Goal: Task Accomplishment & Management: Manage account settings

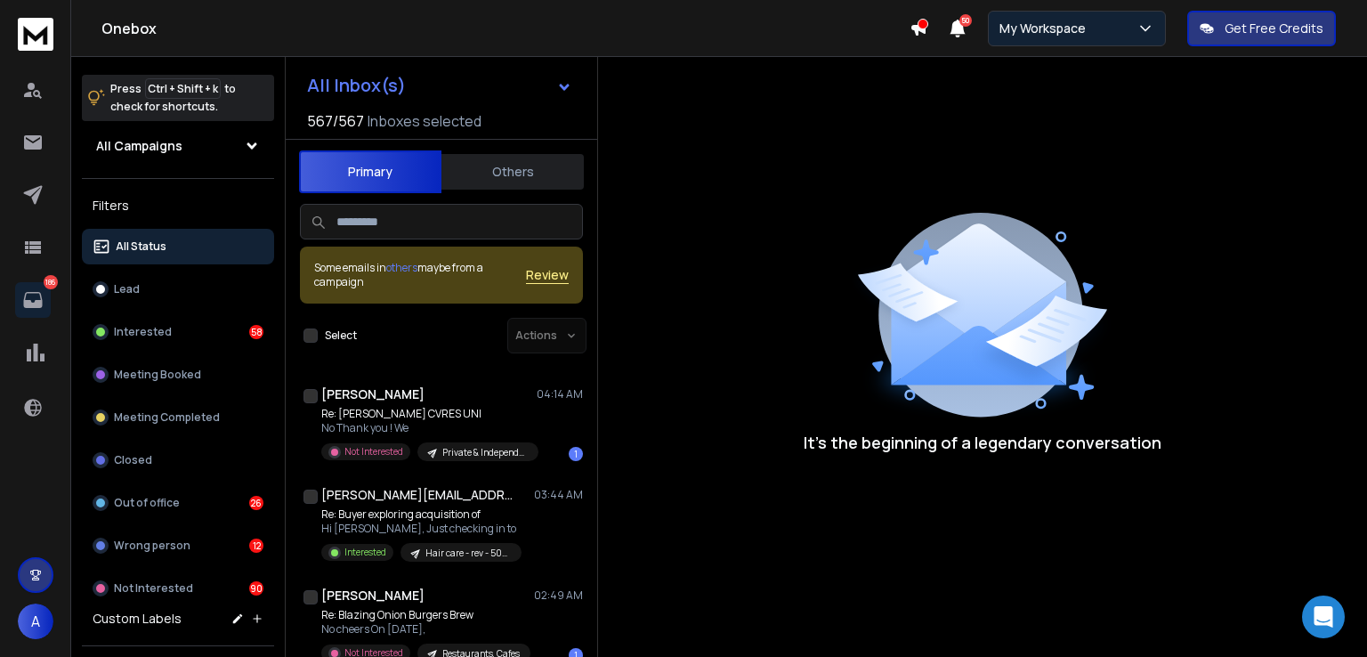
click at [1046, 33] on p "My Workspace" at bounding box center [1045, 29] width 93 height 18
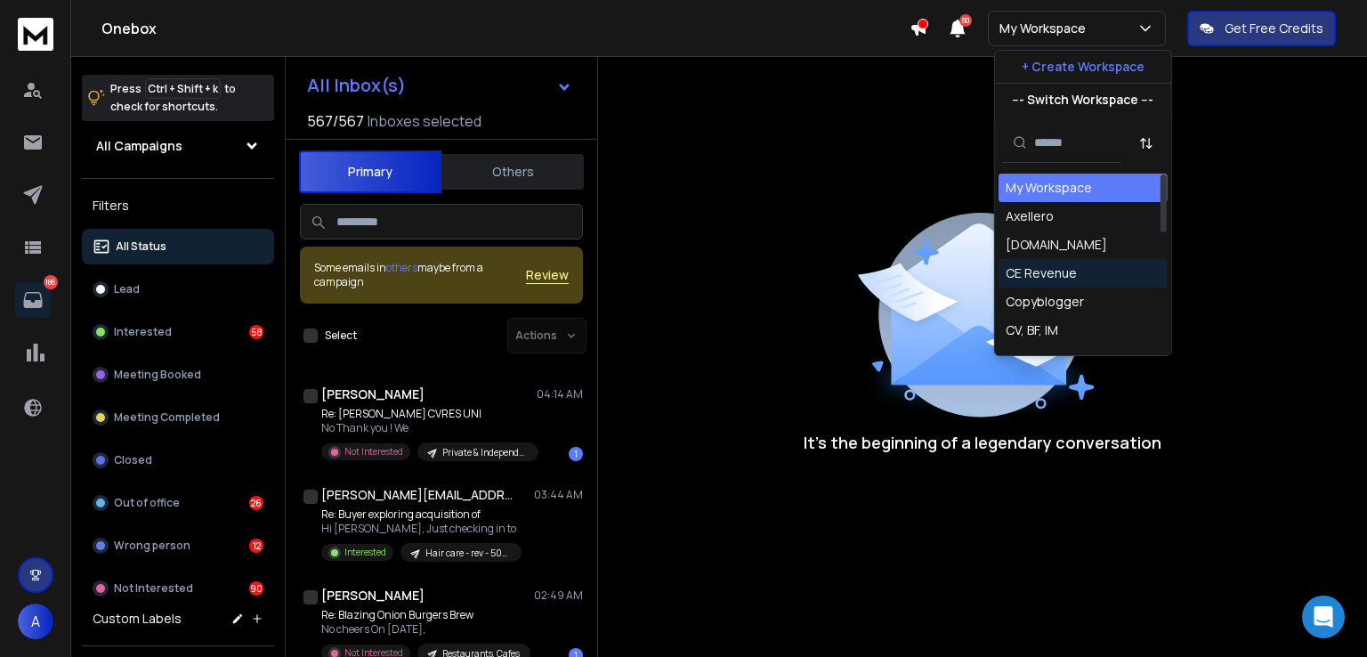
click at [1057, 272] on div "CE Revenue" at bounding box center [1041, 273] width 71 height 18
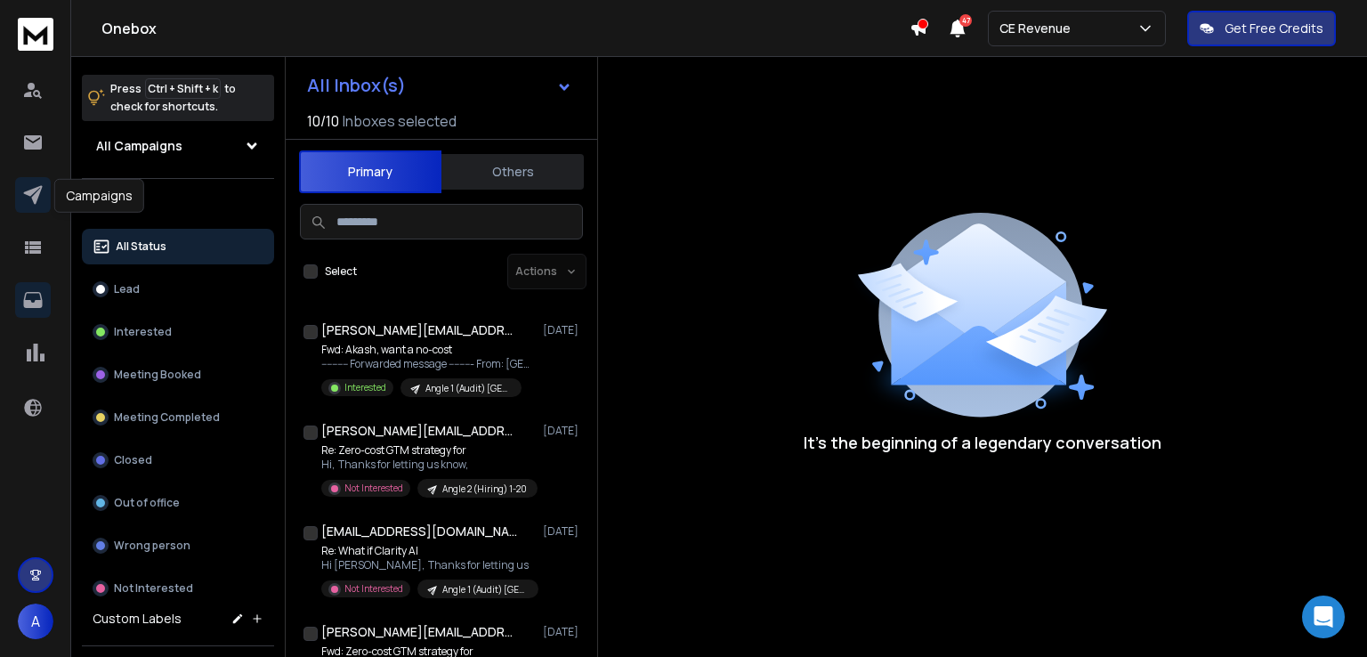
click at [28, 193] on icon at bounding box center [32, 194] width 19 height 19
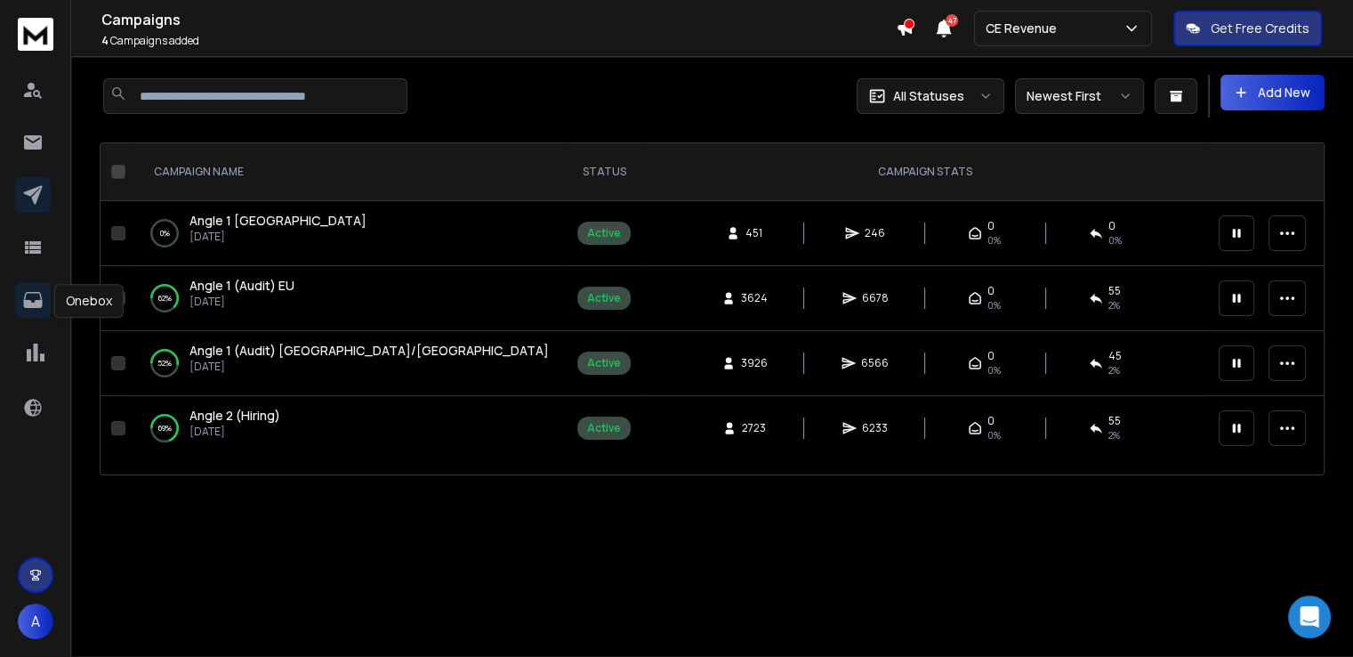
click at [22, 300] on icon at bounding box center [32, 299] width 21 height 21
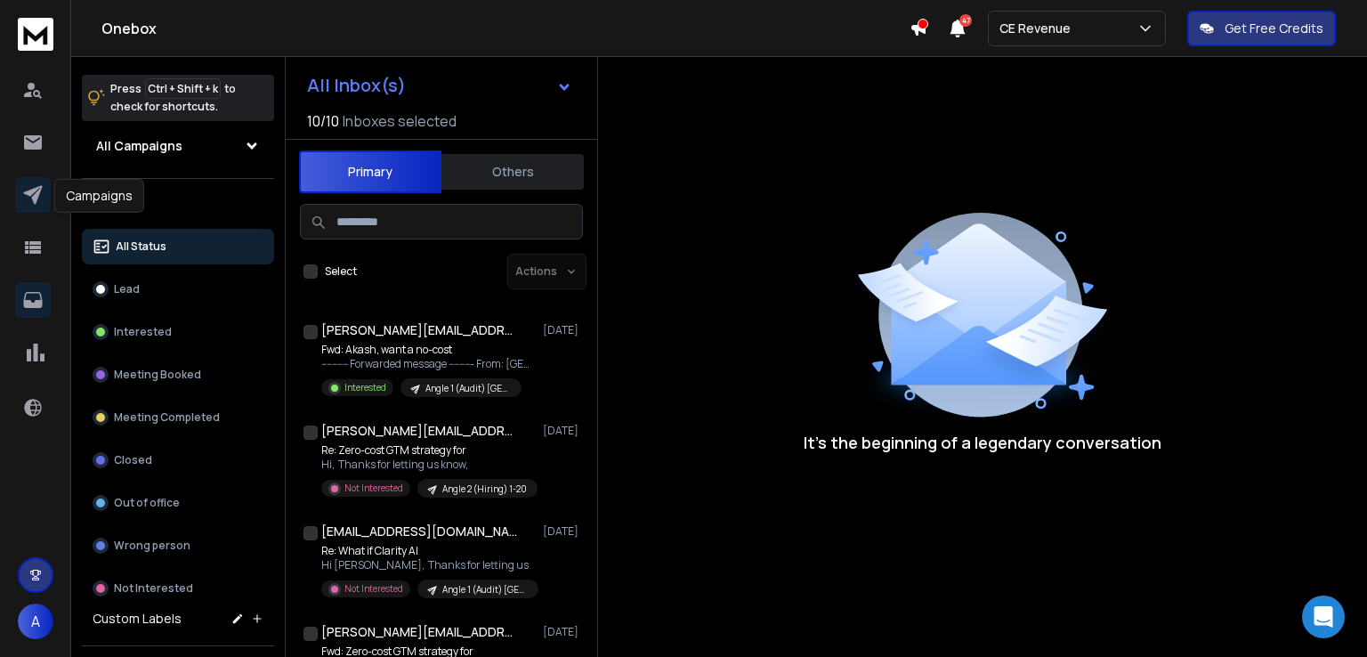
click at [30, 187] on icon at bounding box center [32, 194] width 21 height 21
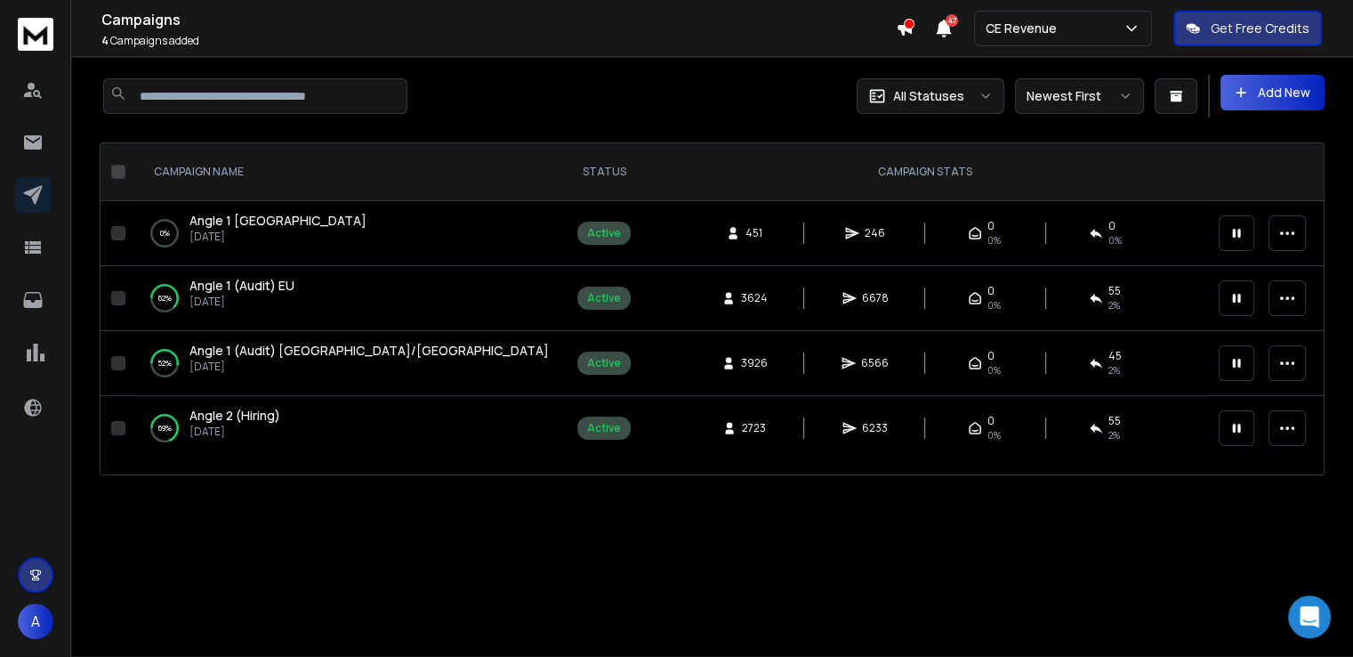
click at [315, 248] on div "0 % Angle 1 UAE 3 days ago" at bounding box center [349, 233] width 399 height 43
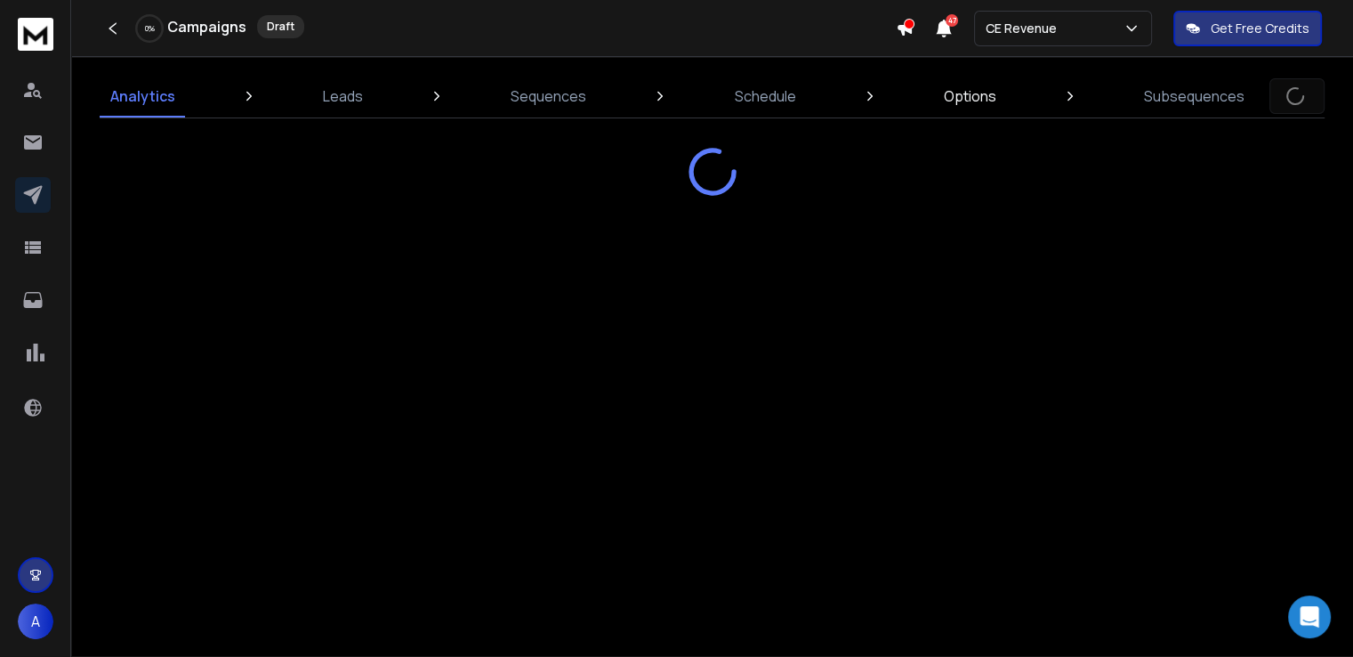
click at [961, 98] on p "Options" at bounding box center [970, 95] width 53 height 21
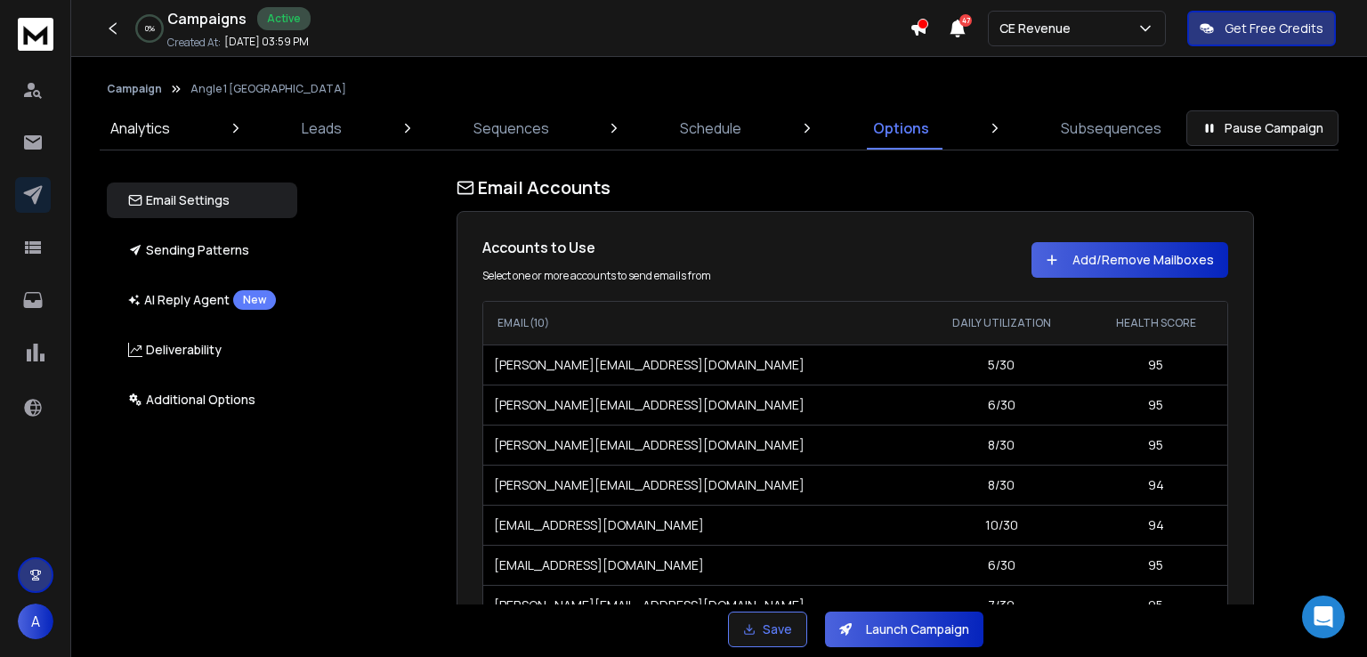
click at [125, 126] on p "Analytics" at bounding box center [140, 127] width 60 height 21
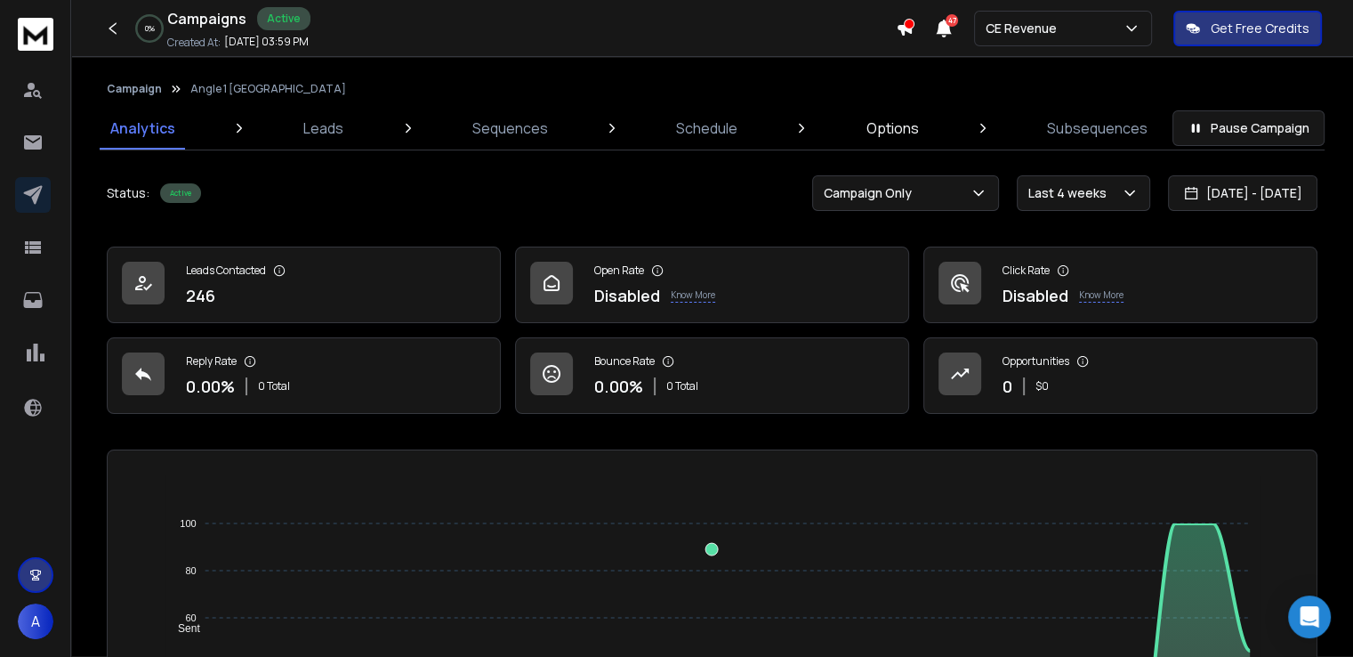
click at [890, 146] on link "Options" at bounding box center [893, 128] width 74 height 43
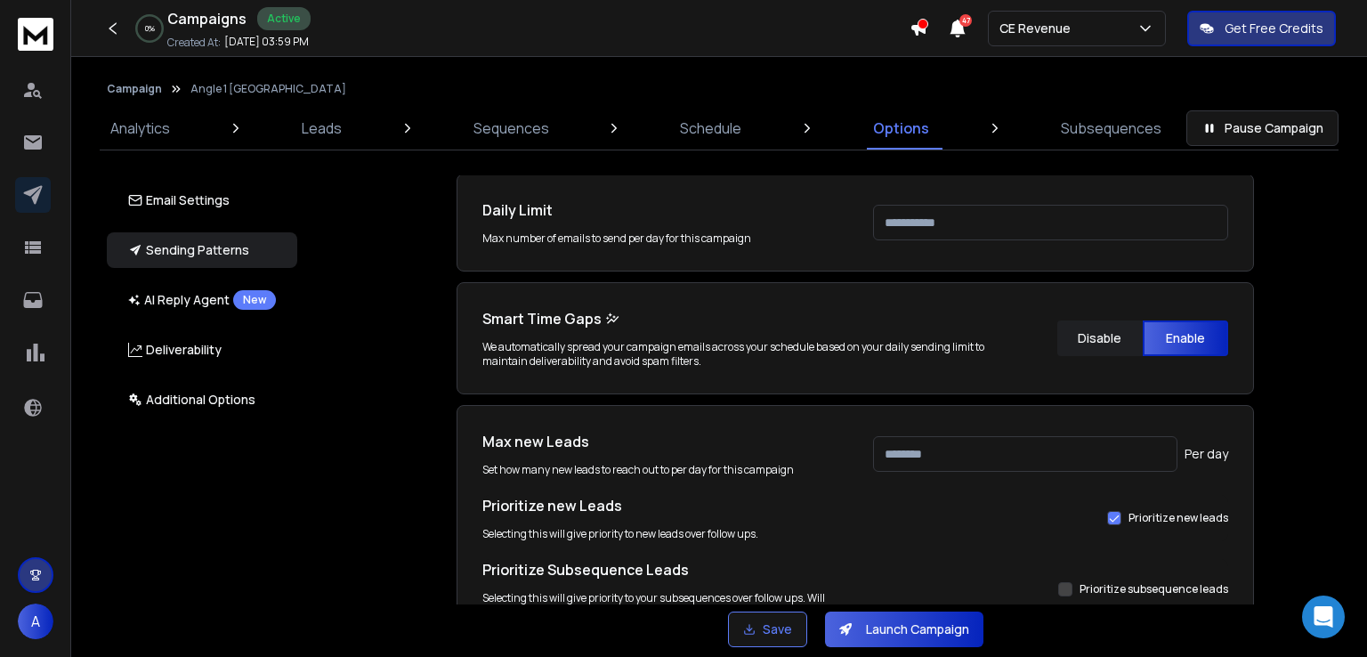
scroll to position [1169, 0]
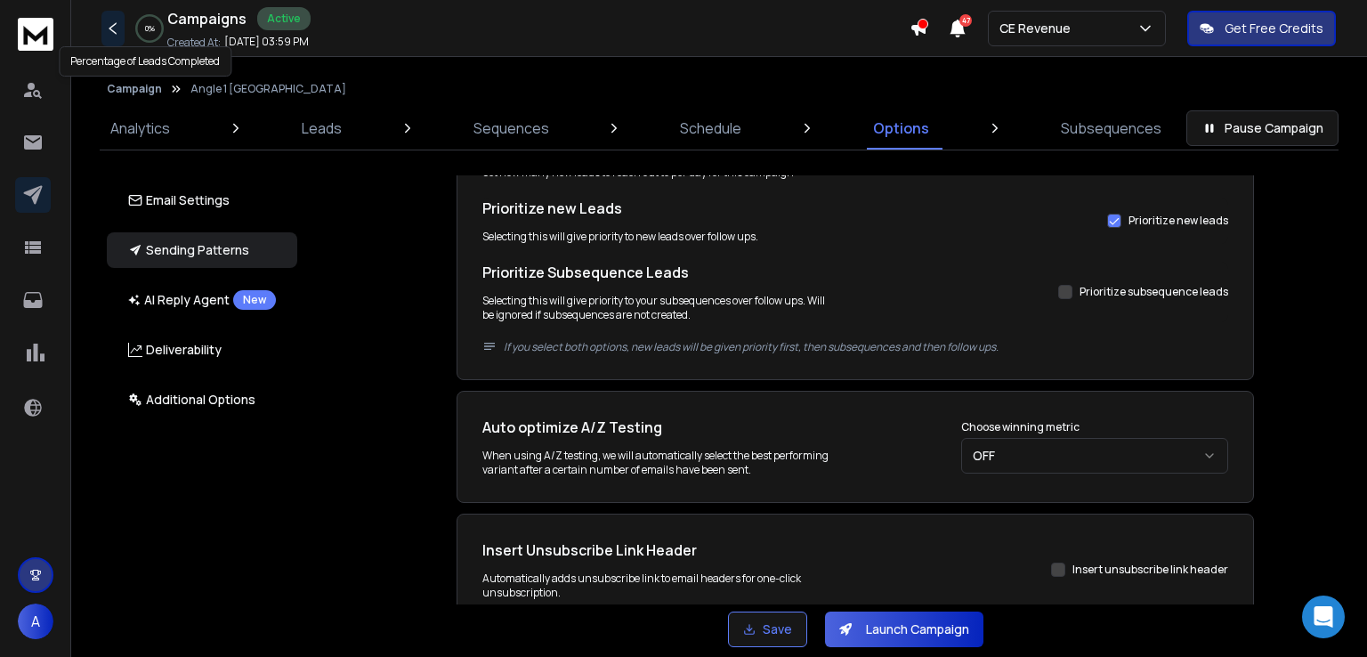
click at [114, 24] on icon at bounding box center [112, 28] width 7 height 12
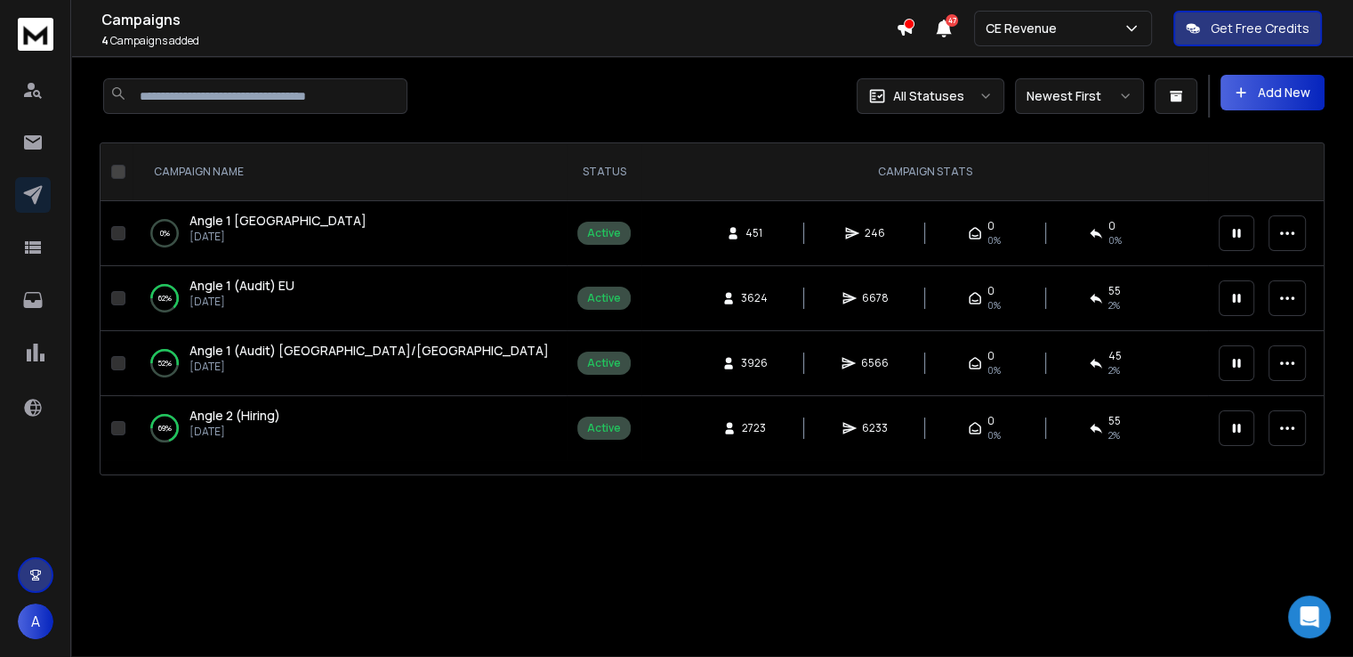
click at [255, 287] on span "Angle 1 (Audit) EU" at bounding box center [242, 285] width 105 height 17
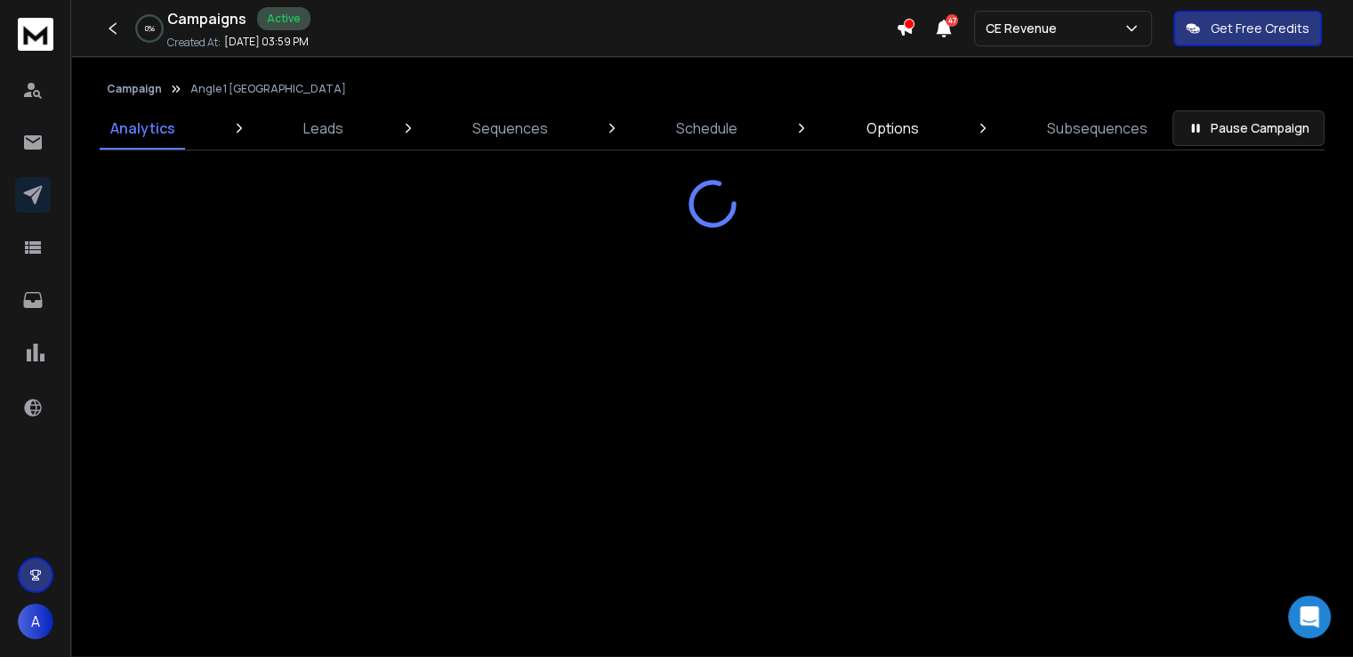
click at [878, 125] on p "Options" at bounding box center [893, 127] width 53 height 21
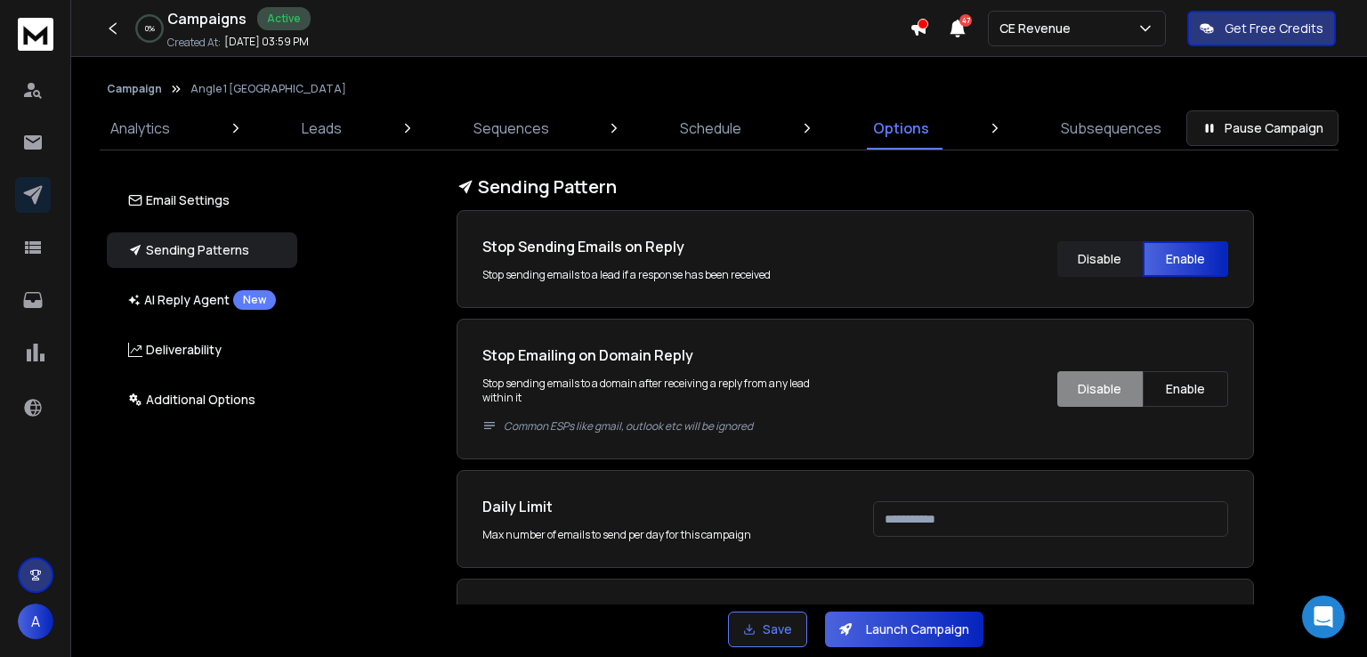
scroll to position [872, 0]
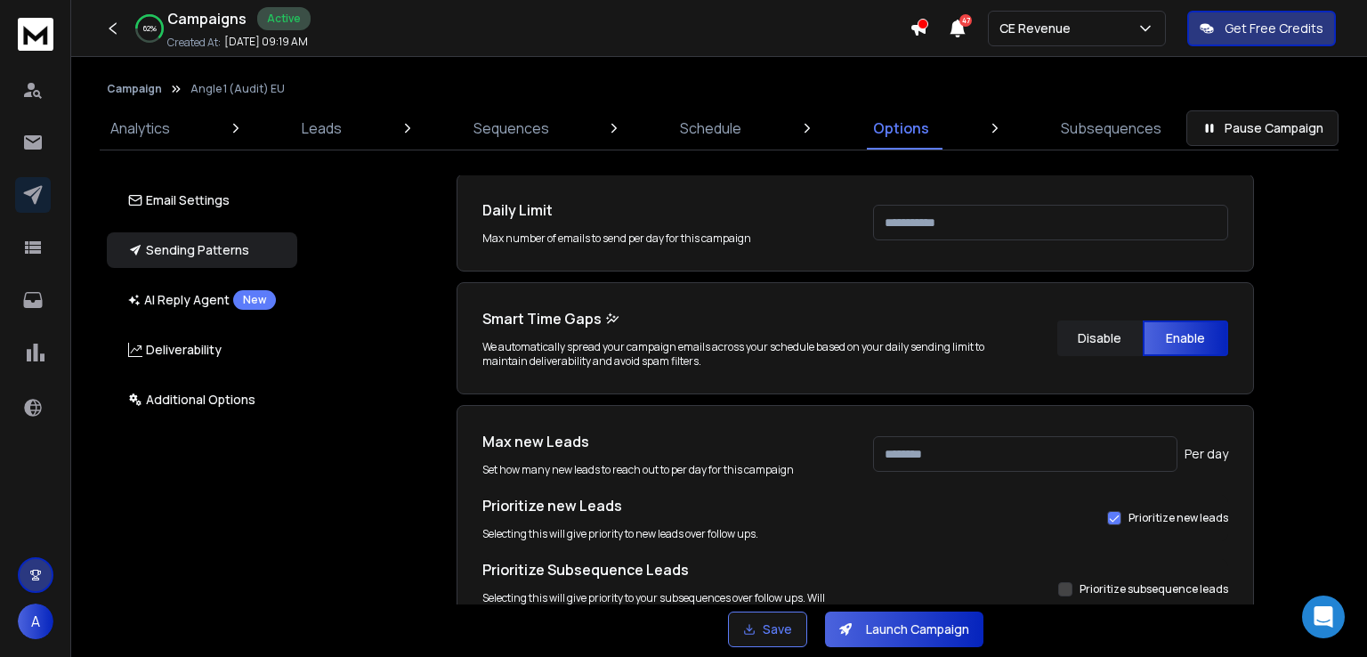
click at [1107, 512] on button "Prioritize new leads" at bounding box center [1114, 518] width 14 height 14
click at [901, 436] on input "**" at bounding box center [1025, 454] width 304 height 36
type input "*"
click at [754, 621] on button "Save" at bounding box center [767, 629] width 79 height 36
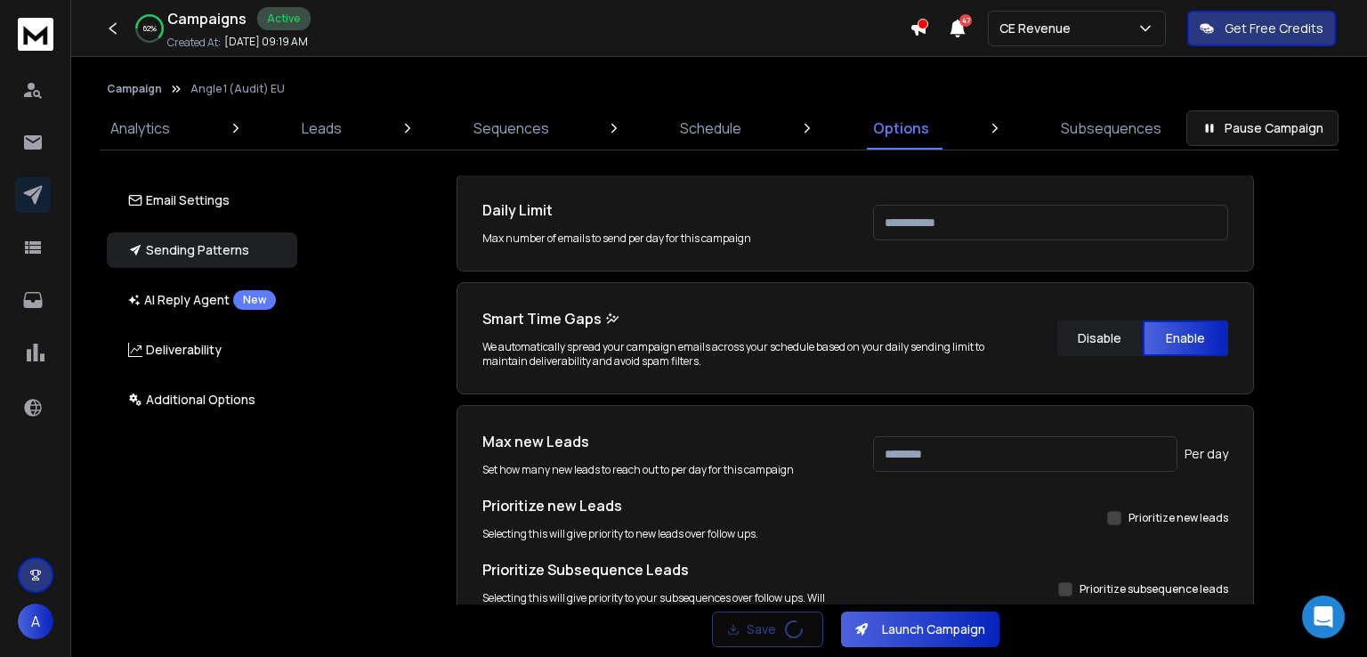
click at [882, 638] on button "Launch Campaign" at bounding box center [920, 629] width 158 height 36
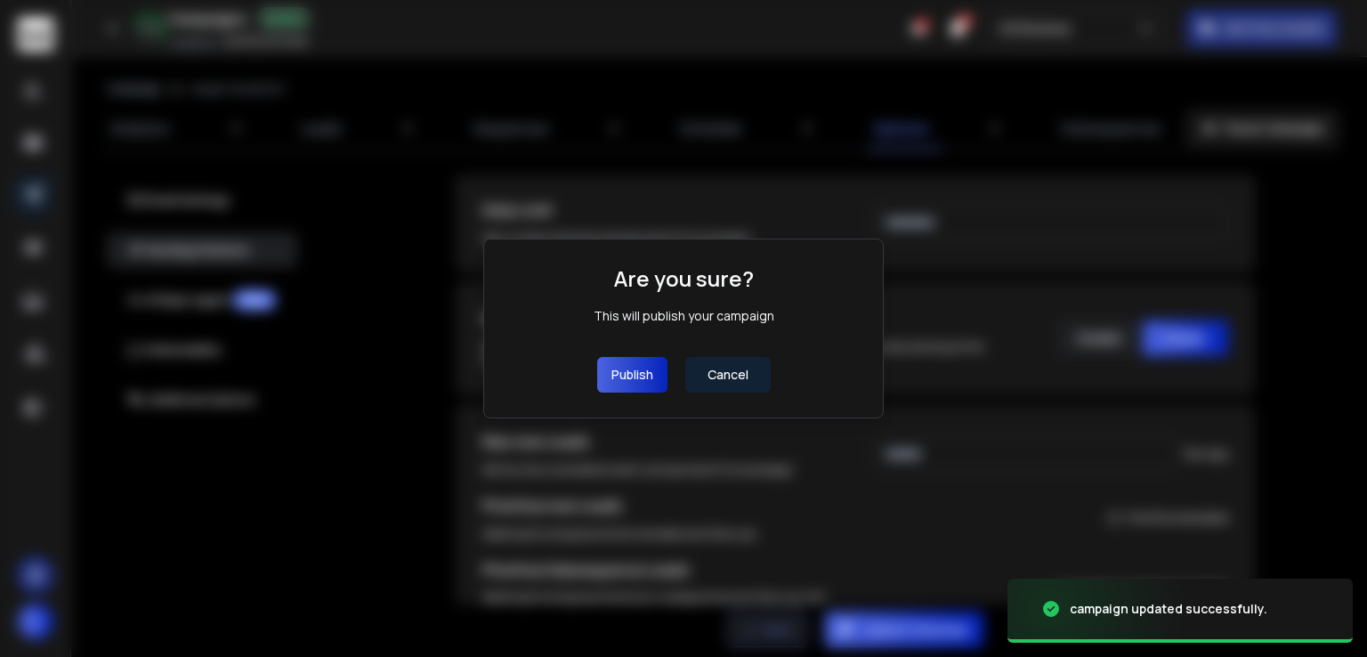
click at [644, 359] on button "Publish" at bounding box center [632, 375] width 70 height 36
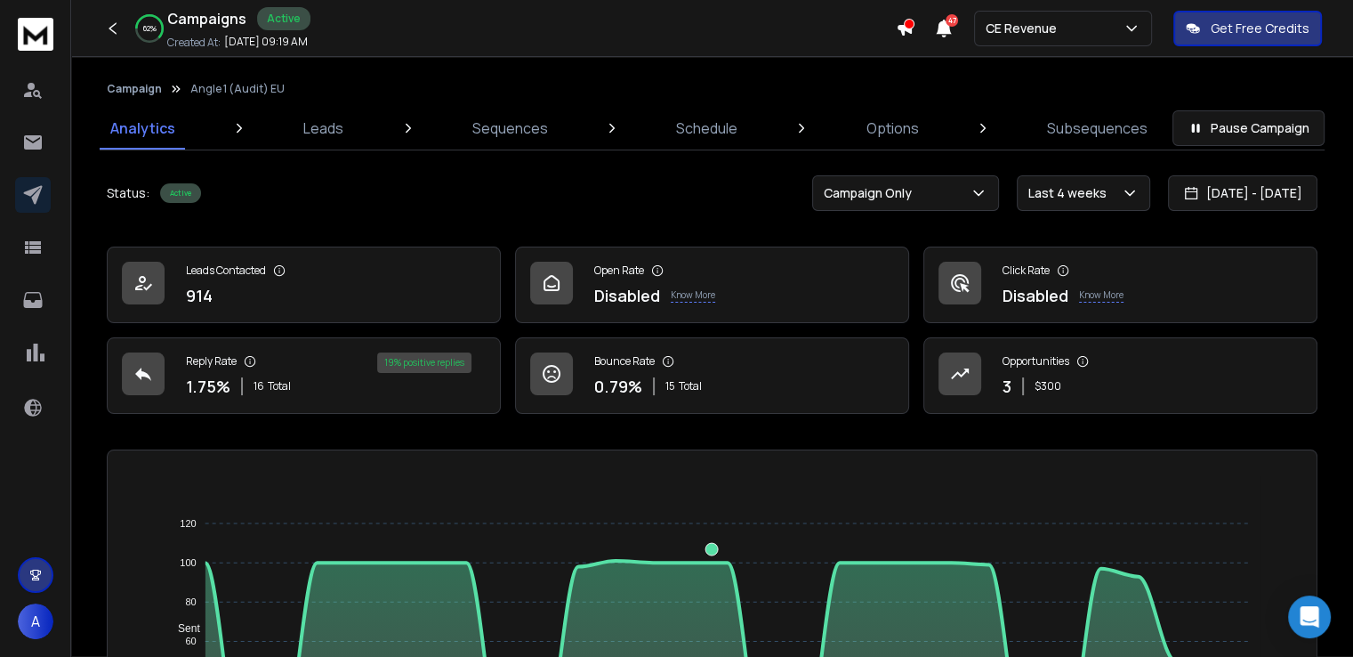
click at [844, 141] on div "Analytics Leads Sequences Schedule Options Subsequences" at bounding box center [629, 128] width 1059 height 43
click at [871, 137] on p "Options" at bounding box center [893, 127] width 53 height 21
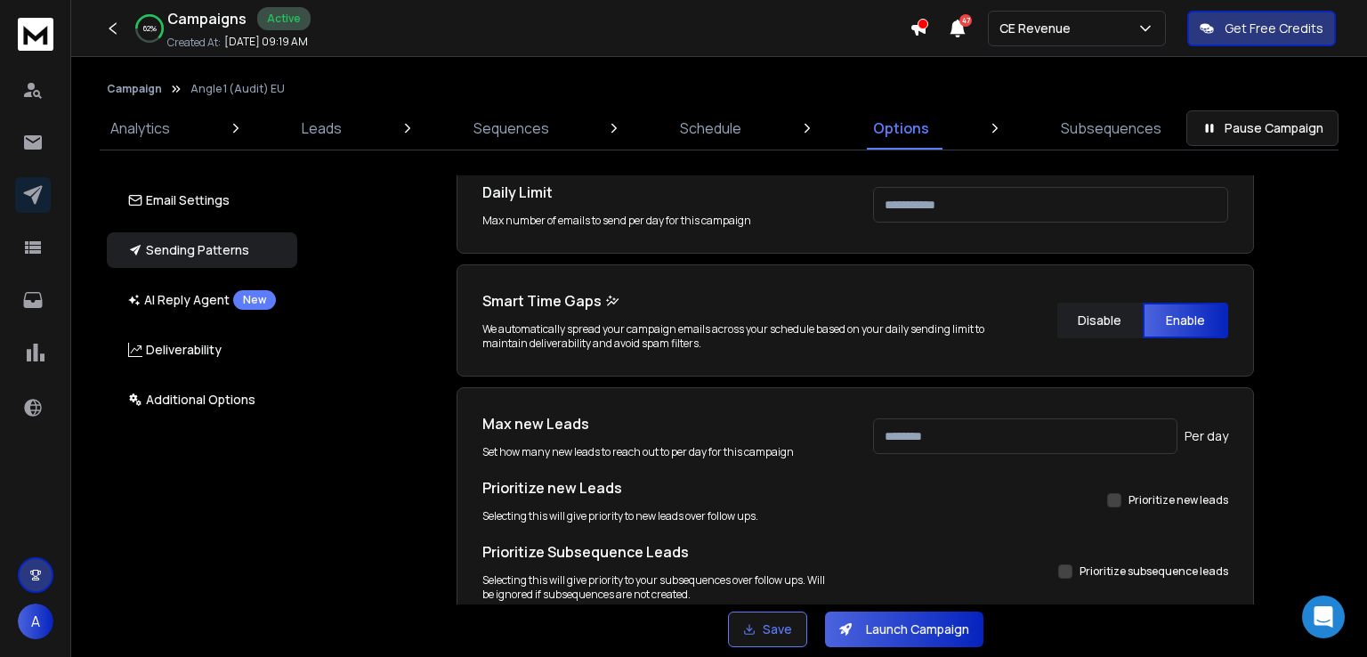
scroll to position [1169, 0]
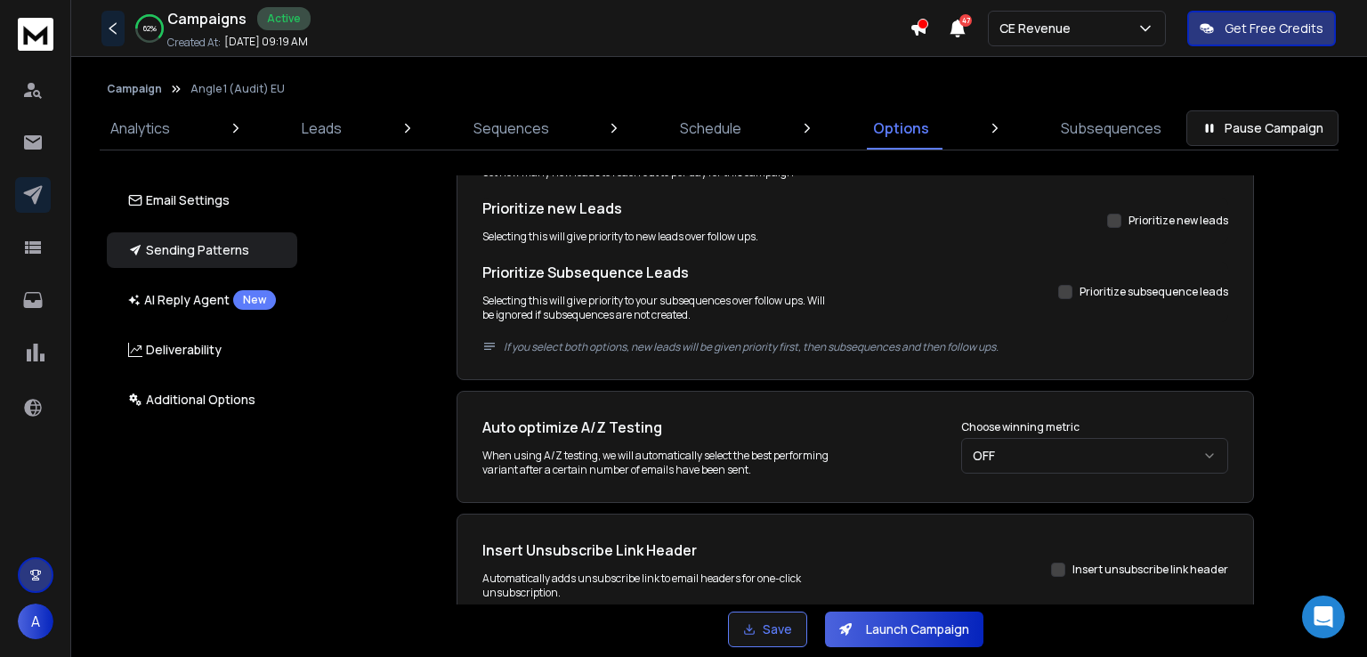
click at [110, 29] on icon at bounding box center [113, 28] width 16 height 16
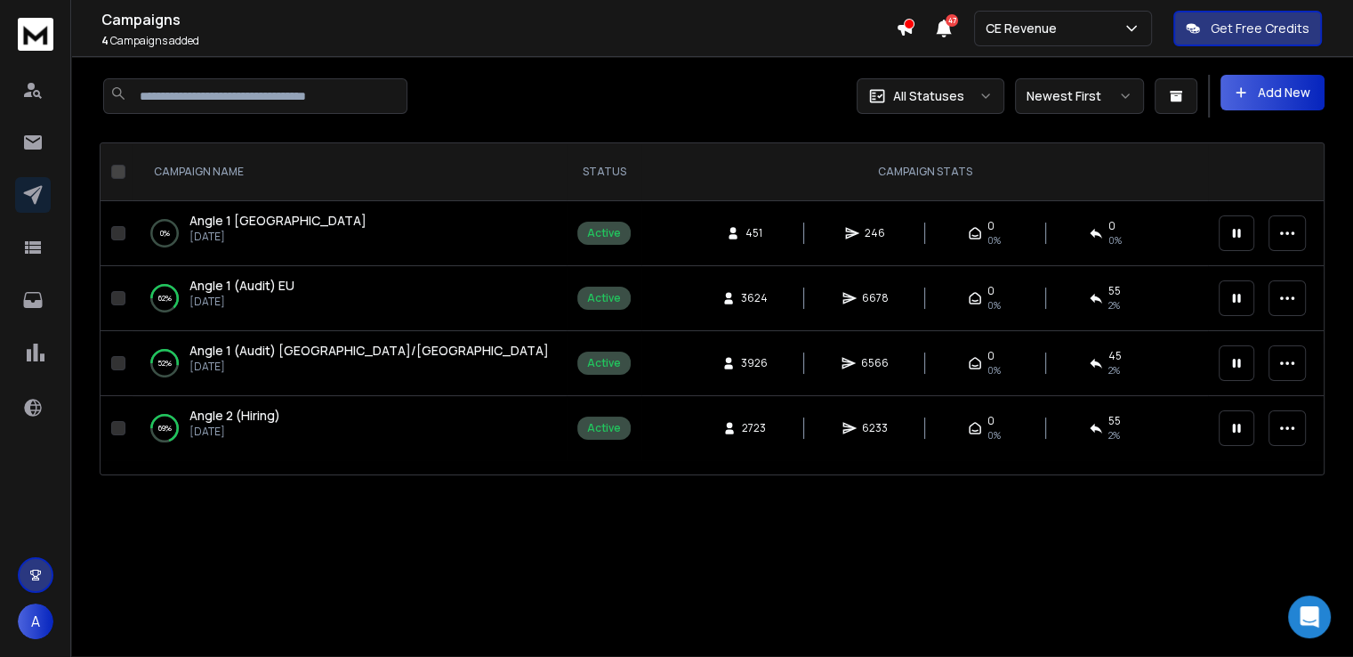
click at [303, 346] on span "Angle 1 (Audit) USA/CA" at bounding box center [370, 350] width 360 height 17
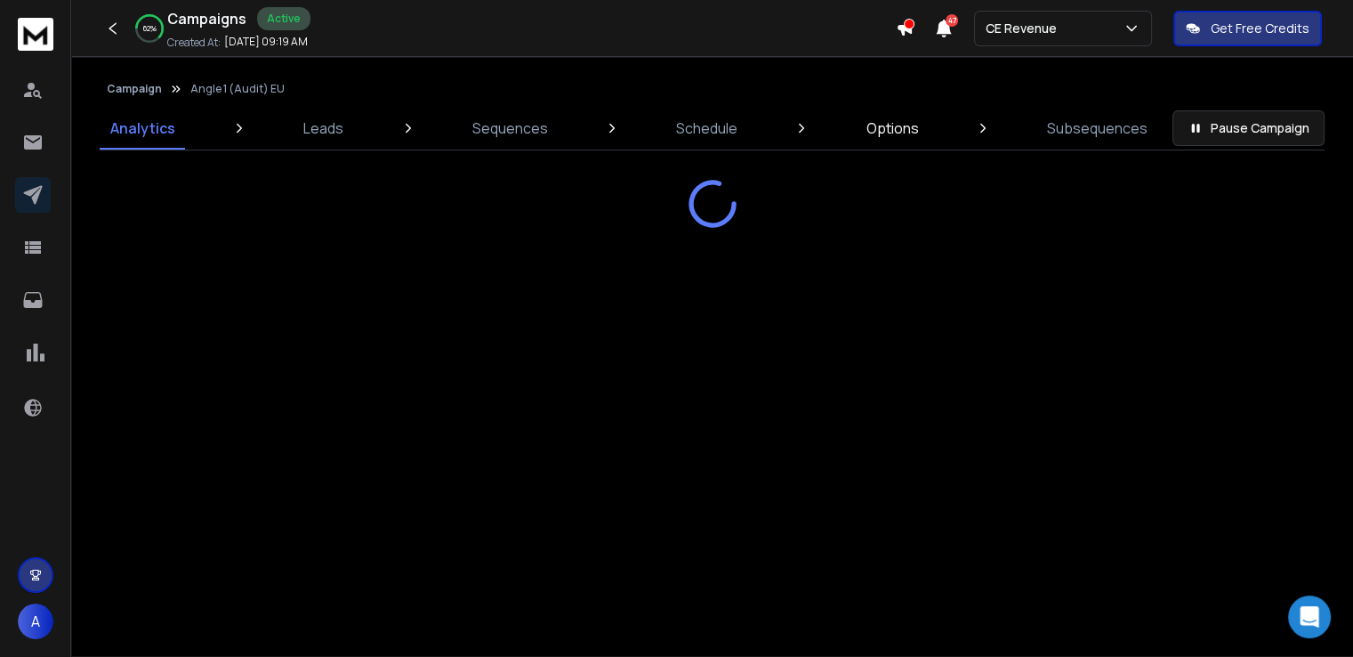
click at [914, 135] on p "Options" at bounding box center [893, 127] width 53 height 21
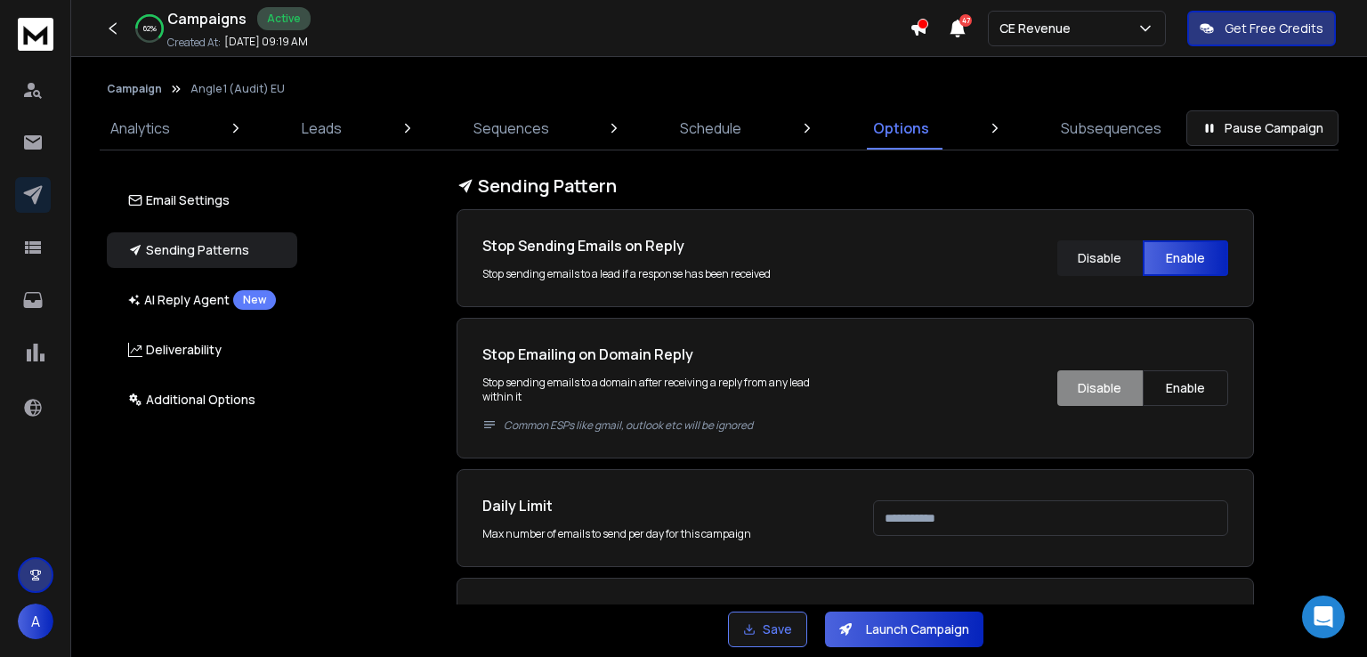
scroll to position [872, 0]
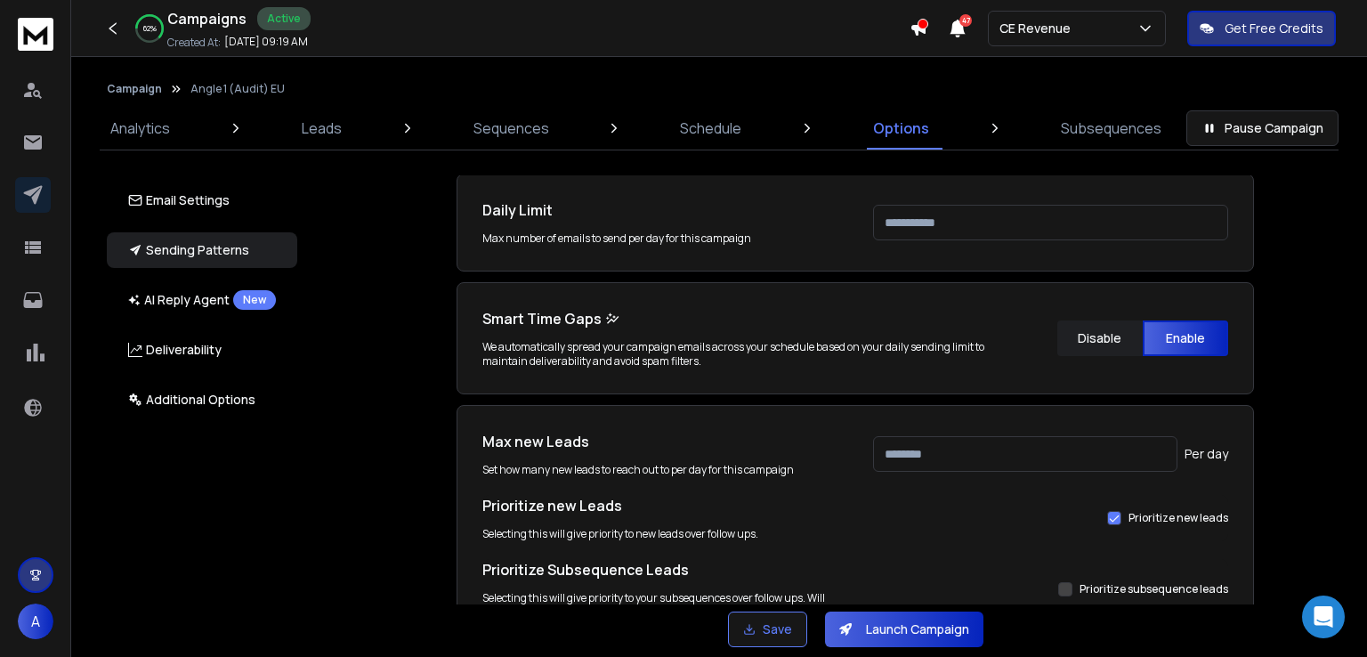
click at [919, 449] on input "**" at bounding box center [1025, 454] width 304 height 36
type input "*"
click at [1107, 521] on button "Prioritize new leads" at bounding box center [1114, 518] width 14 height 14
click at [746, 642] on button "Save" at bounding box center [767, 629] width 79 height 36
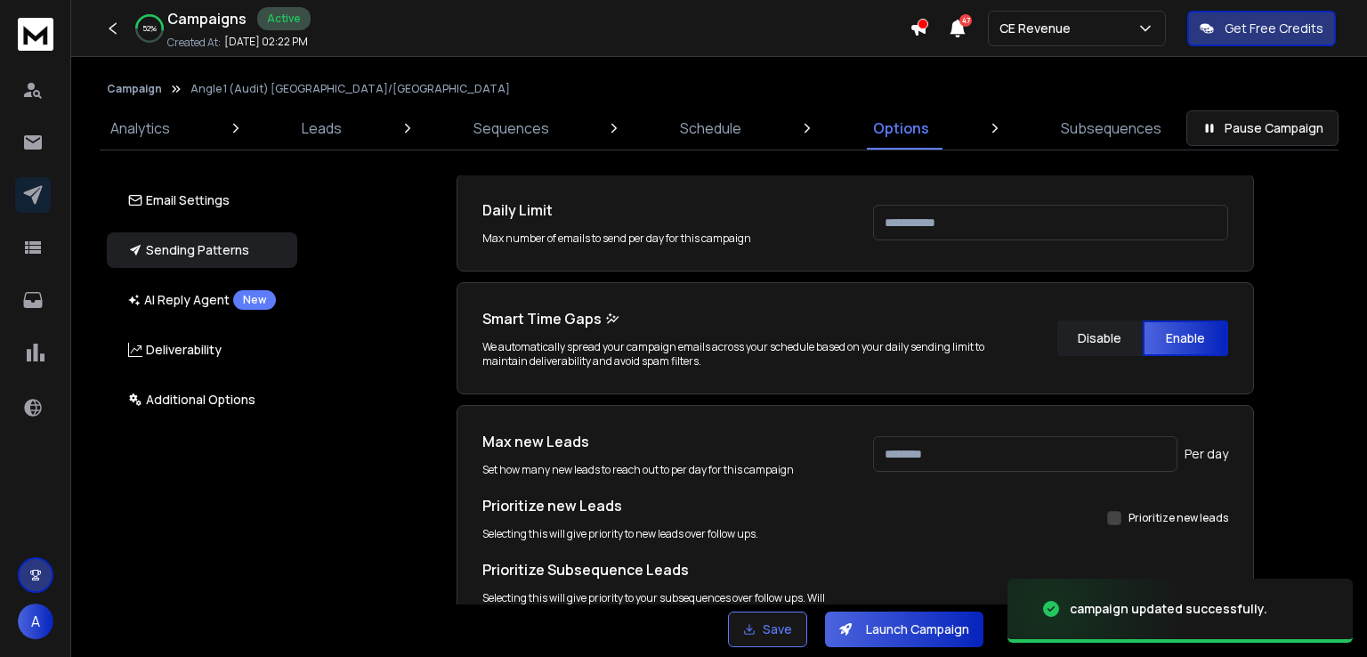
click at [877, 622] on button "Launch Campaign" at bounding box center [904, 629] width 158 height 36
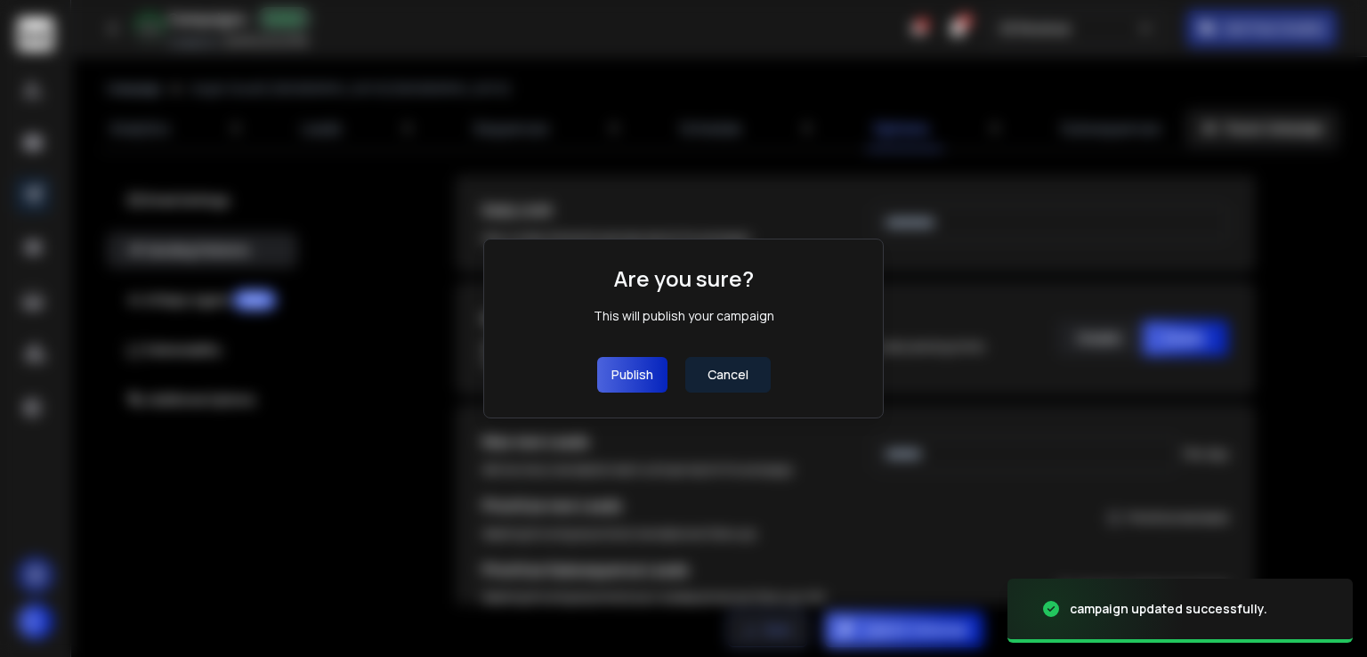
click at [637, 384] on button "Publish" at bounding box center [632, 375] width 70 height 36
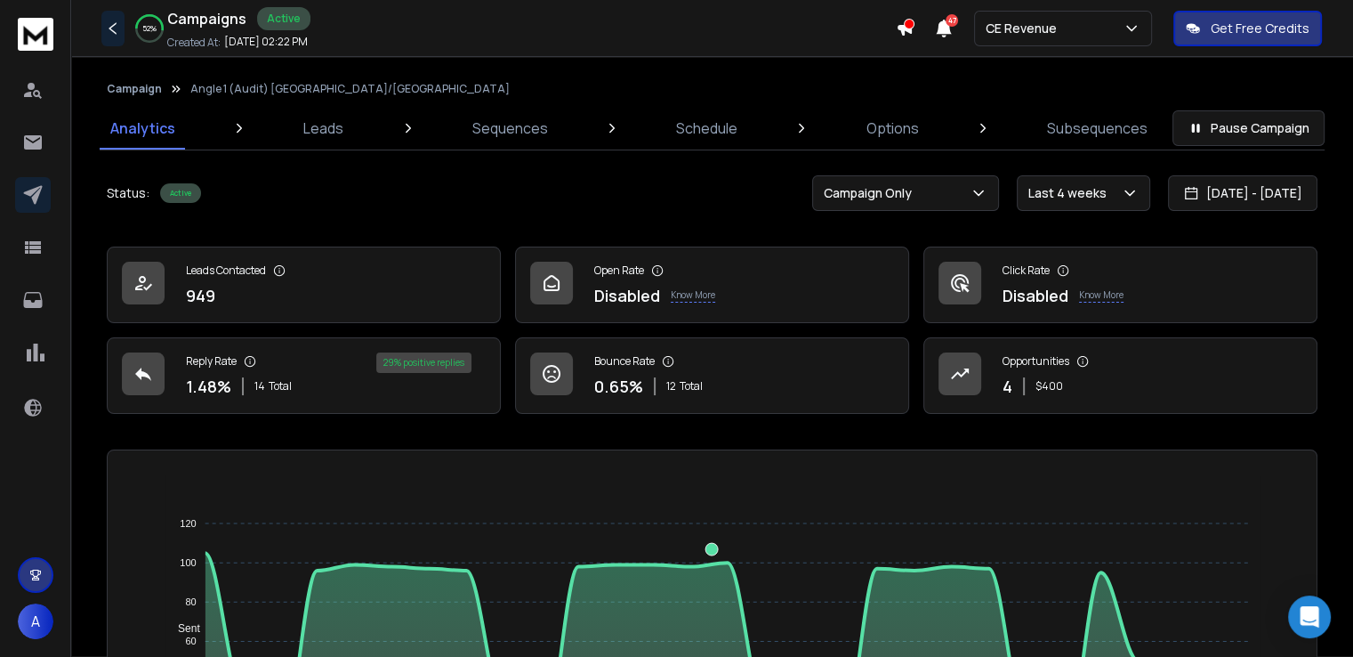
click at [110, 27] on icon at bounding box center [112, 28] width 7 height 12
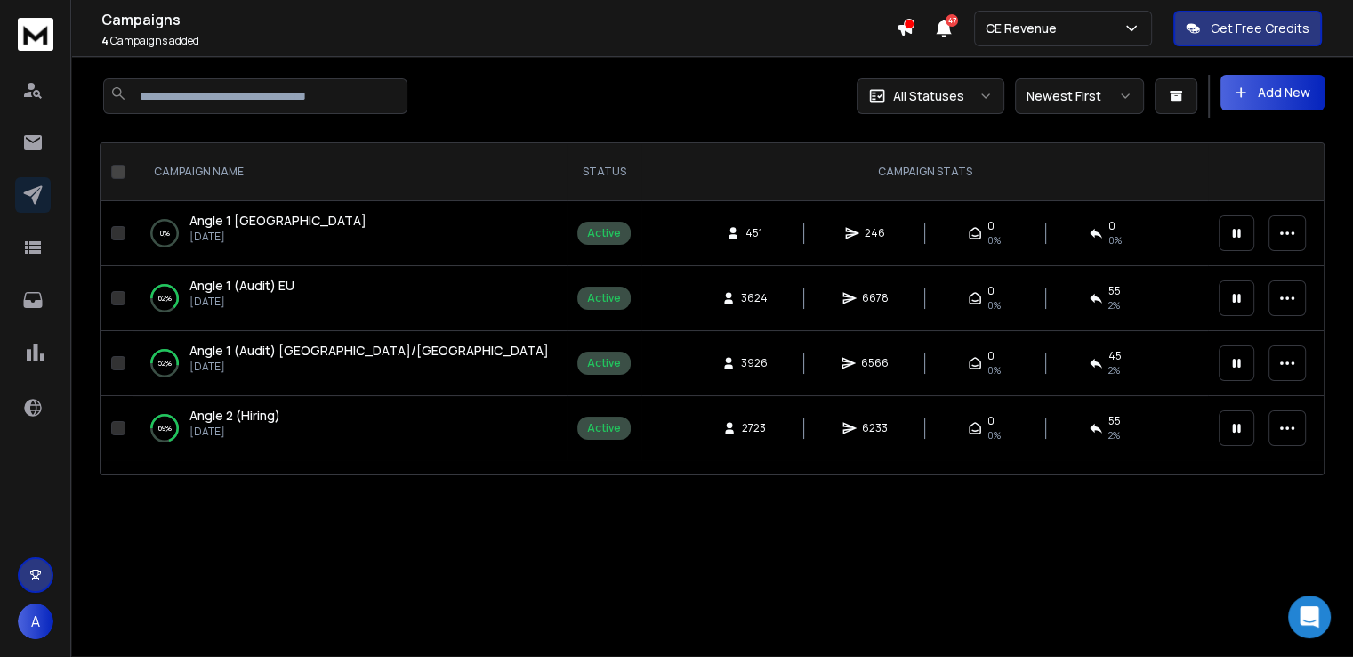
click at [292, 403] on td "69 % Angle 2 (Hiring) 4 months ago" at bounding box center [350, 428] width 434 height 65
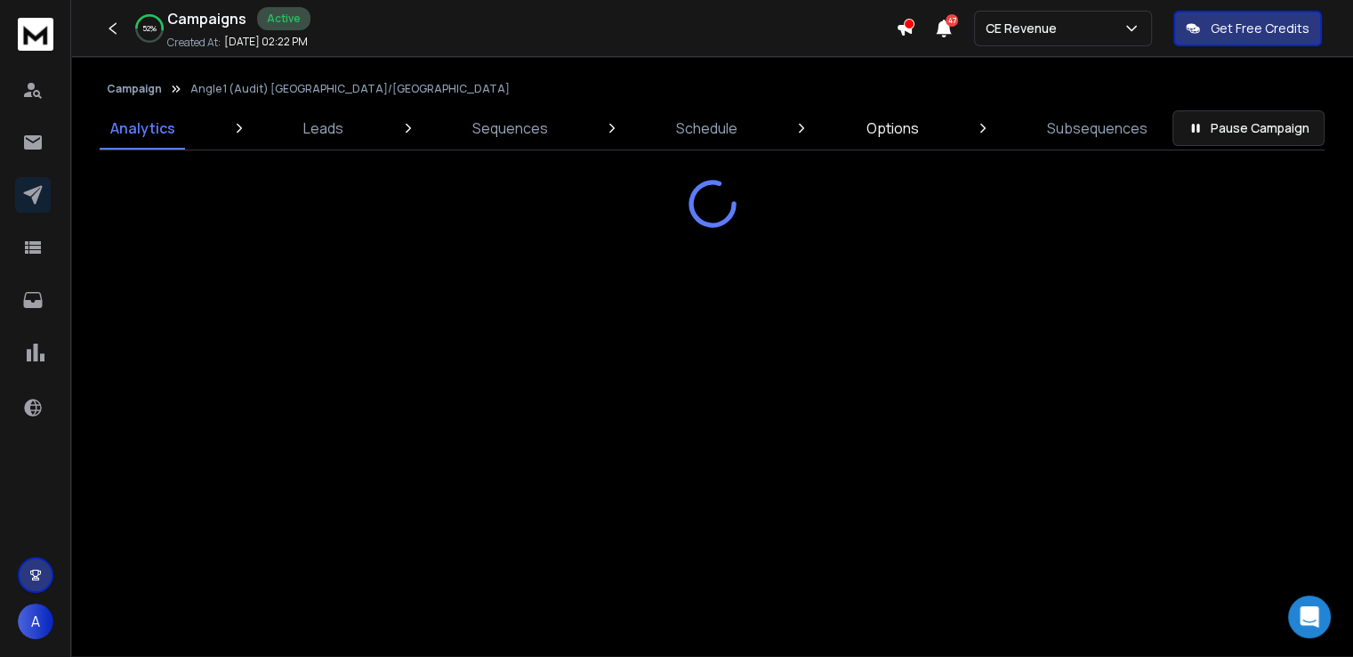
click at [893, 141] on link "Options" at bounding box center [893, 128] width 74 height 43
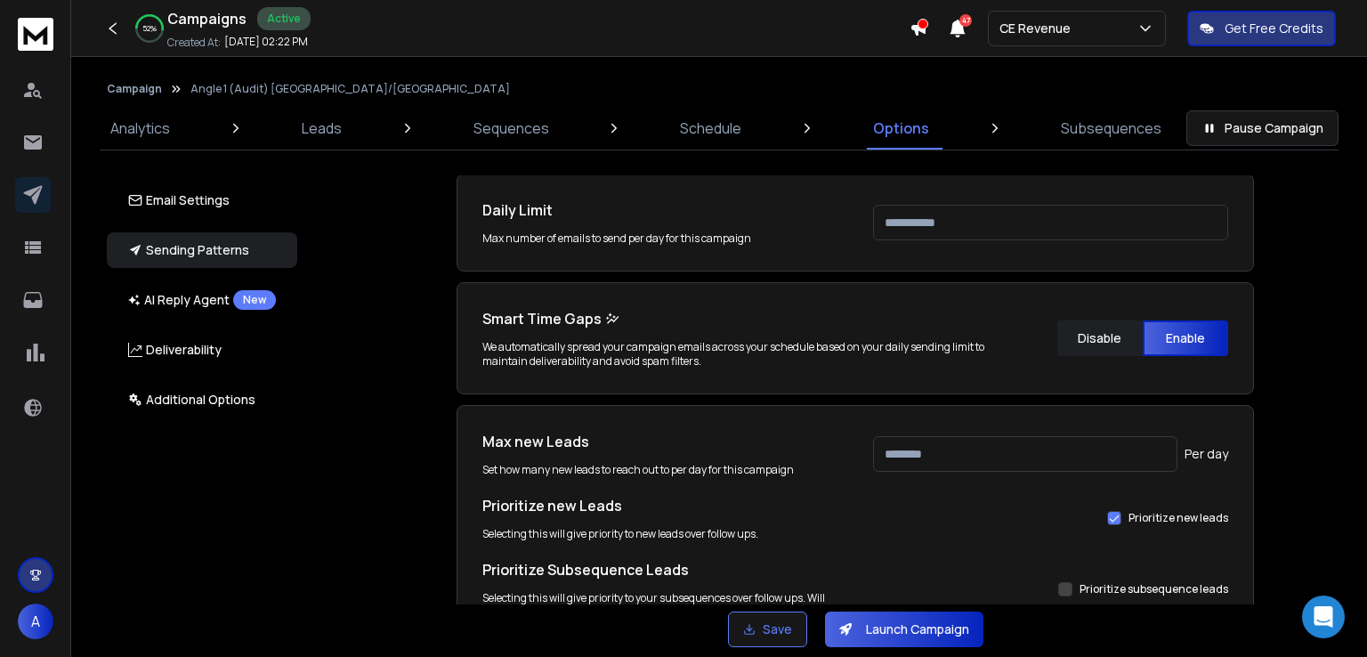
scroll to position [872, 0]
drag, startPoint x: 925, startPoint y: 453, endPoint x: 882, endPoint y: 453, distance: 43.6
click at [882, 453] on input "***" at bounding box center [1025, 454] width 304 height 36
type input "*"
click at [1114, 511] on button "Prioritize new leads" at bounding box center [1114, 518] width 14 height 14
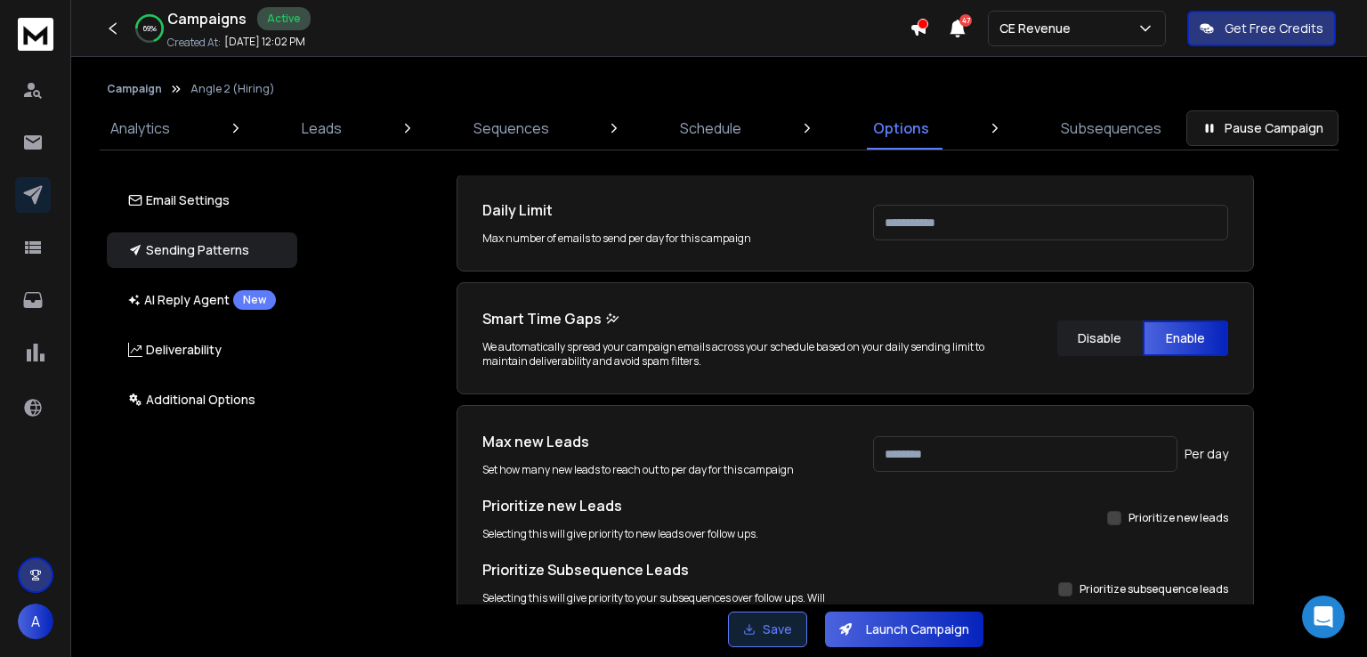
click at [772, 634] on button "Save" at bounding box center [767, 629] width 79 height 36
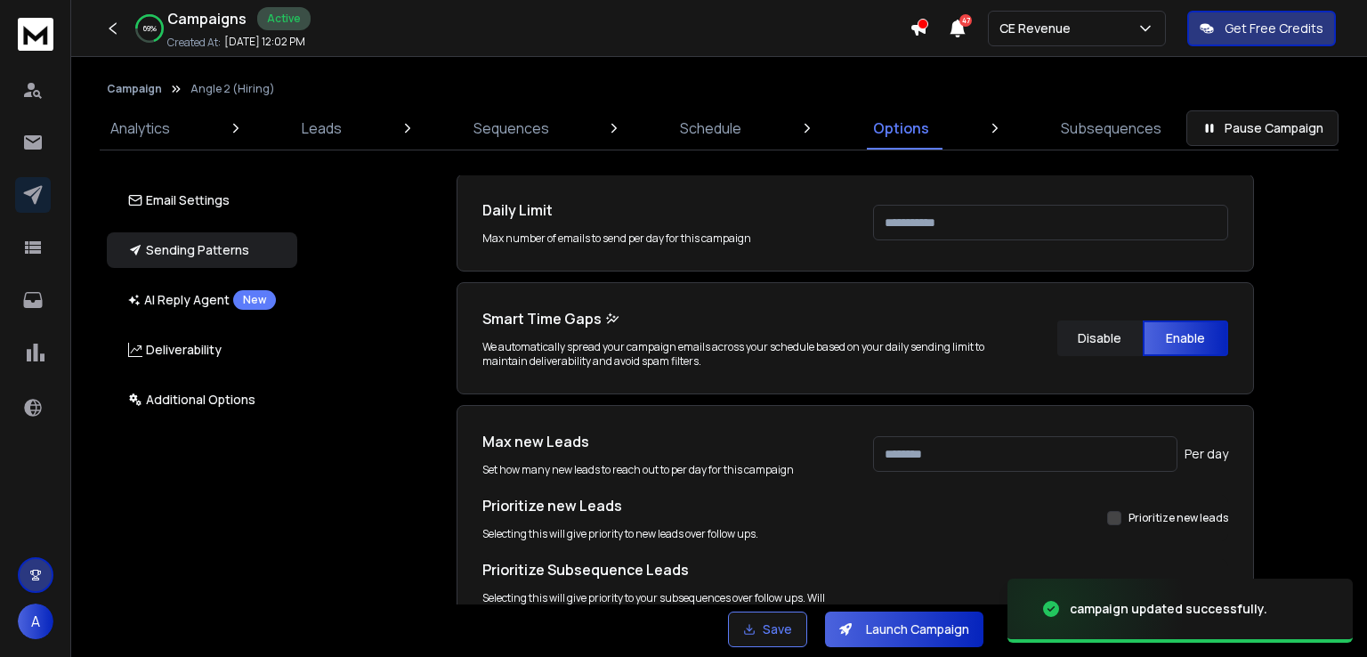
click at [933, 626] on button "Launch Campaign" at bounding box center [904, 629] width 158 height 36
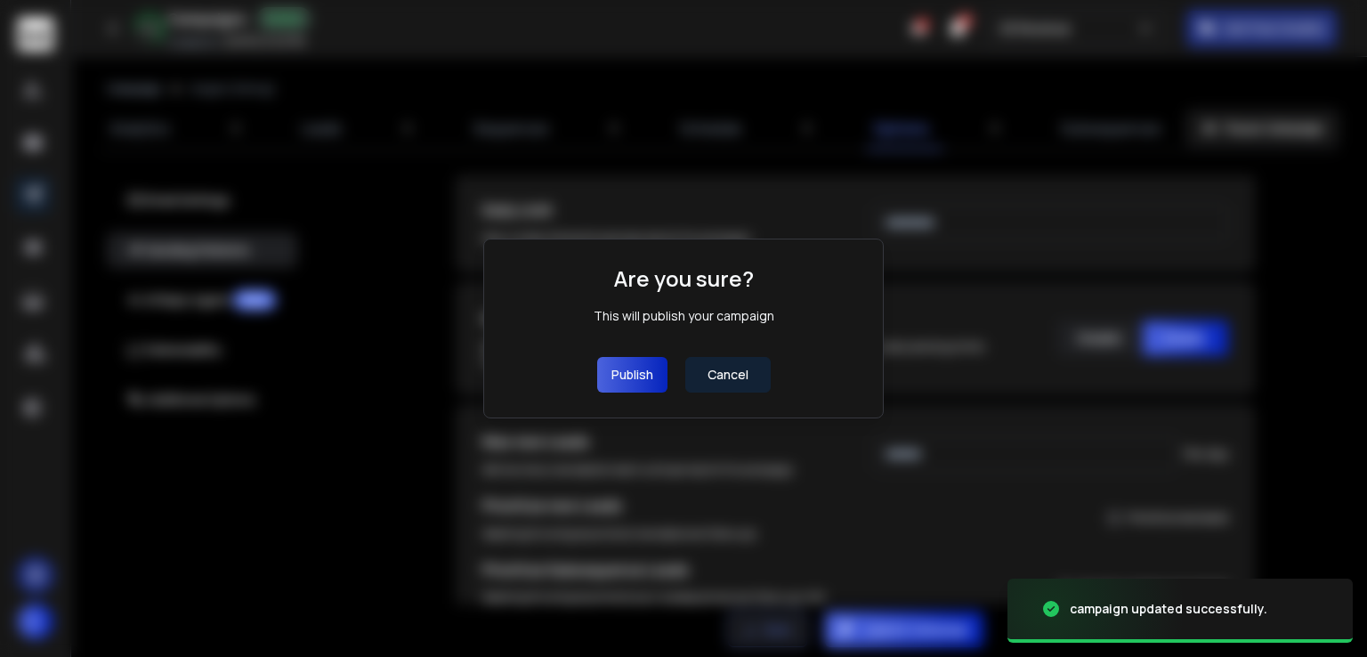
click at [629, 366] on button "Publish" at bounding box center [632, 375] width 70 height 36
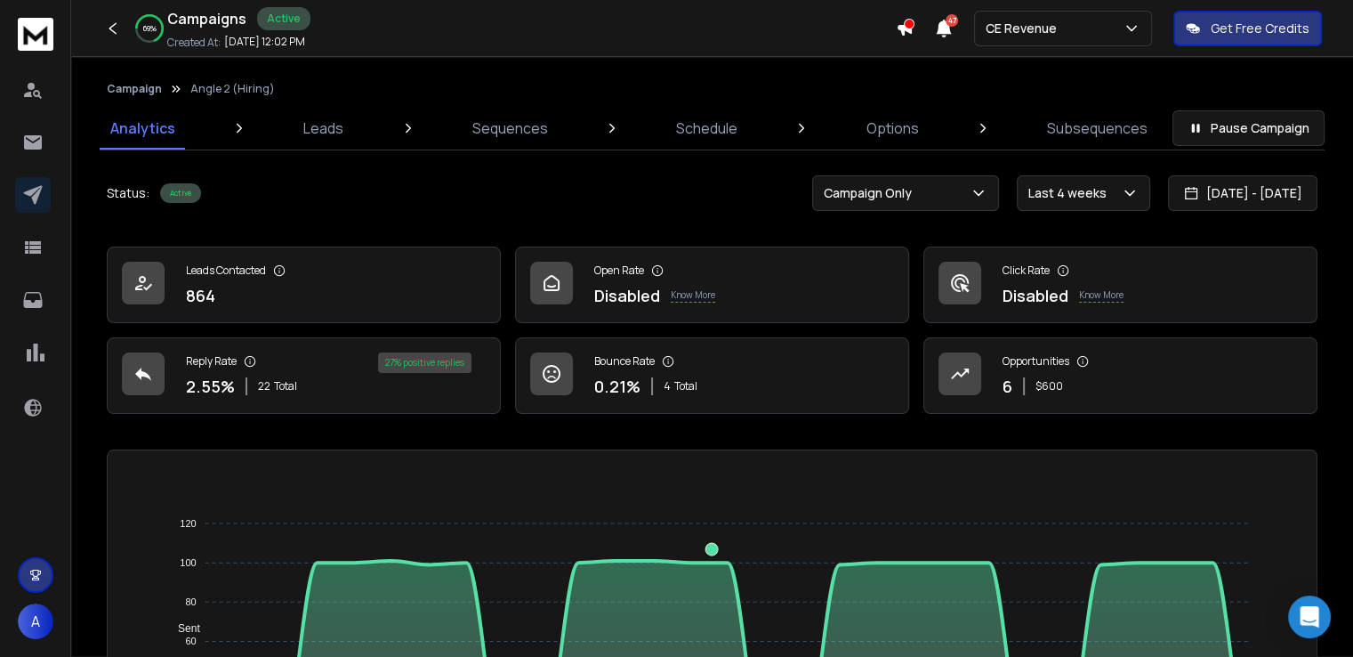
click at [1051, 35] on p "CE Revenue" at bounding box center [1025, 29] width 78 height 18
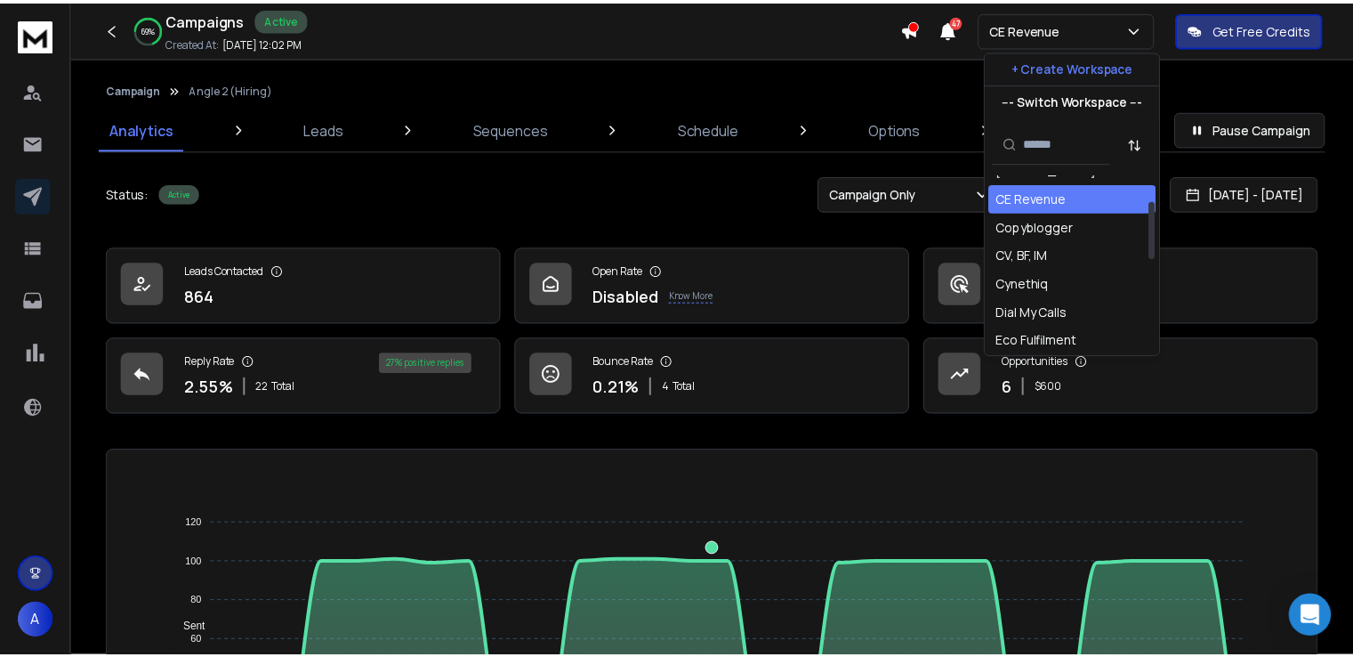
scroll to position [87, 0]
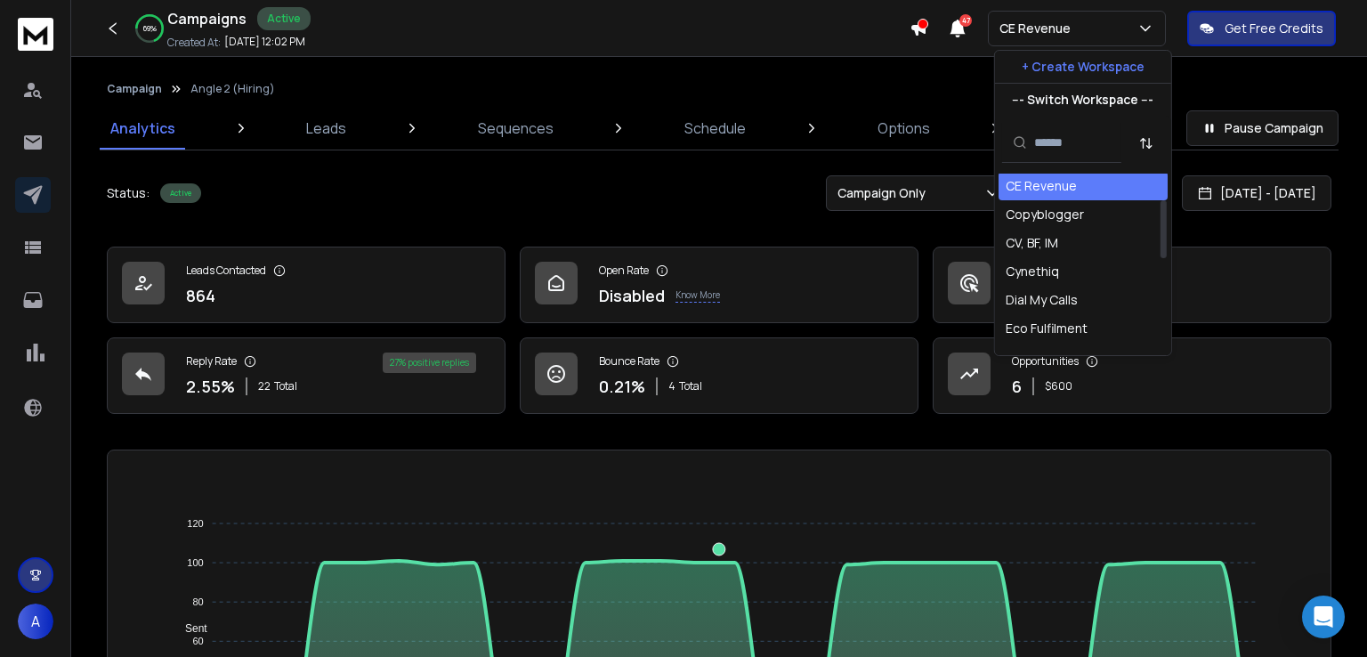
drag, startPoint x: 1161, startPoint y: 187, endPoint x: 1163, endPoint y: 215, distance: 28.5
click at [1163, 215] on div at bounding box center [1163, 229] width 6 height 58
click at [1088, 340] on div "Eco Fulfilment" at bounding box center [1082, 328] width 169 height 28
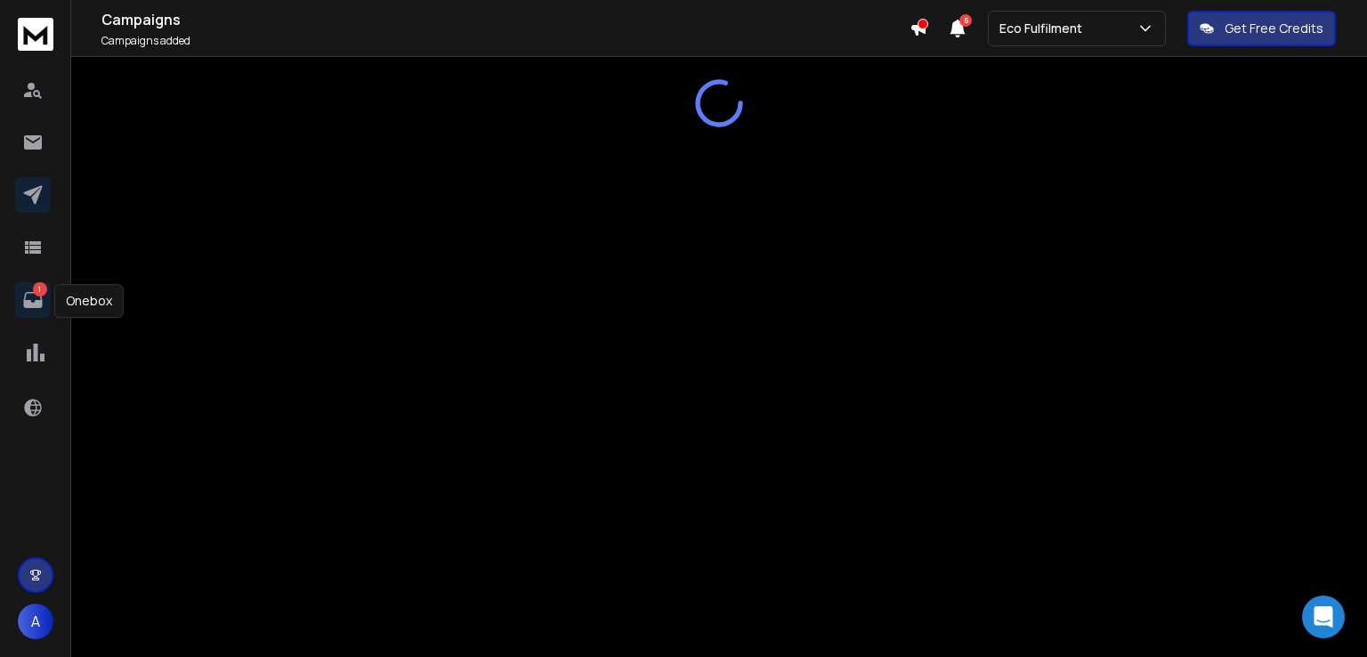
click at [43, 290] on p "1" at bounding box center [40, 289] width 14 height 14
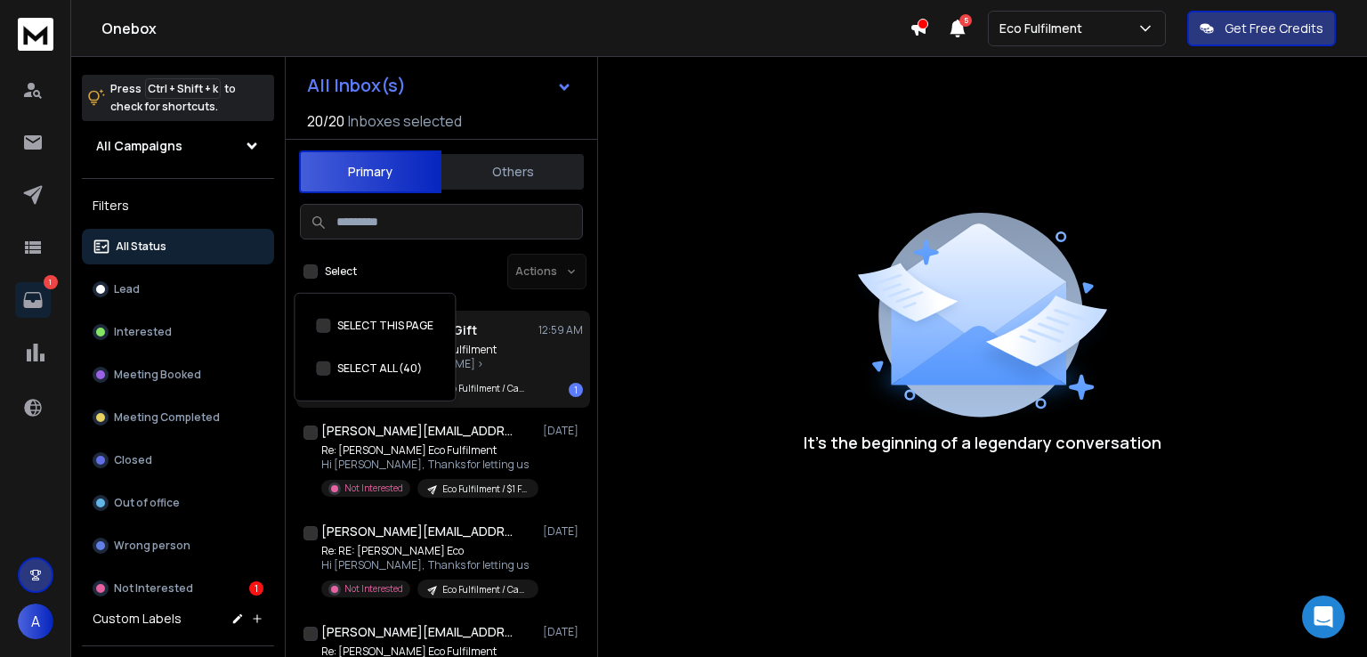
click at [511, 371] on div "Re: [PERSON_NAME] Eco Fulfilment No thank you [PERSON_NAME] > Not Interested Ec…" at bounding box center [429, 370] width 217 height 54
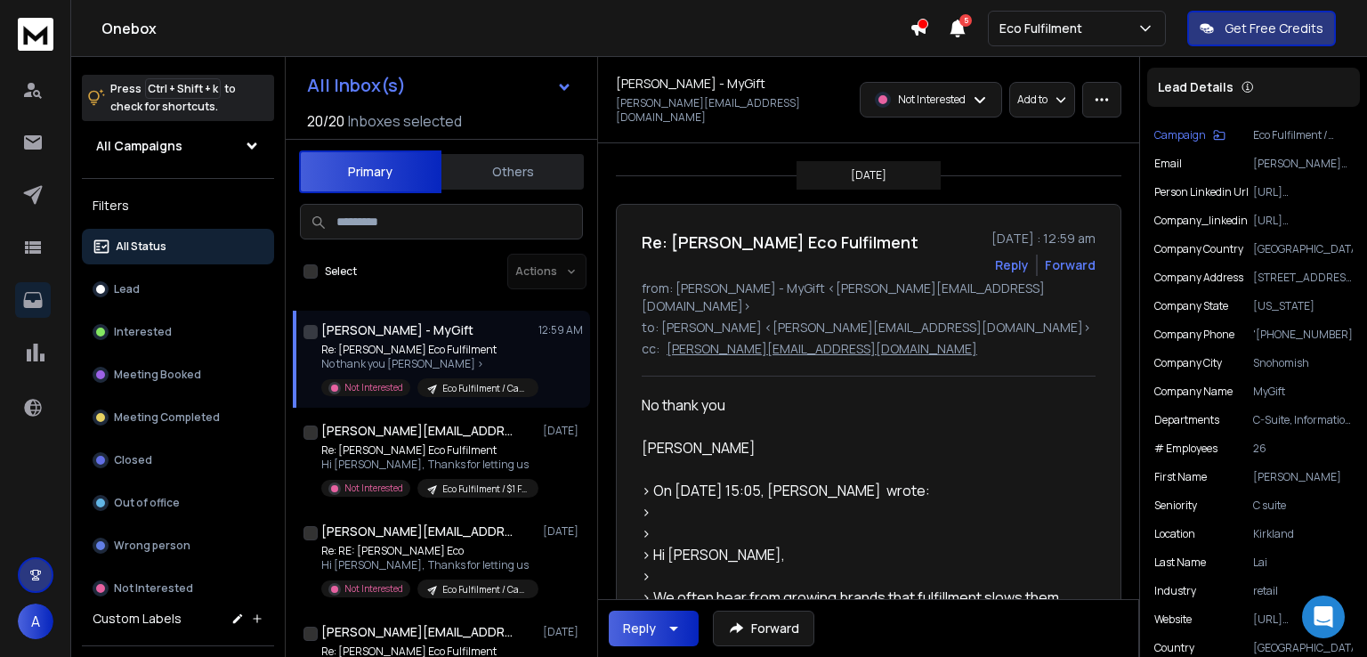
click at [1103, 96] on icon "button" at bounding box center [1102, 100] width 16 height 16
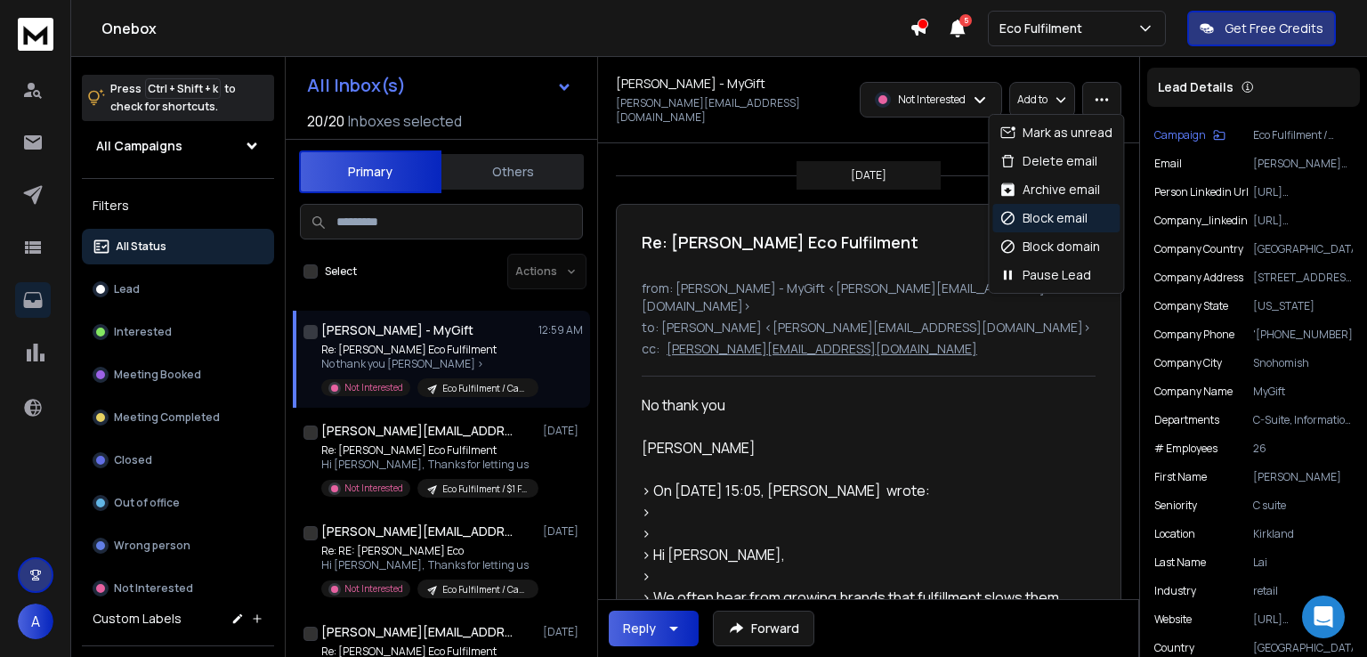
click at [1076, 214] on div "Block email" at bounding box center [1043, 218] width 88 height 18
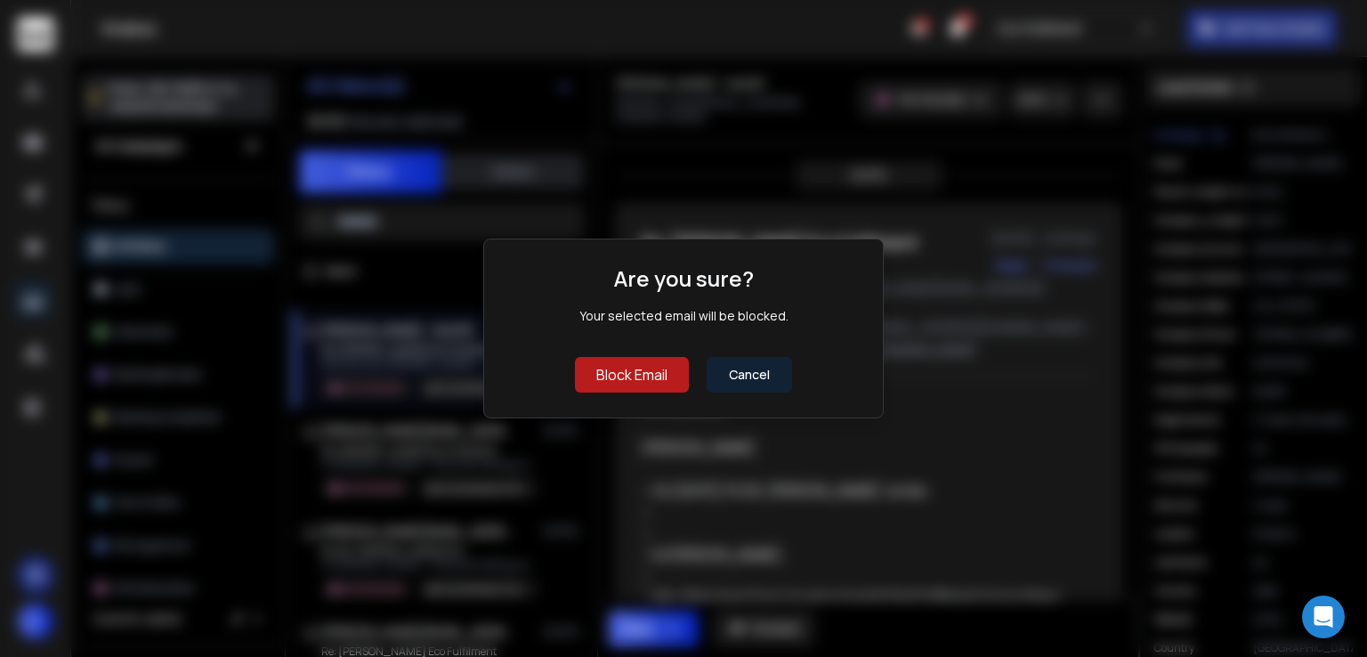
click at [658, 375] on button "Block Email" at bounding box center [632, 375] width 114 height 36
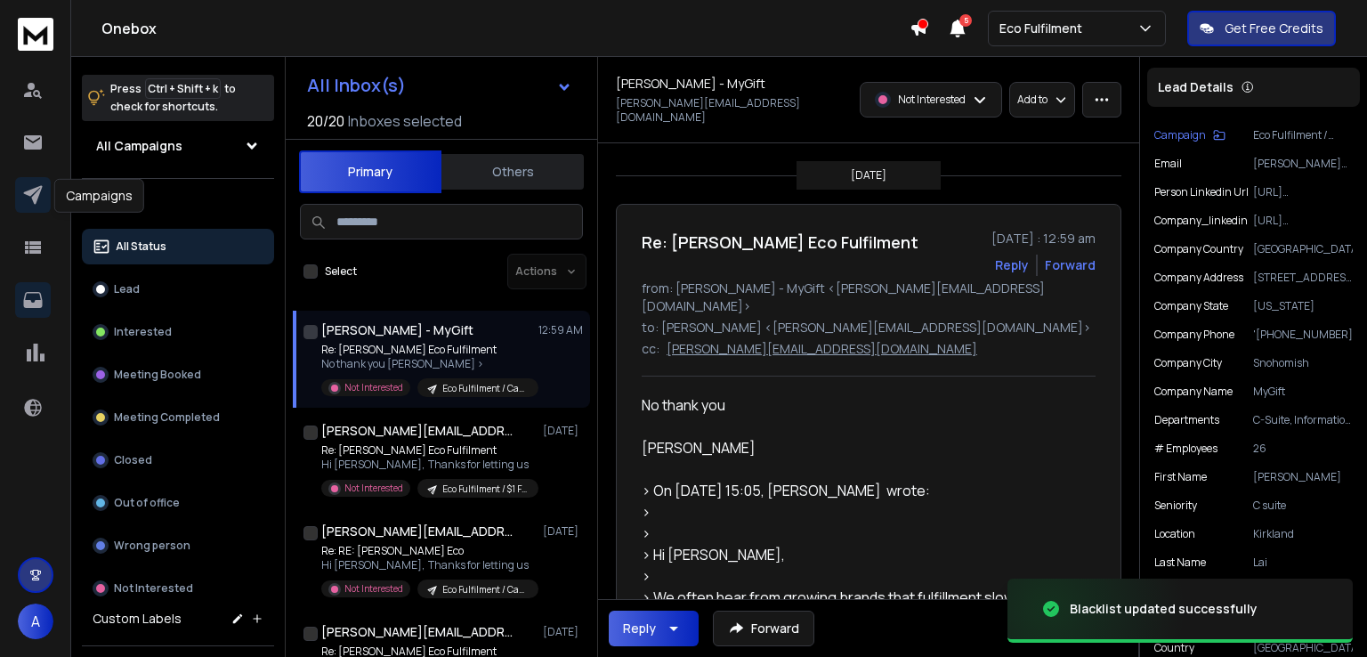
click at [39, 197] on icon at bounding box center [32, 194] width 21 height 21
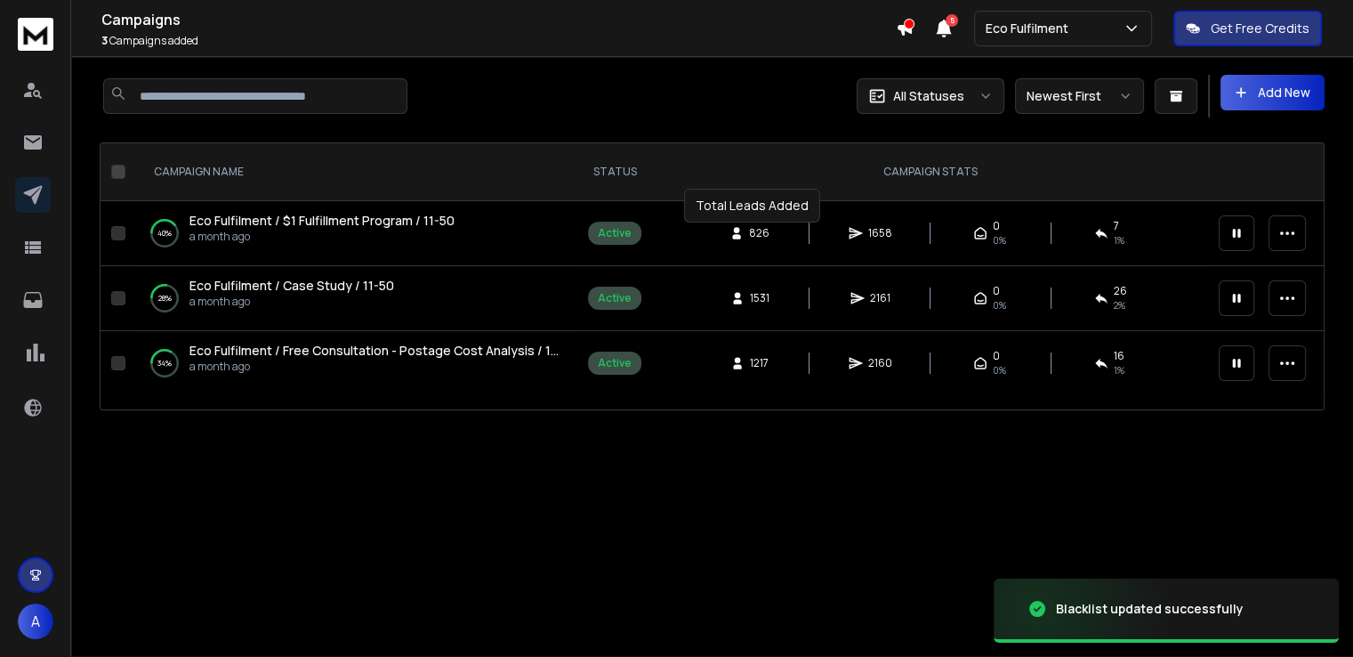
click at [485, 234] on div "40 % Eco Fulfilment / $1 Fulfillment Program / 11-50 a month ago" at bounding box center [354, 233] width 409 height 43
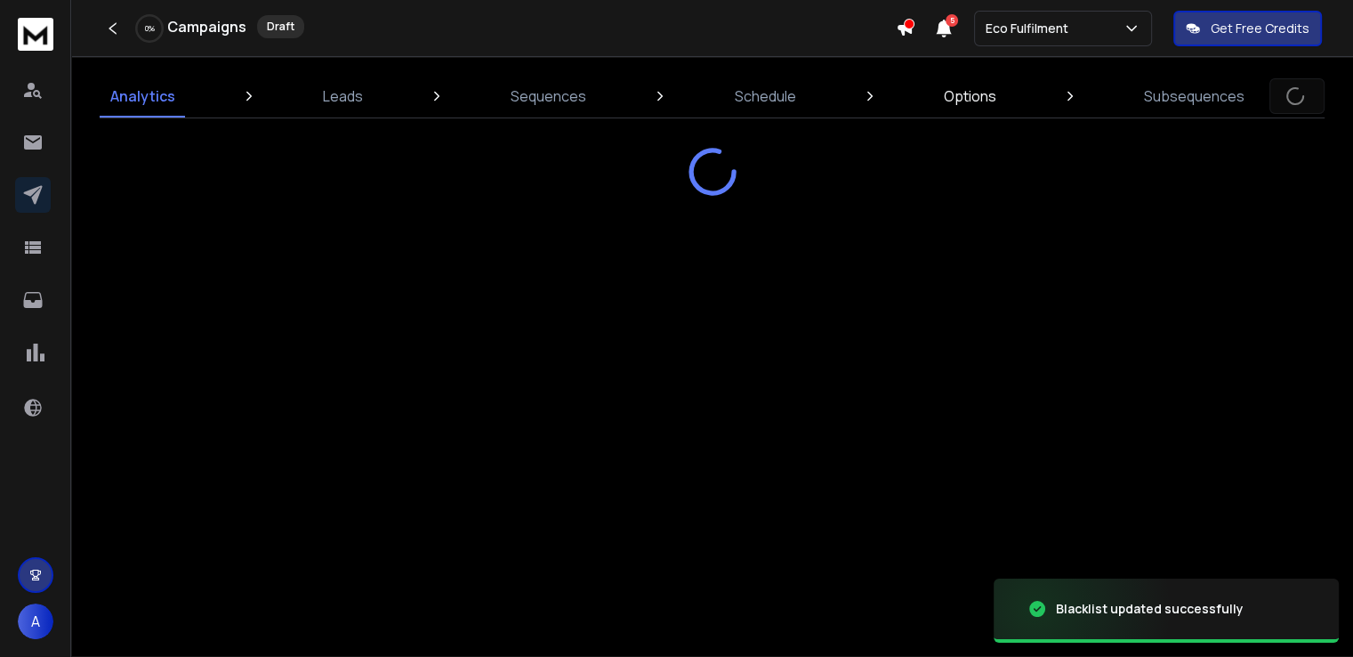
click at [997, 99] on p "Options" at bounding box center [970, 95] width 53 height 21
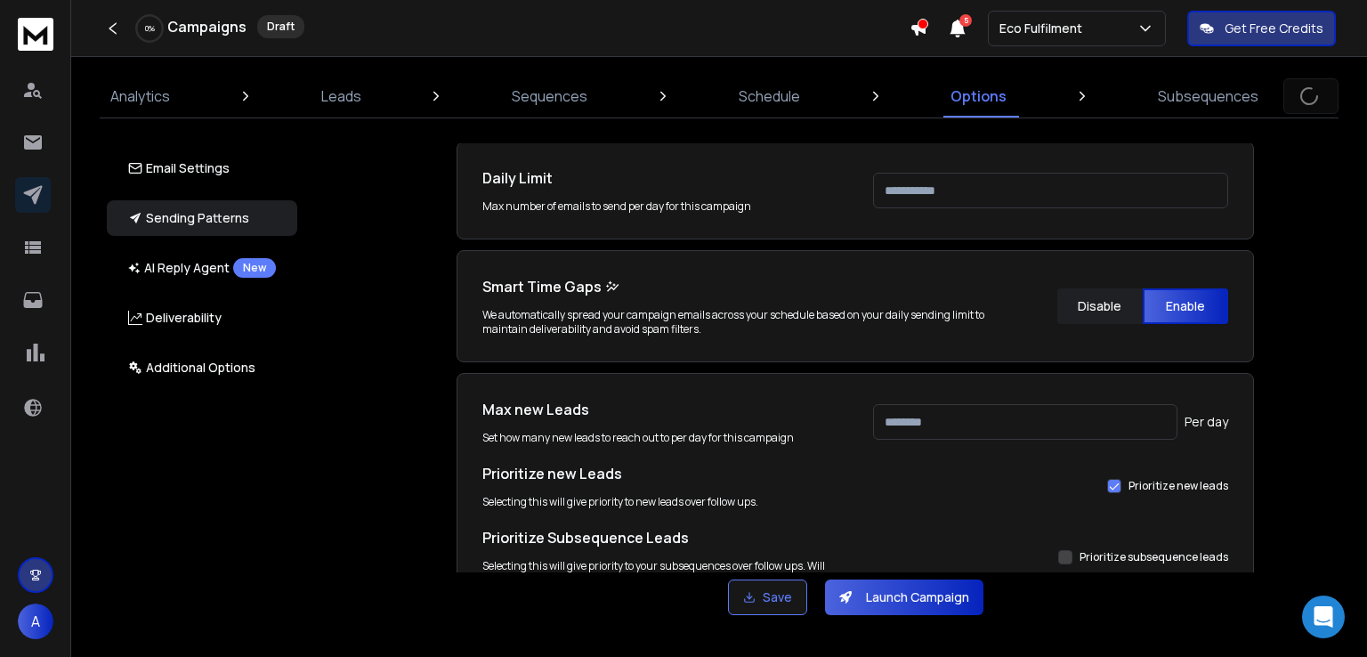
scroll to position [872, 0]
drag, startPoint x: 913, startPoint y: 416, endPoint x: 883, endPoint y: 419, distance: 30.5
click at [883, 419] on input "***" at bounding box center [1025, 422] width 304 height 36
type input "*"
click at [1107, 481] on button "Prioritize new leads" at bounding box center [1114, 486] width 14 height 14
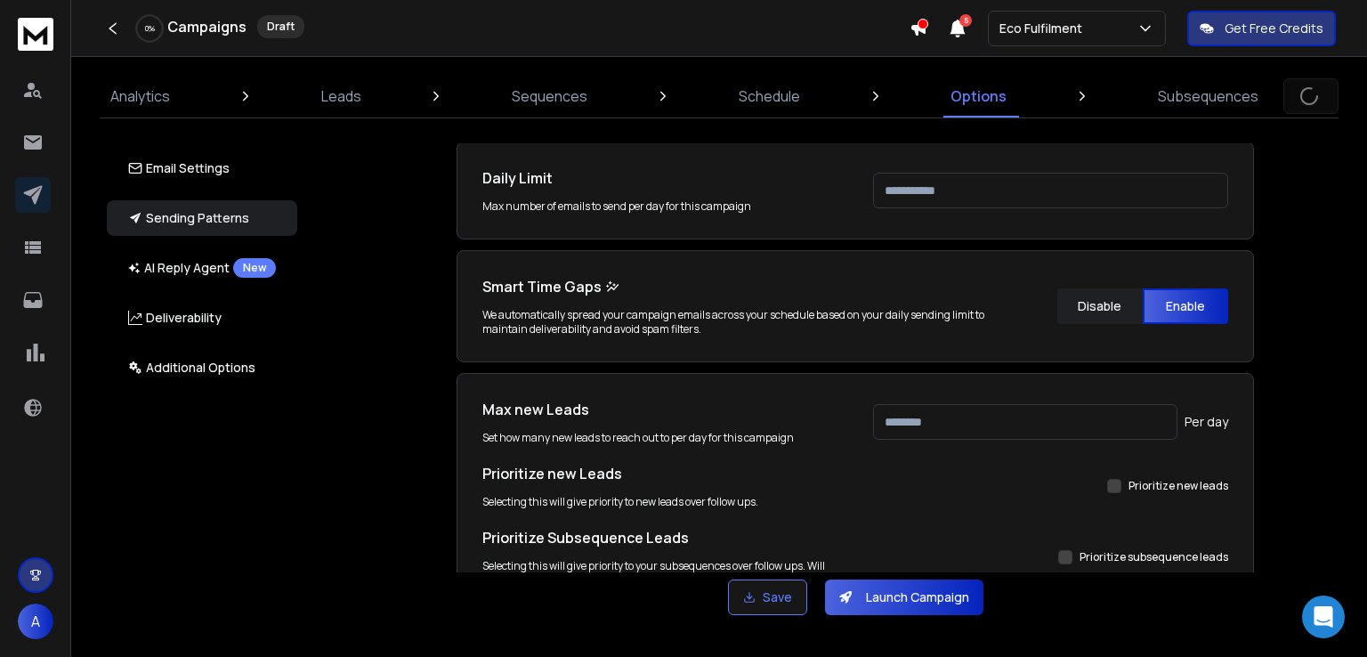
drag, startPoint x: 768, startPoint y: 613, endPoint x: 762, endPoint y: 602, distance: 12.4
click at [765, 610] on button "Save" at bounding box center [767, 597] width 79 height 36
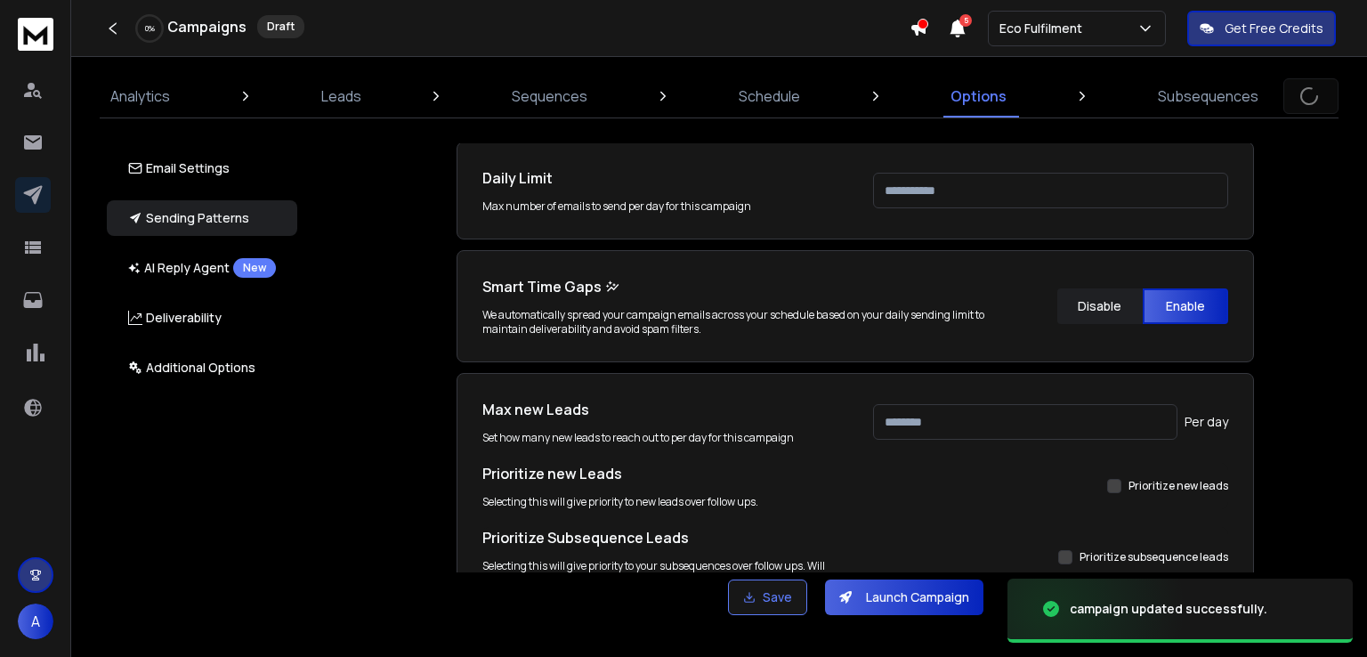
click at [915, 595] on button "Launch Campaign" at bounding box center [904, 597] width 158 height 36
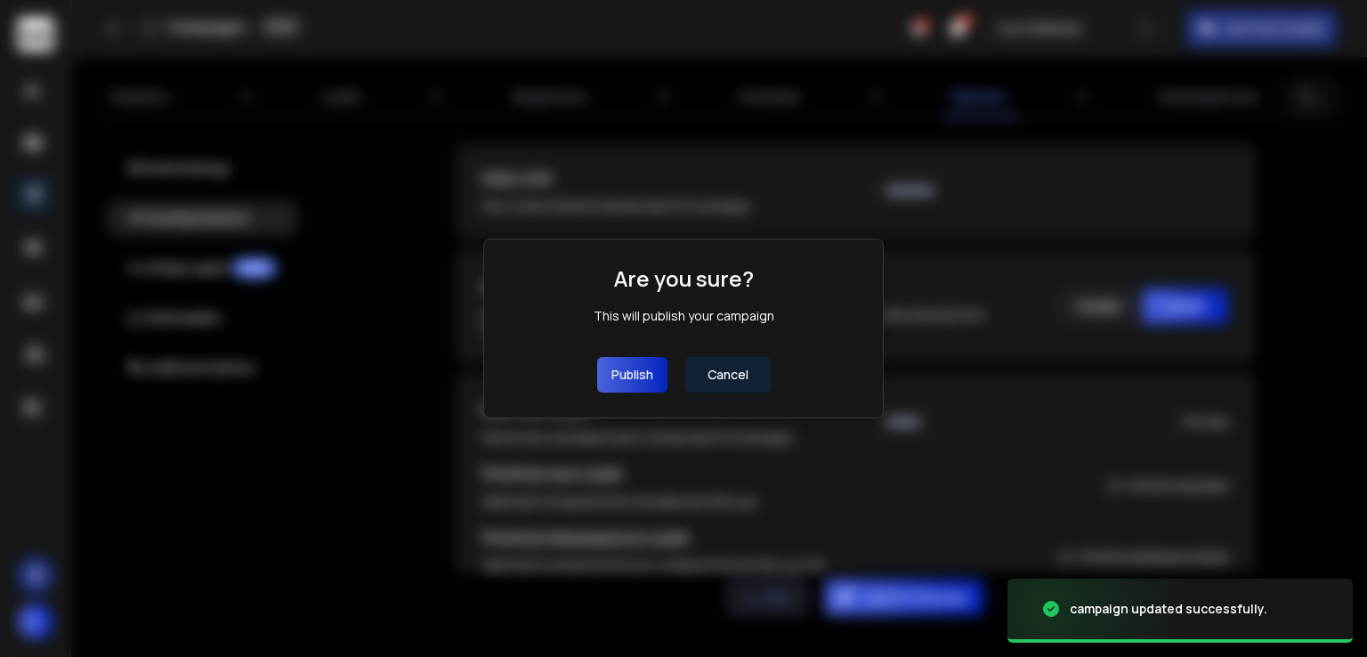
click at [594, 369] on div "Are you sure? This will publish your campaign Publish Cancel" at bounding box center [683, 328] width 349 height 128
click at [618, 373] on button "Publish" at bounding box center [632, 375] width 70 height 36
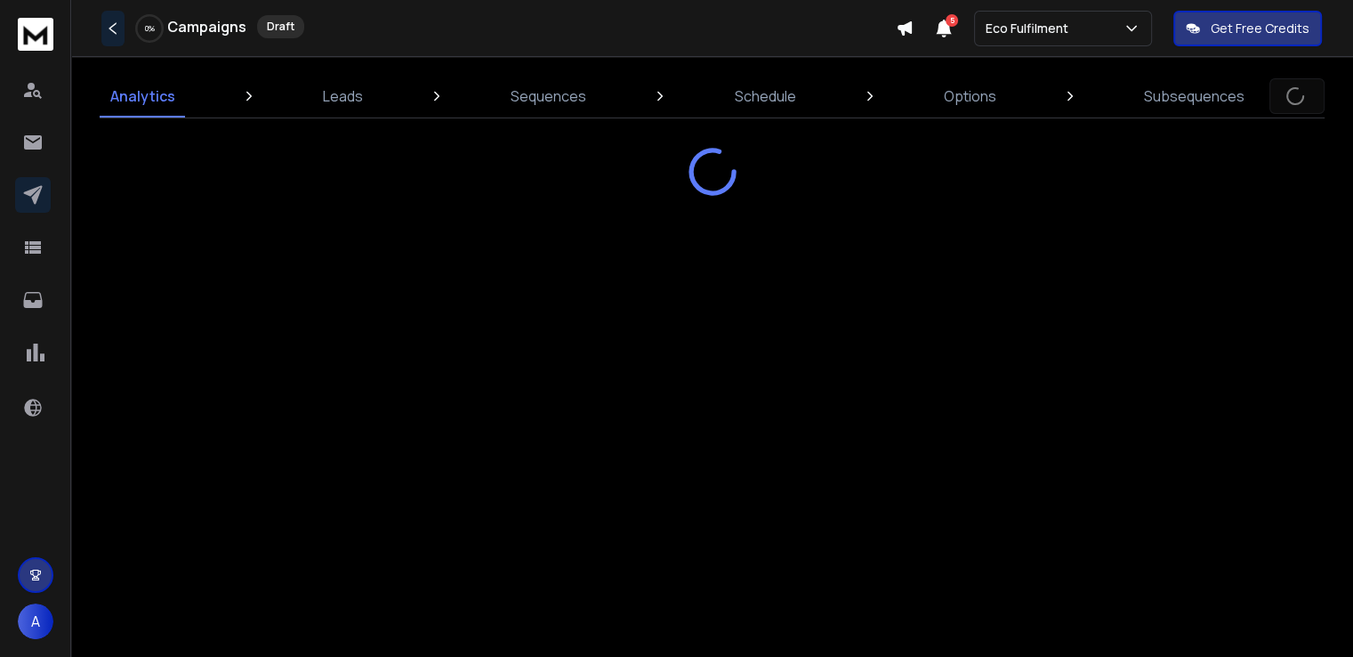
click at [105, 24] on icon at bounding box center [113, 28] width 16 height 16
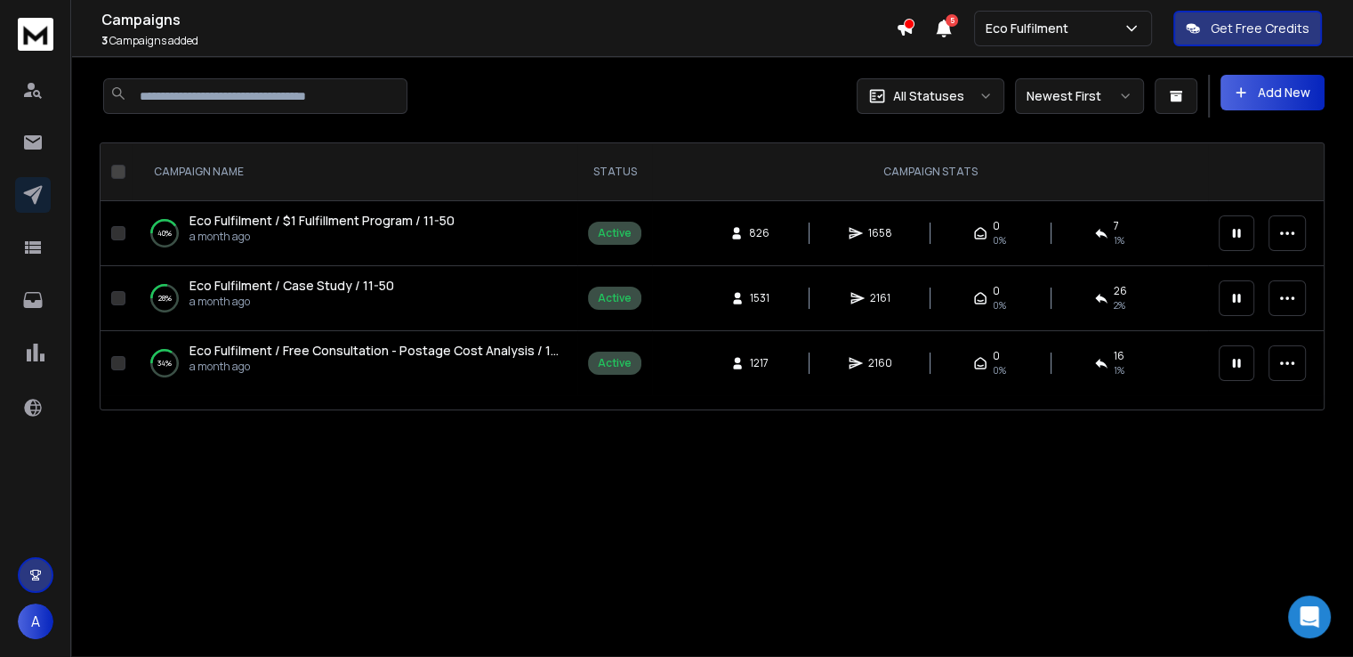
click at [311, 296] on p "a month ago" at bounding box center [292, 302] width 205 height 14
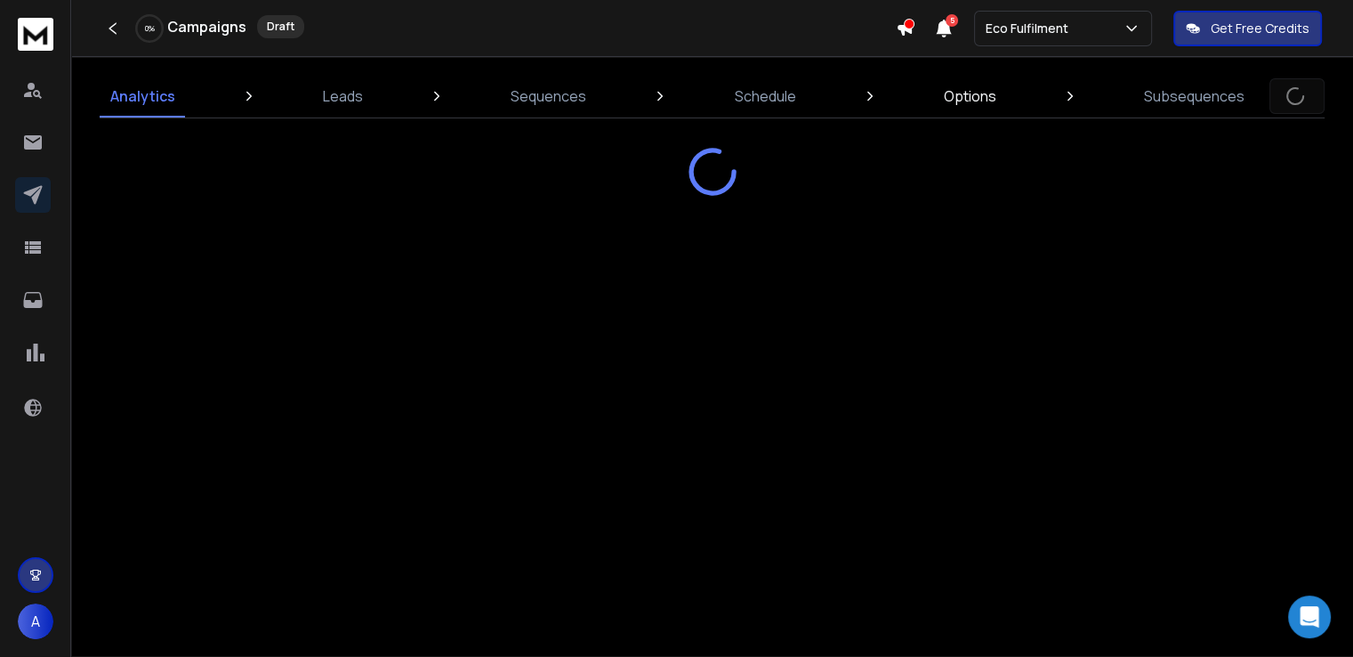
click at [992, 100] on p "Options" at bounding box center [970, 95] width 53 height 21
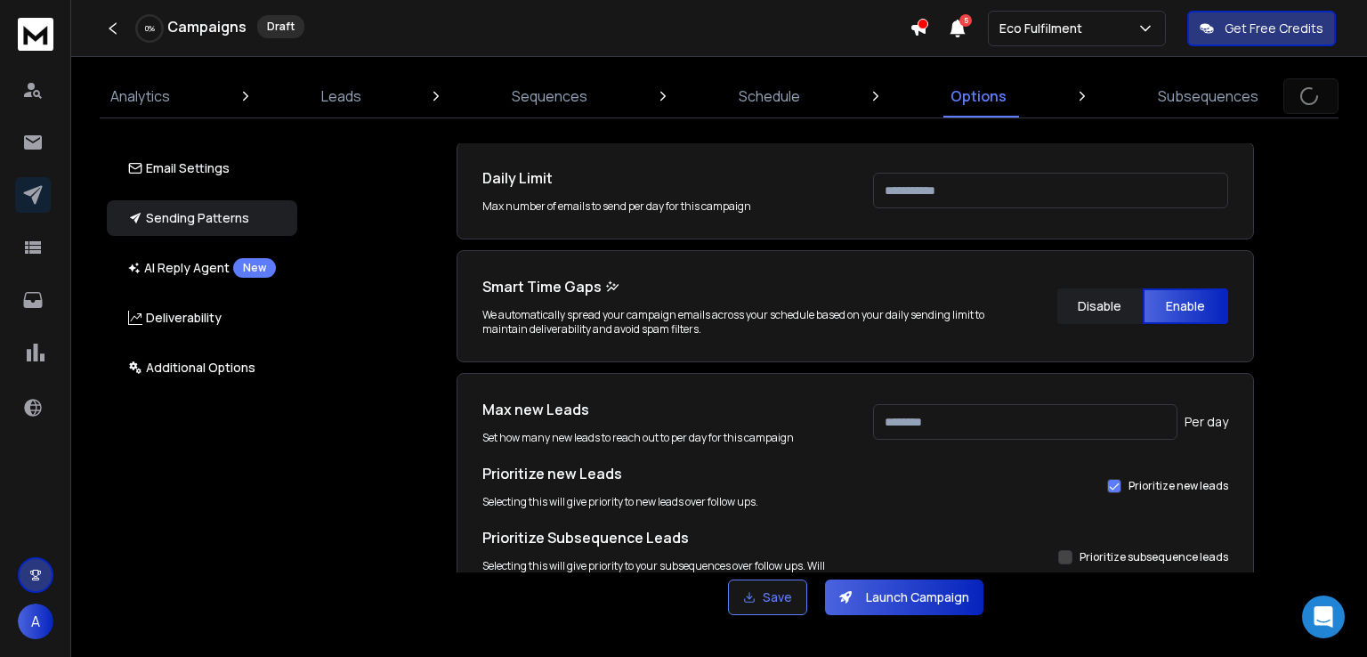
scroll to position [872, 0]
drag, startPoint x: 972, startPoint y: 418, endPoint x: 878, endPoint y: 424, distance: 93.6
click at [878, 424] on input "***" at bounding box center [1025, 422] width 304 height 36
type input "*"
click at [1146, 479] on label "Prioritize new leads" at bounding box center [1178, 486] width 100 height 14
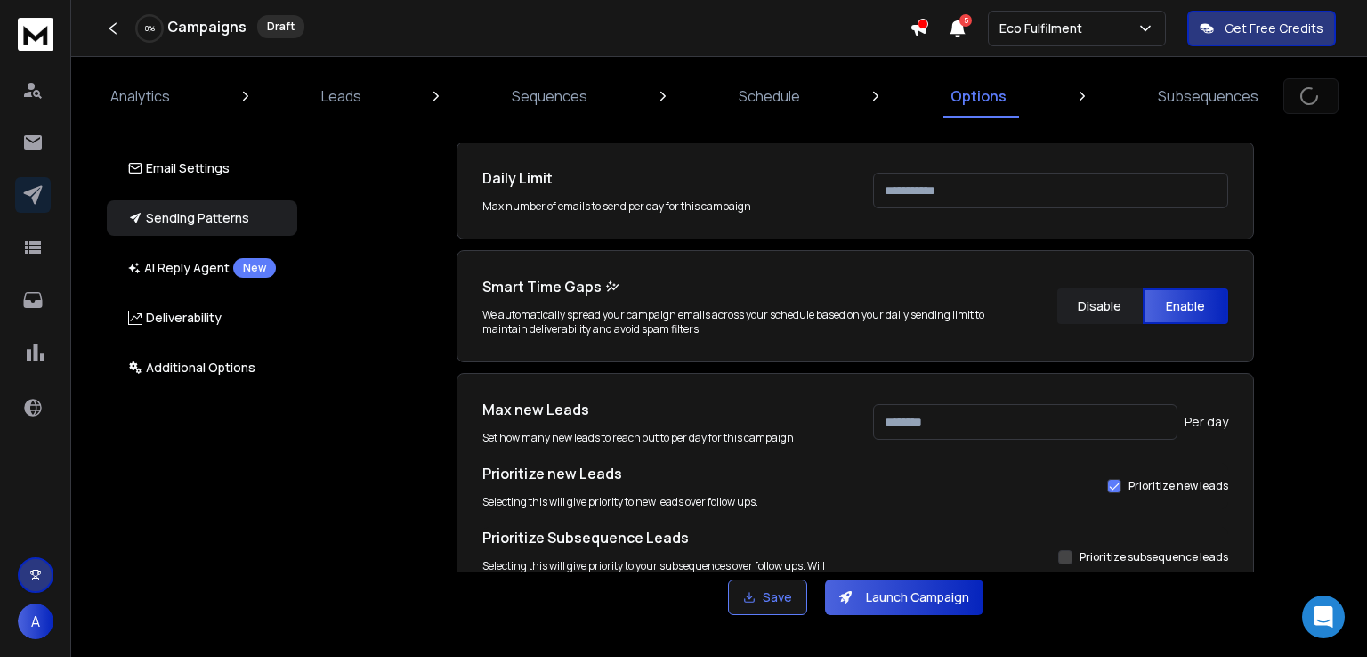
click at [1121, 479] on button "Prioritize new leads" at bounding box center [1114, 486] width 14 height 14
click at [795, 588] on button "Save" at bounding box center [767, 597] width 79 height 36
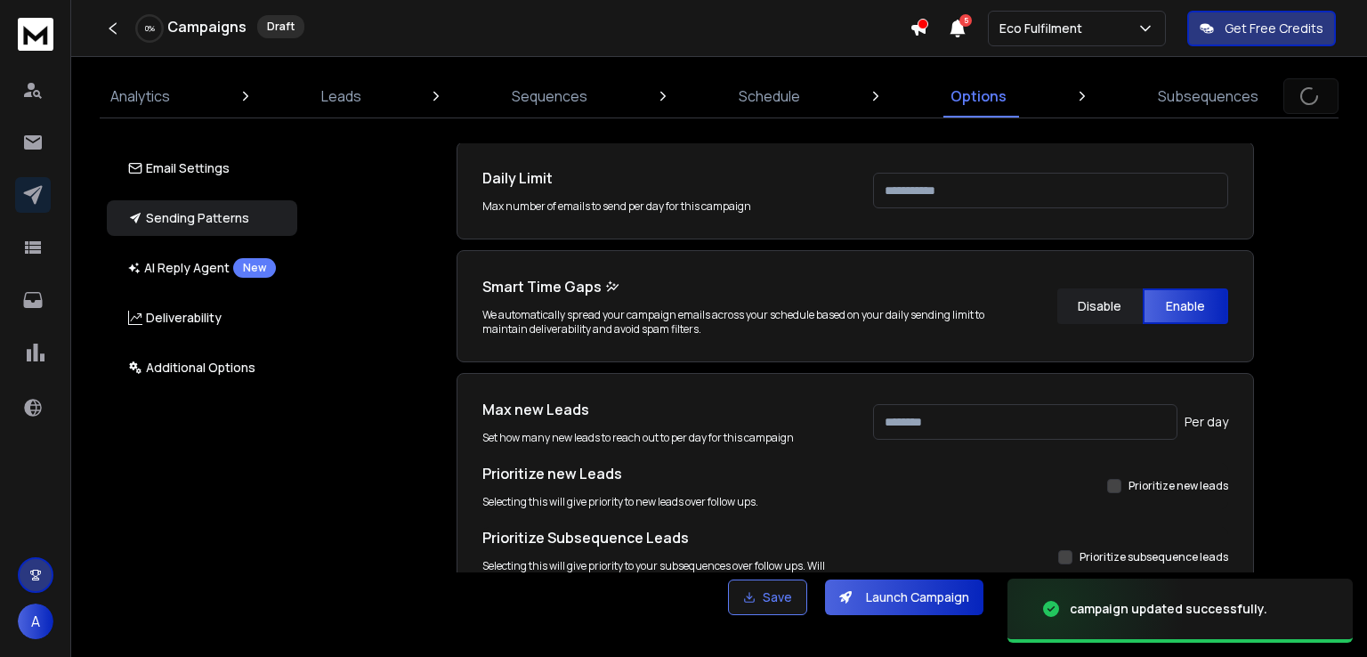
click at [858, 604] on button "Launch Campaign" at bounding box center [904, 597] width 158 height 36
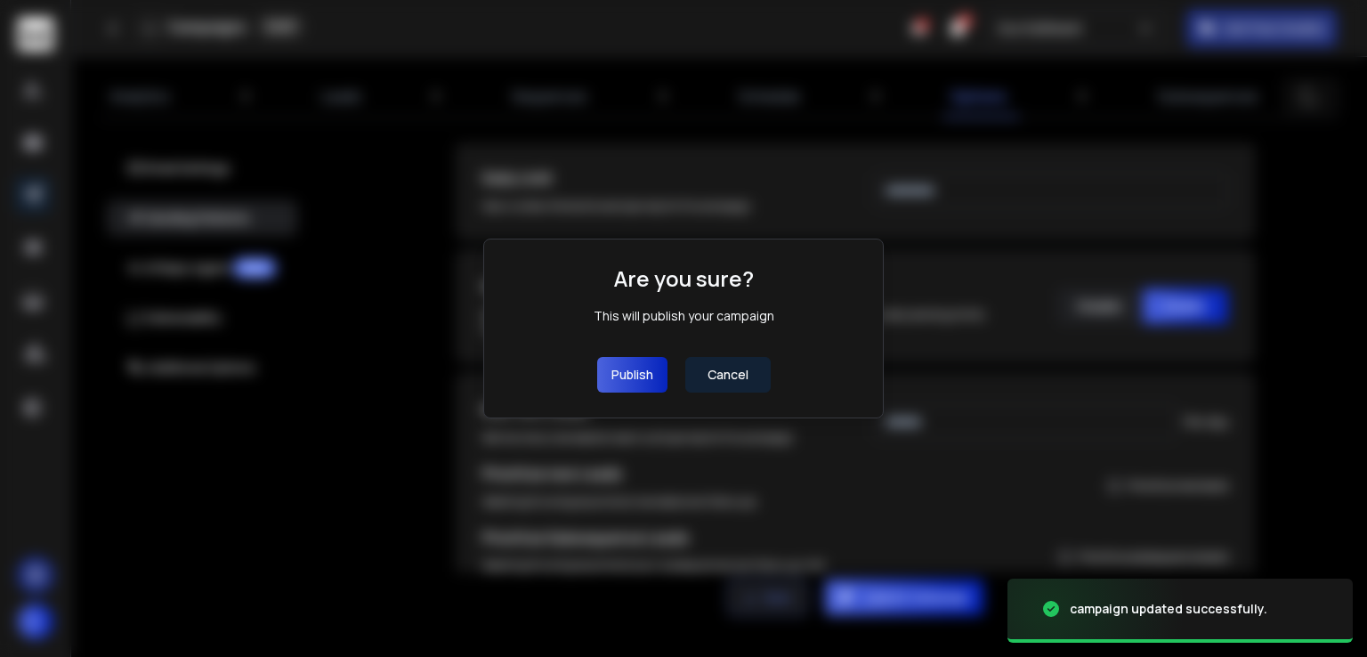
click at [617, 353] on div "Are you sure? This will publish your campaign Publish Cancel" at bounding box center [683, 328] width 349 height 128
click at [616, 374] on button "Publish" at bounding box center [632, 375] width 70 height 36
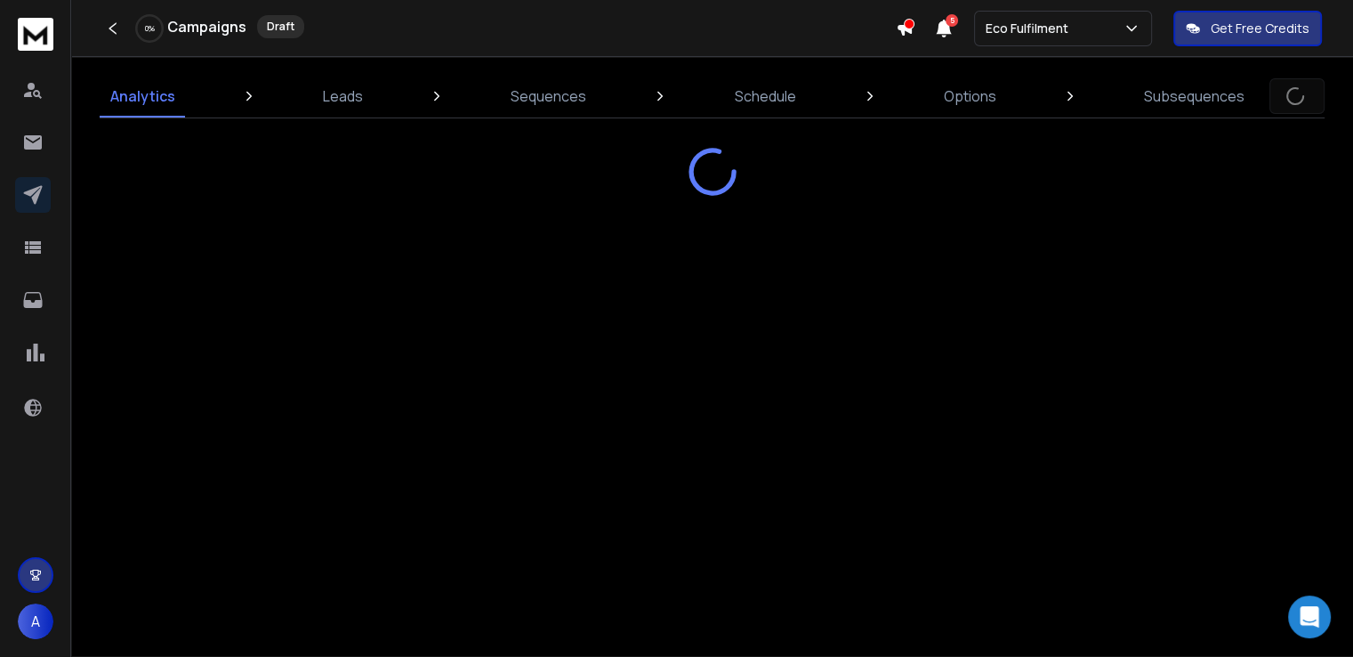
drag, startPoint x: 115, startPoint y: 36, endPoint x: 110, endPoint y: 50, distance: 14.1
click at [114, 36] on button at bounding box center [112, 29] width 23 height 36
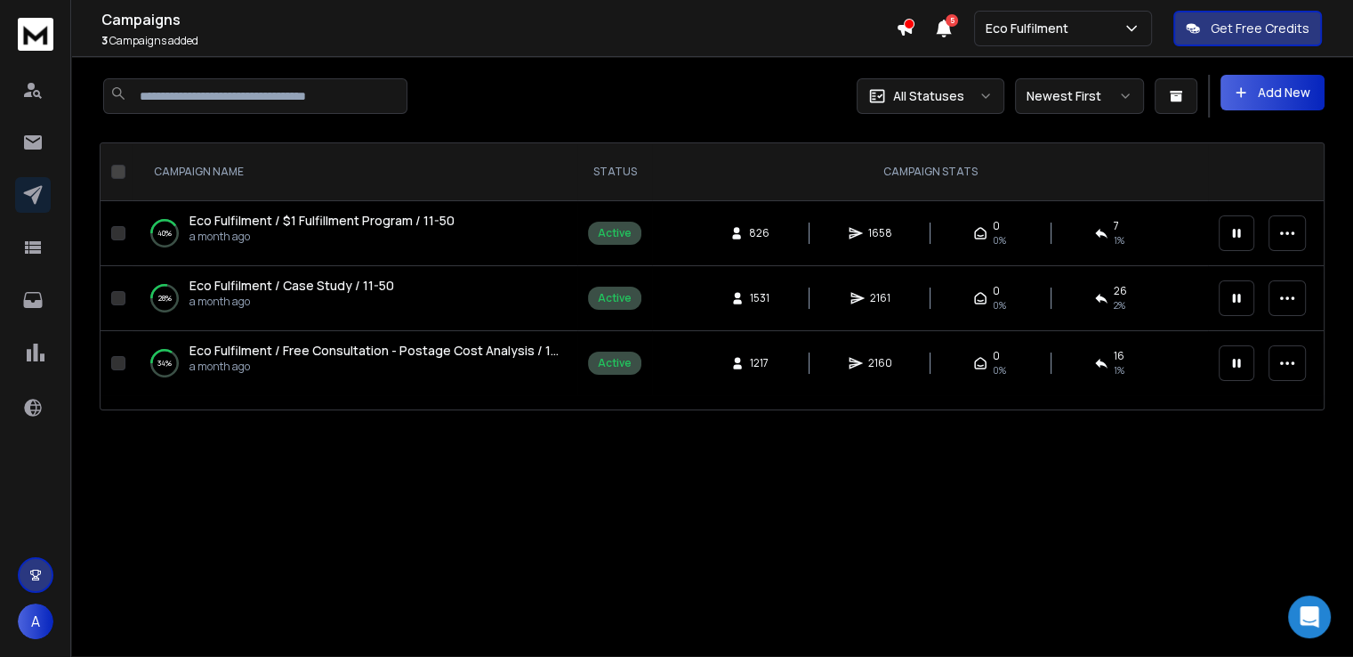
click at [310, 351] on span "Eco Fulfilment / Free Consultation - Postage Cost Analysis / 11-25" at bounding box center [383, 350] width 386 height 17
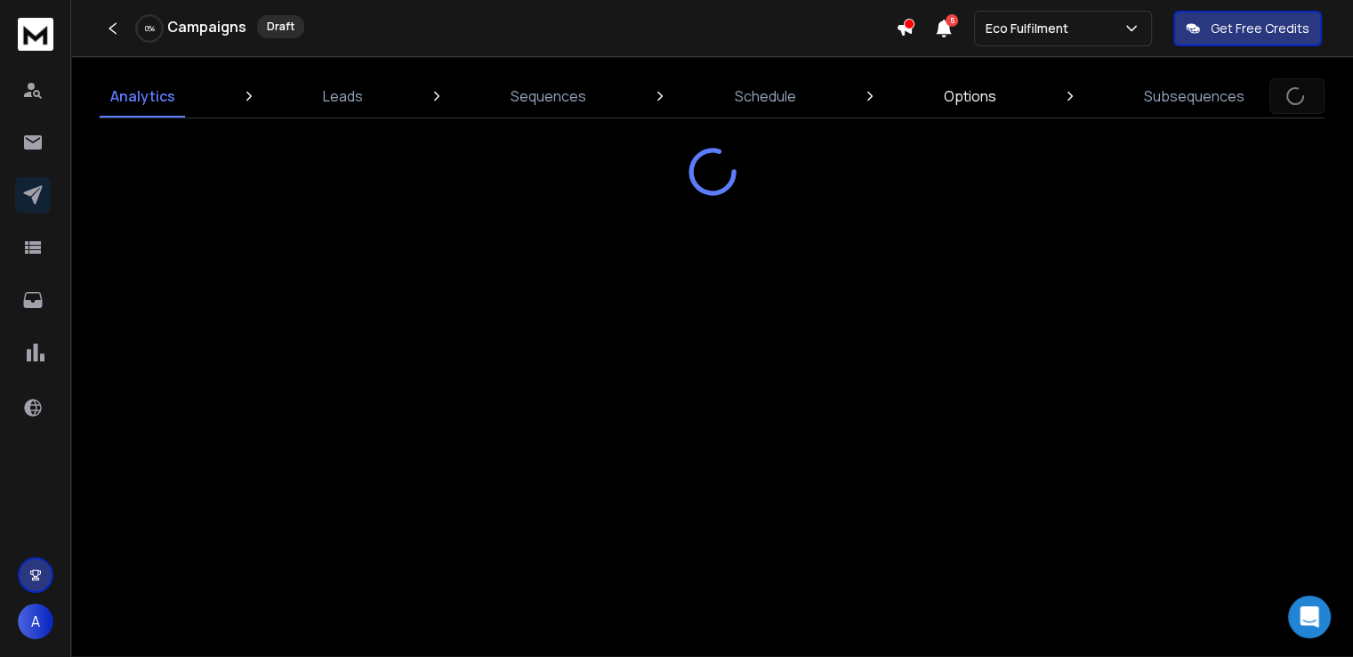
click at [958, 102] on p "Options" at bounding box center [970, 95] width 53 height 21
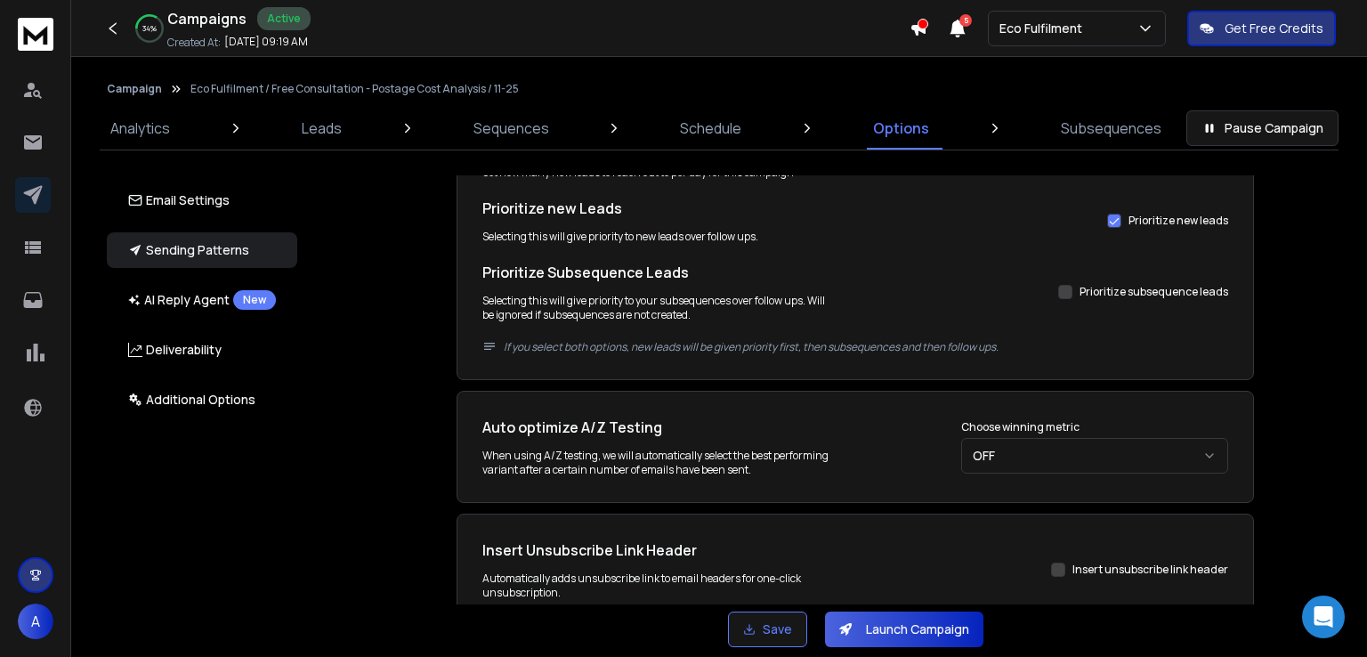
scroll to position [872, 0]
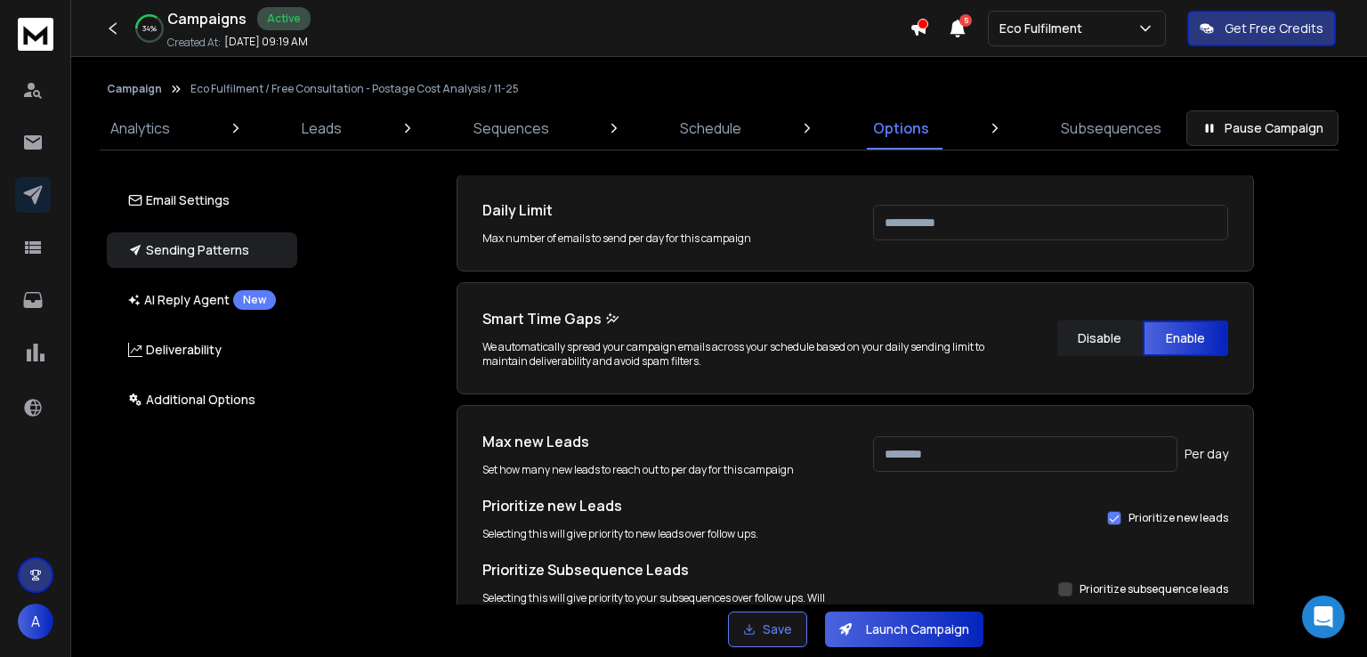
click at [950, 463] on input "***" at bounding box center [1025, 454] width 304 height 36
type input "*"
click at [1111, 516] on button "Prioritize new leads" at bounding box center [1114, 518] width 14 height 14
click at [799, 633] on button "Save" at bounding box center [767, 629] width 79 height 36
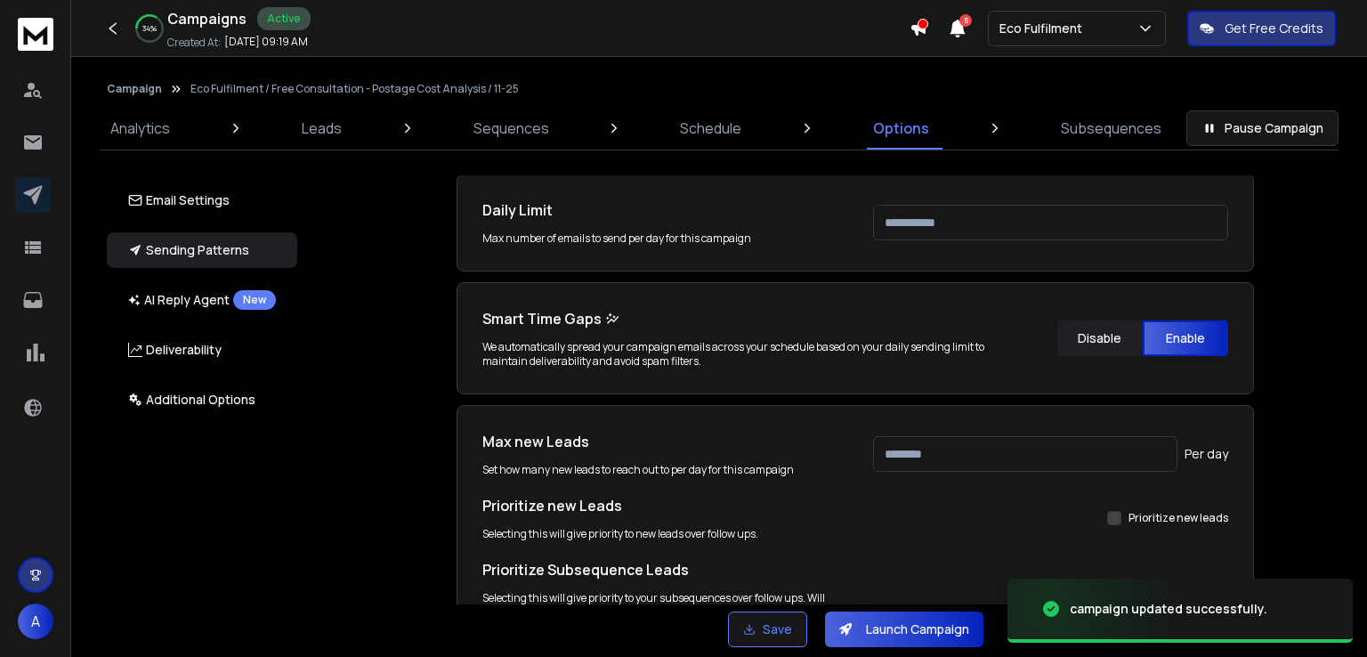
click at [876, 629] on button "Launch Campaign" at bounding box center [904, 629] width 158 height 36
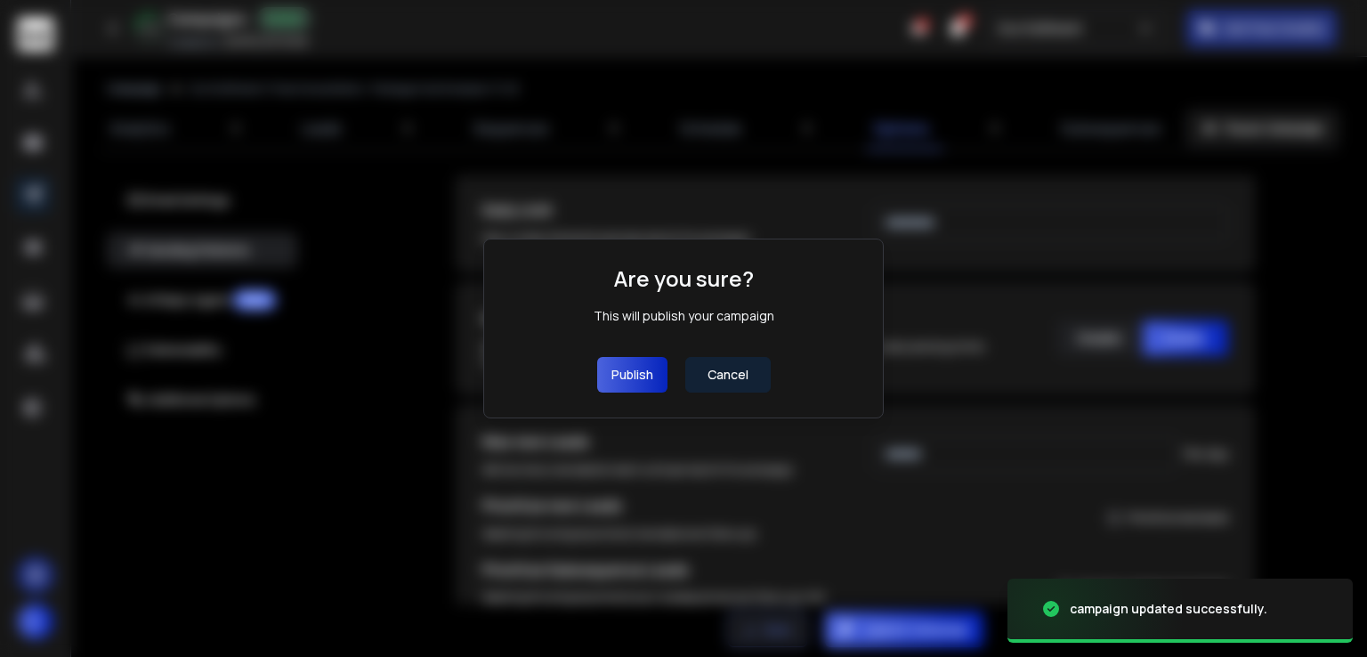
click at [655, 375] on button "Publish" at bounding box center [632, 375] width 70 height 36
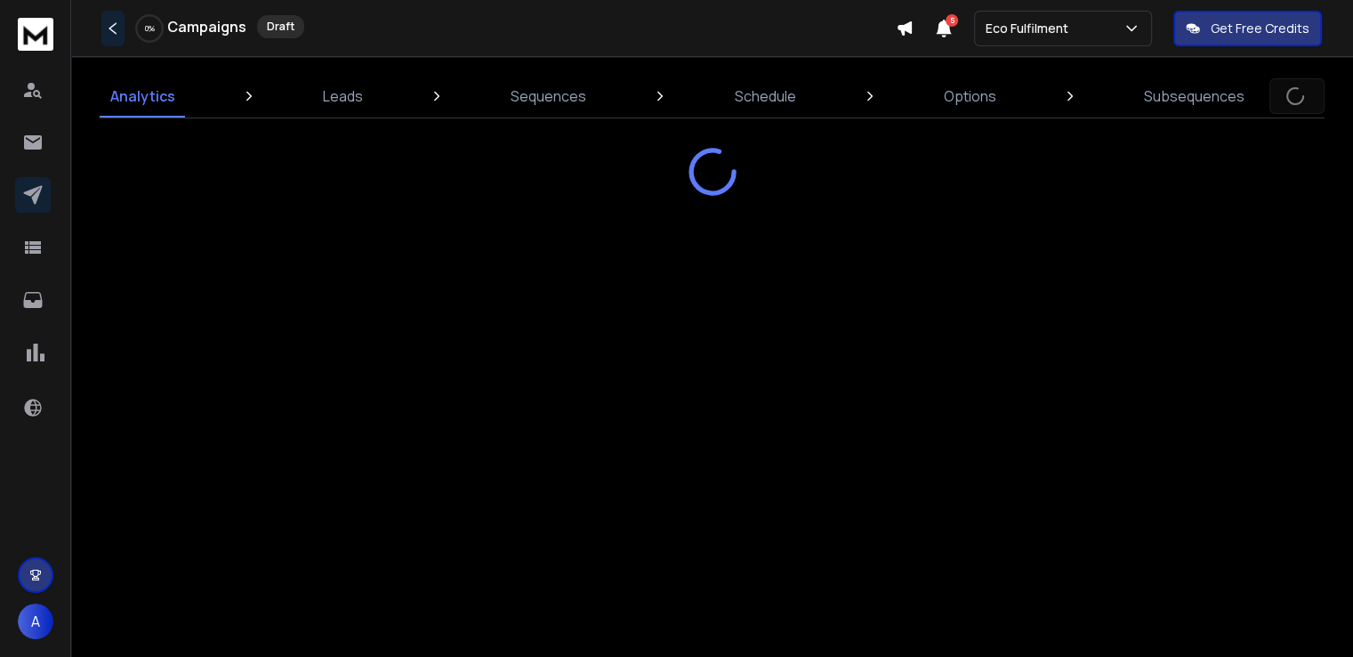
click at [117, 22] on icon at bounding box center [113, 28] width 16 height 16
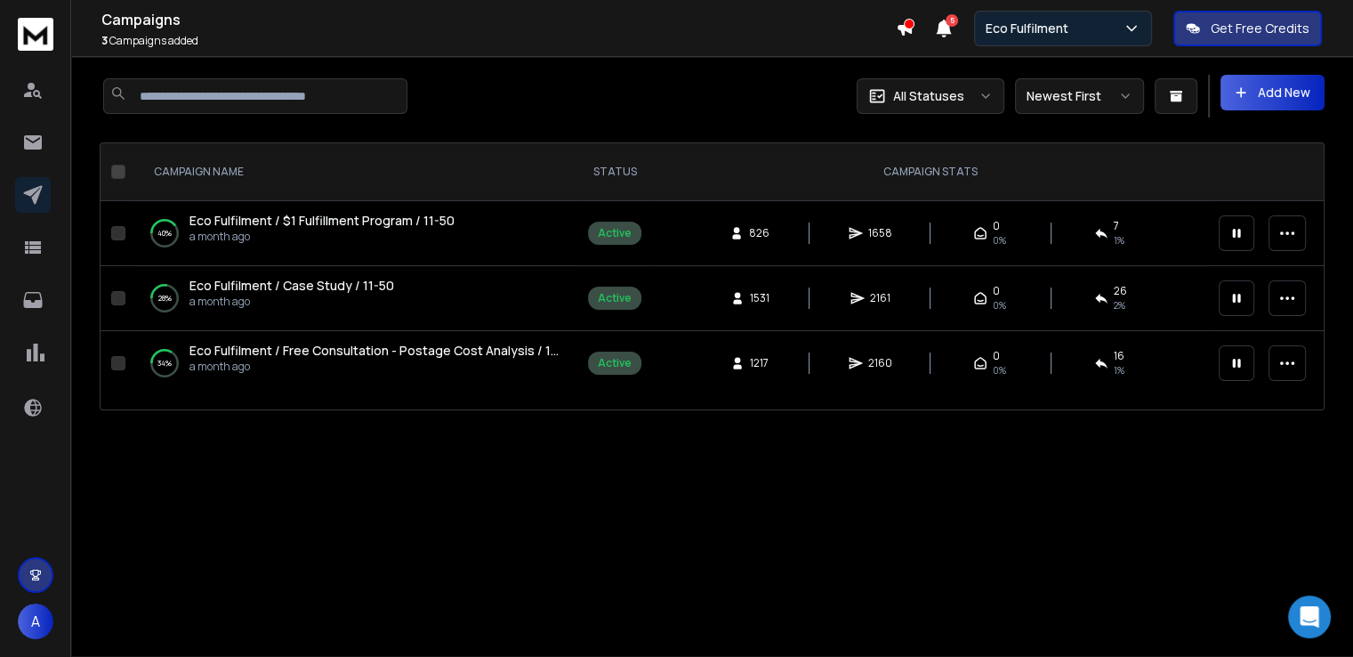
click at [1082, 31] on div "Eco Fulfilment" at bounding box center [1063, 29] width 155 height 18
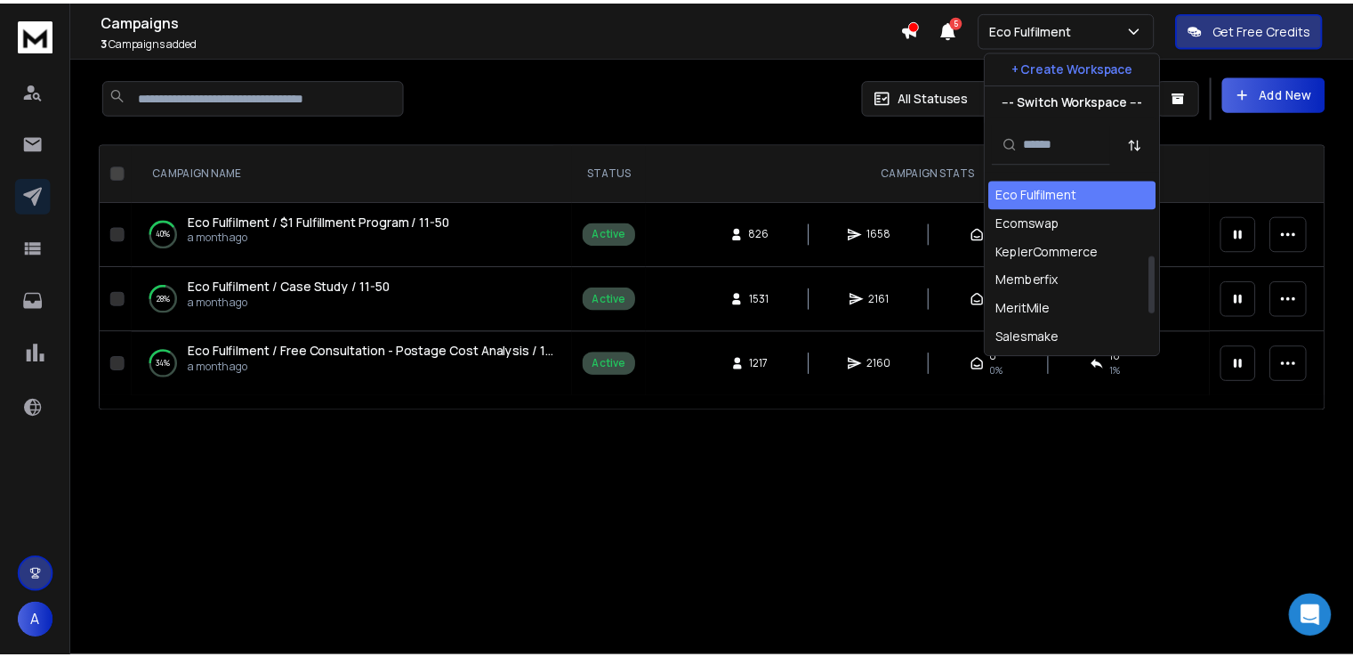
scroll to position [246, 0]
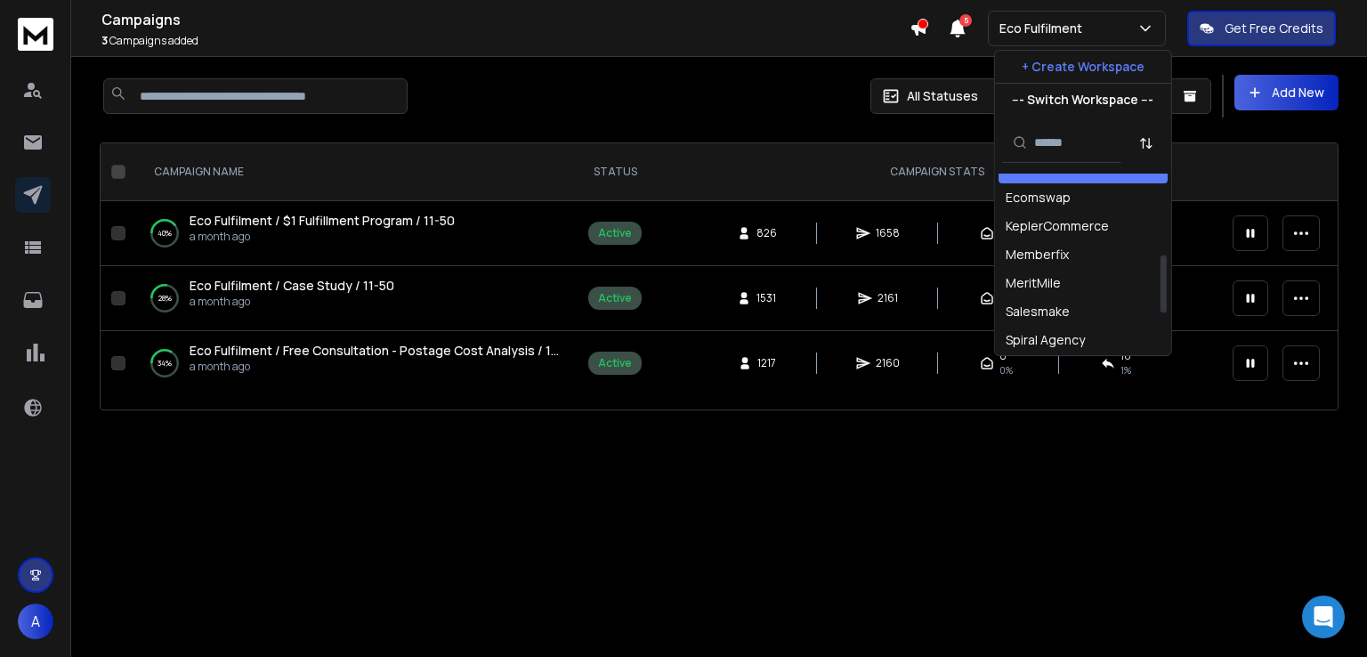
drag, startPoint x: 1165, startPoint y: 202, endPoint x: 1143, endPoint y: 272, distance: 73.5
click at [1160, 281] on div at bounding box center [1163, 284] width 6 height 58
click at [1086, 222] on div "KeplerCommerce" at bounding box center [1057, 226] width 103 height 18
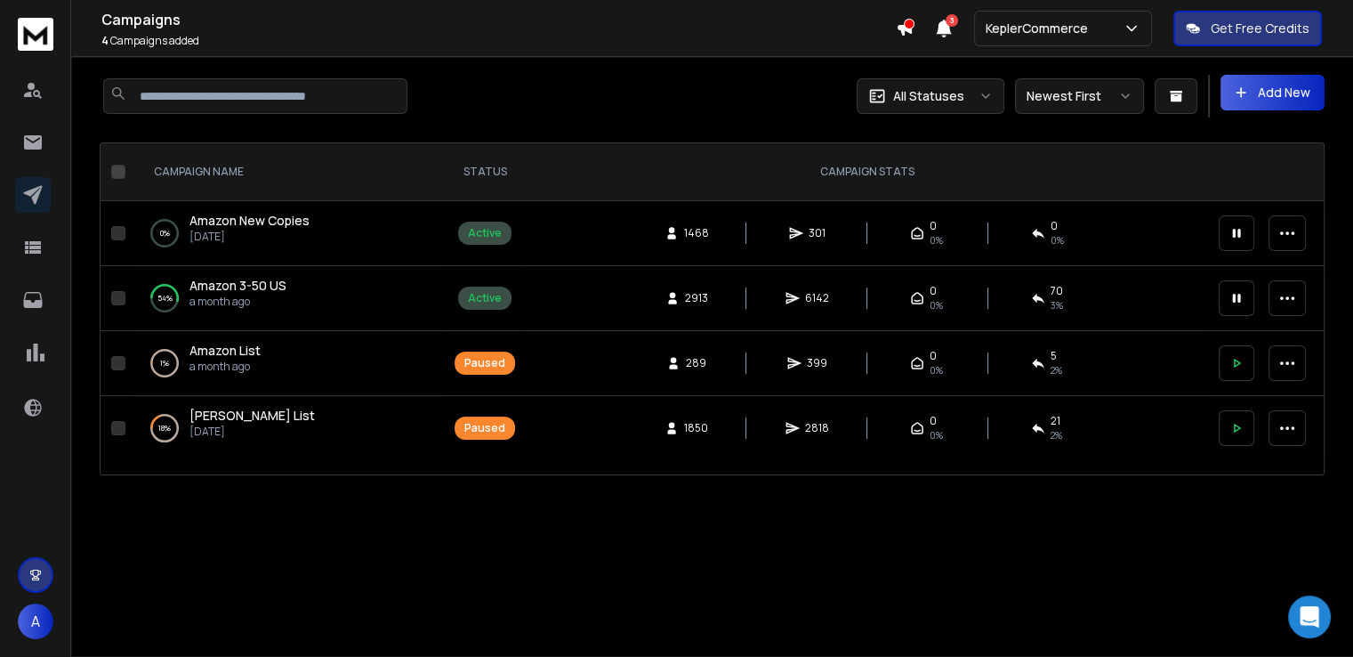
click at [295, 293] on div "54 % Amazon 3-50 US a month ago" at bounding box center [288, 298] width 276 height 43
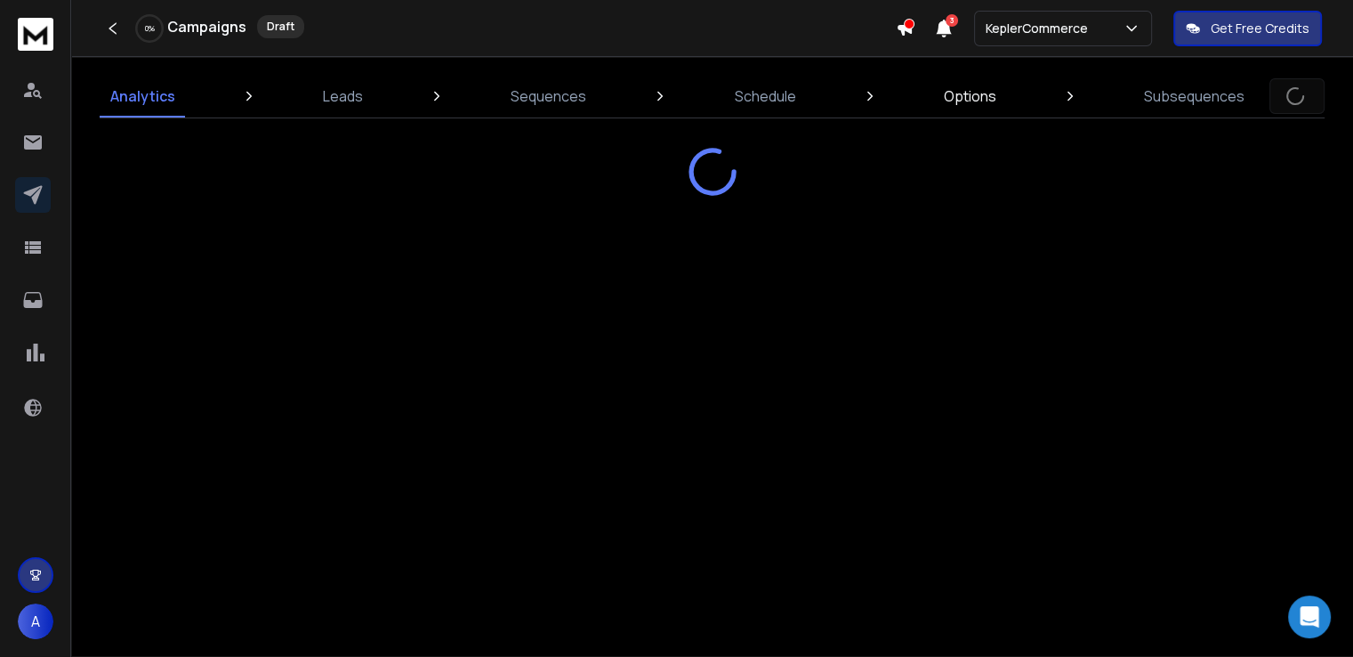
click at [947, 102] on p "Options" at bounding box center [970, 95] width 53 height 21
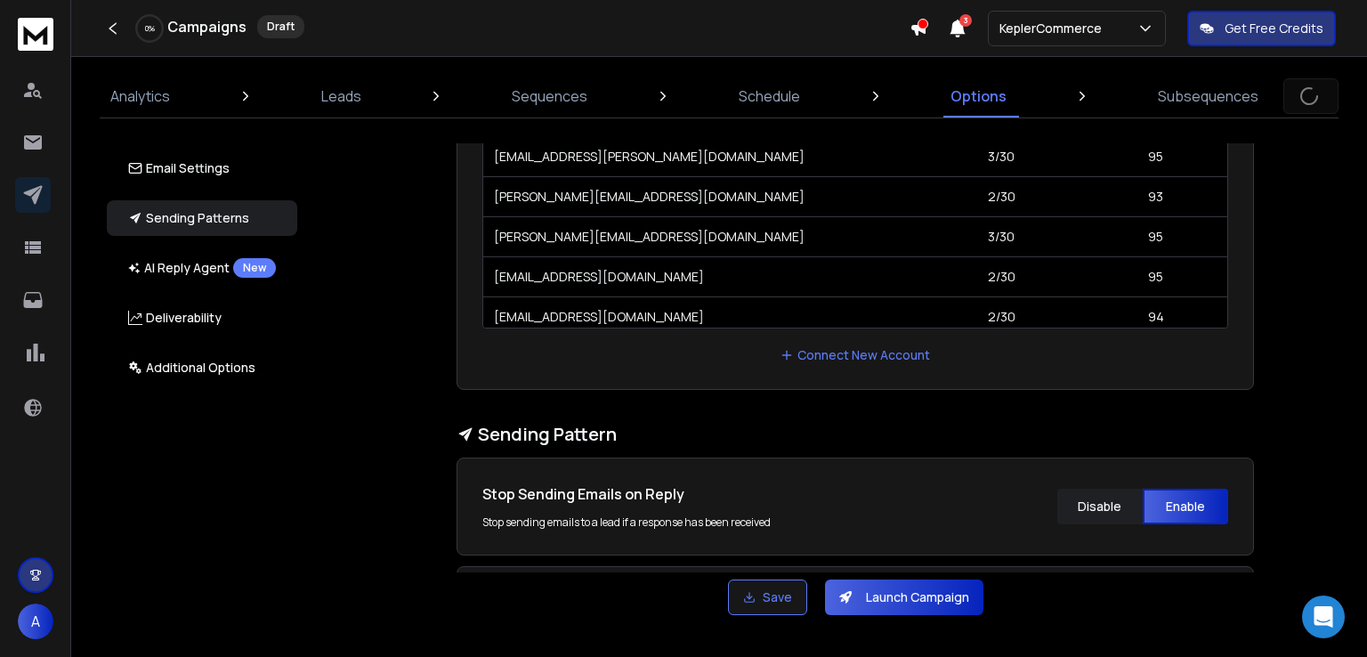
scroll to position [872, 0]
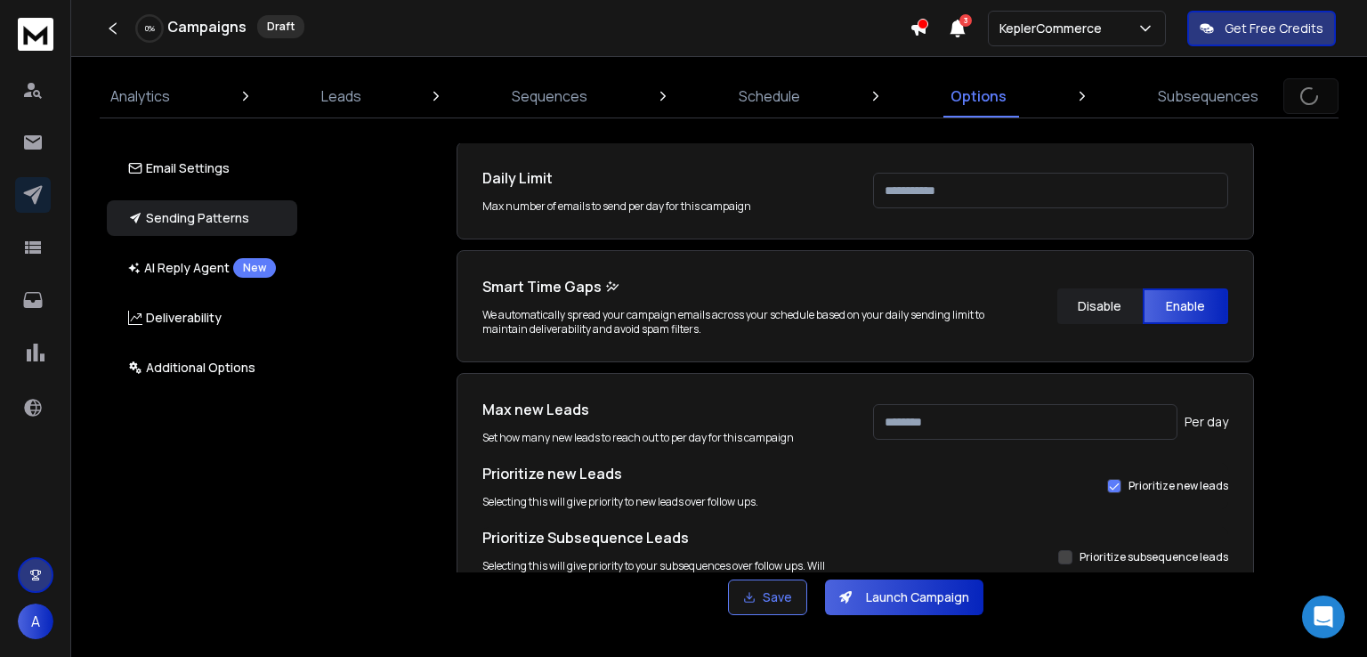
click at [954, 426] on input "***" at bounding box center [1025, 422] width 304 height 36
type input "*"
click at [1138, 473] on div "Prioritize new leads" at bounding box center [1050, 486] width 355 height 36
click at [1138, 483] on label "Prioritize new leads" at bounding box center [1178, 486] width 100 height 14
click at [1121, 483] on button "Prioritize new leads" at bounding box center [1114, 486] width 14 height 14
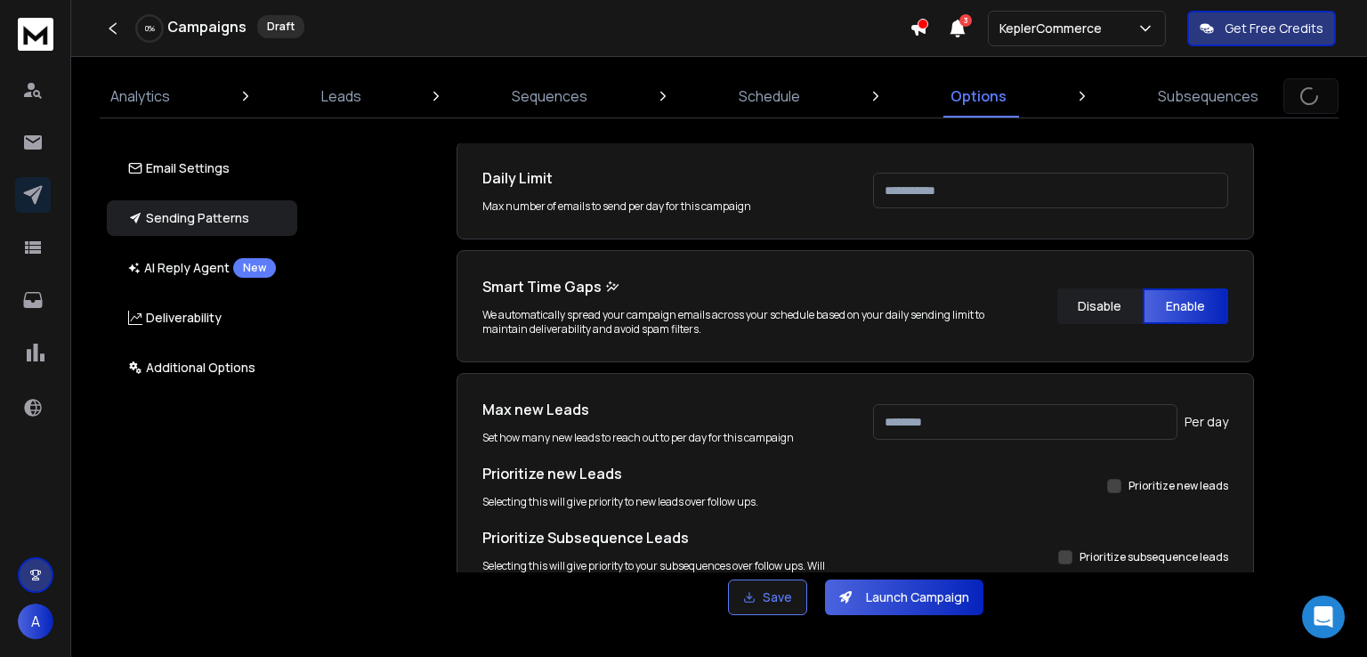
drag, startPoint x: 783, startPoint y: 586, endPoint x: 803, endPoint y: 598, distance: 22.7
click at [781, 586] on button "Save" at bounding box center [767, 597] width 79 height 36
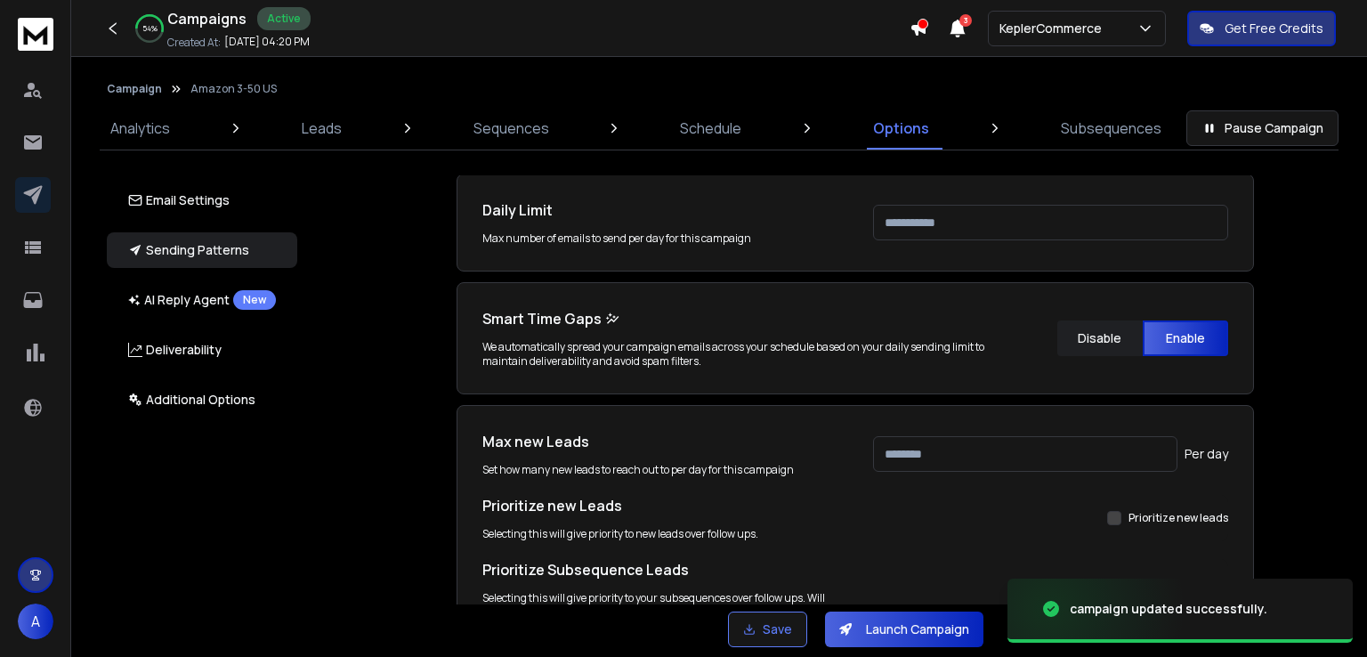
click at [900, 638] on button "Launch Campaign" at bounding box center [904, 629] width 158 height 36
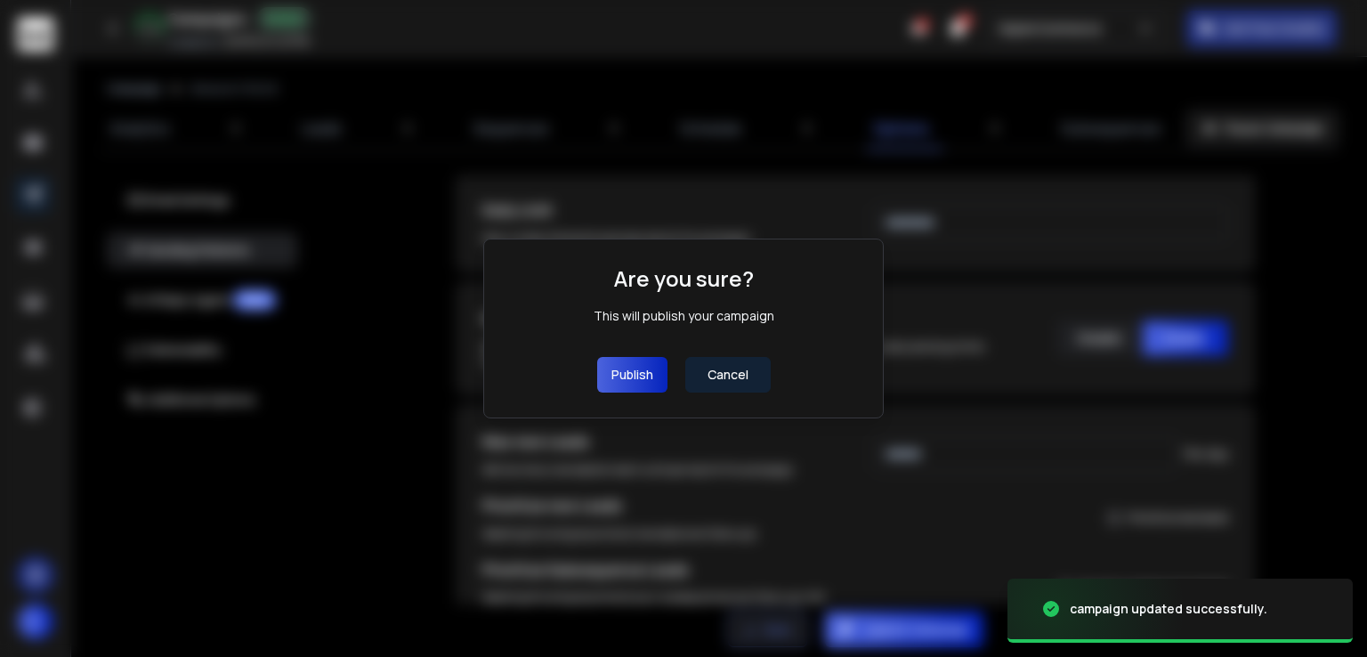
click at [631, 376] on button "Publish" at bounding box center [632, 375] width 70 height 36
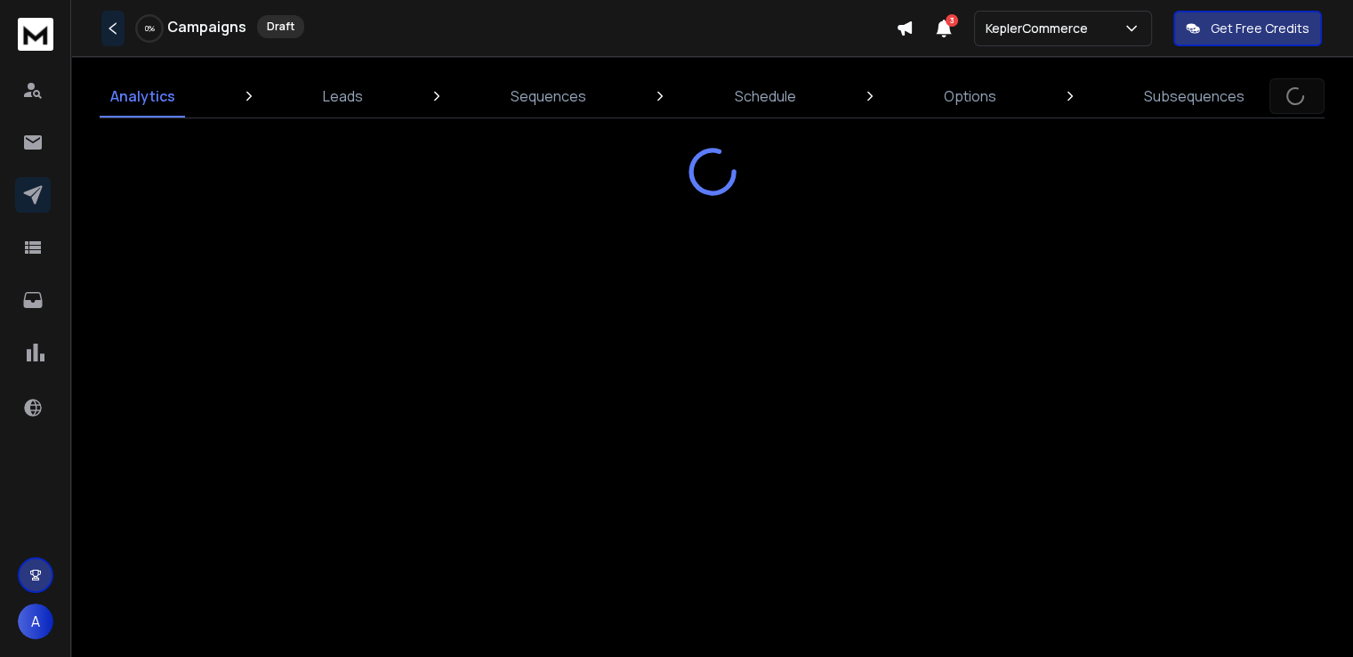
click at [112, 31] on icon at bounding box center [113, 28] width 16 height 16
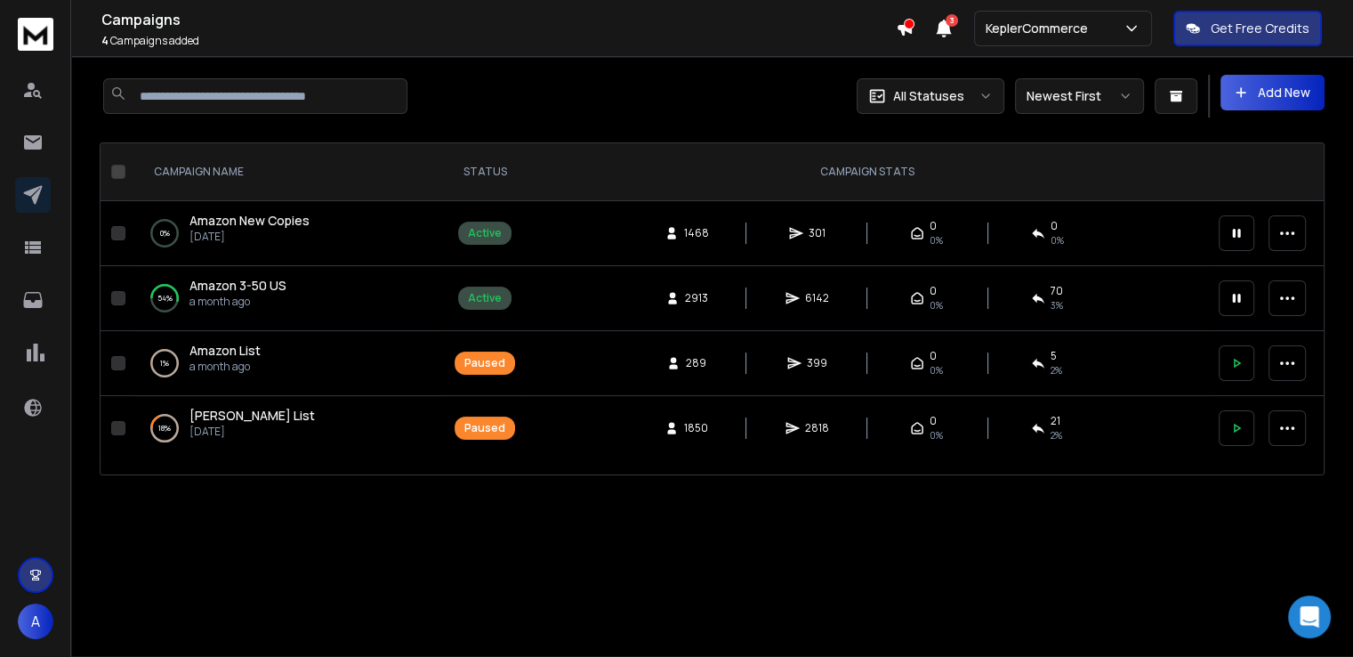
click at [141, 207] on td "0 % Amazon New Copies 2 days ago" at bounding box center [288, 233] width 311 height 65
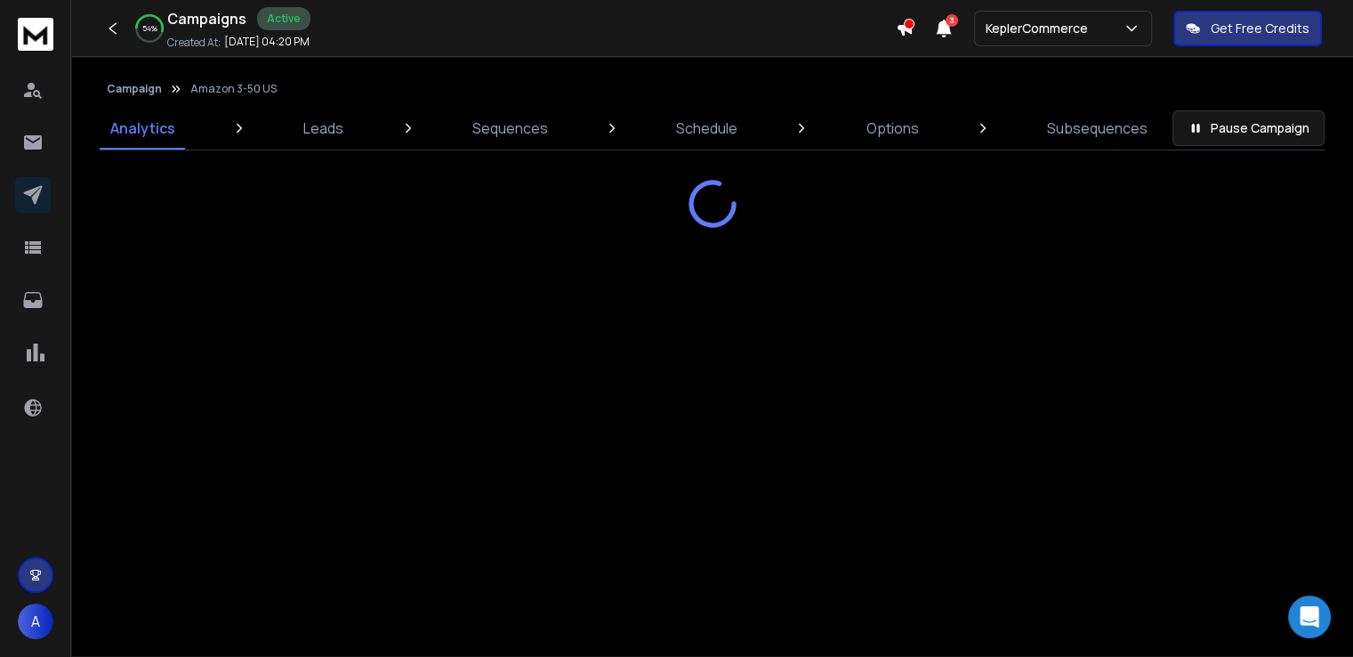
click at [180, 232] on div at bounding box center [712, 503] width 1211 height 657
click at [896, 129] on p "Options" at bounding box center [893, 127] width 53 height 21
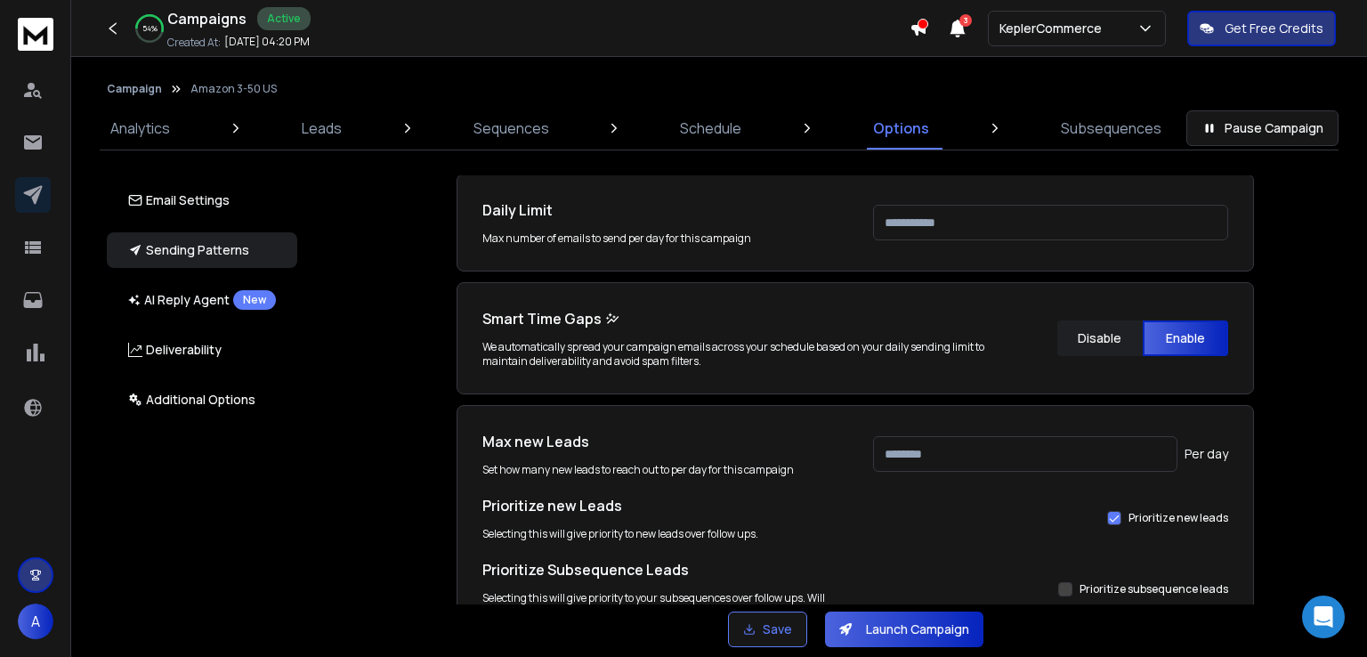
scroll to position [872, 0]
click at [922, 436] on input "***" at bounding box center [1025, 454] width 304 height 36
type input "*"
click at [1198, 512] on label "Prioritize new leads" at bounding box center [1178, 518] width 100 height 14
click at [1121, 512] on button "Prioritize new leads" at bounding box center [1114, 518] width 14 height 14
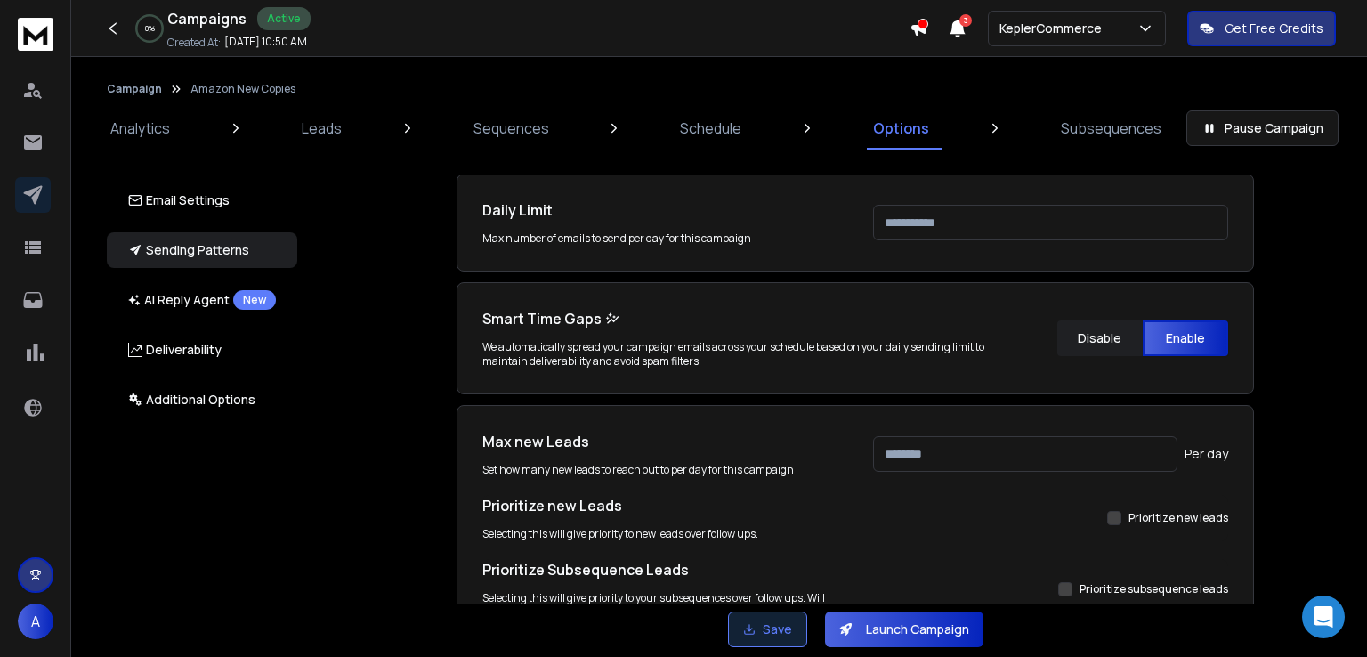
click at [797, 622] on button "Save" at bounding box center [767, 629] width 79 height 36
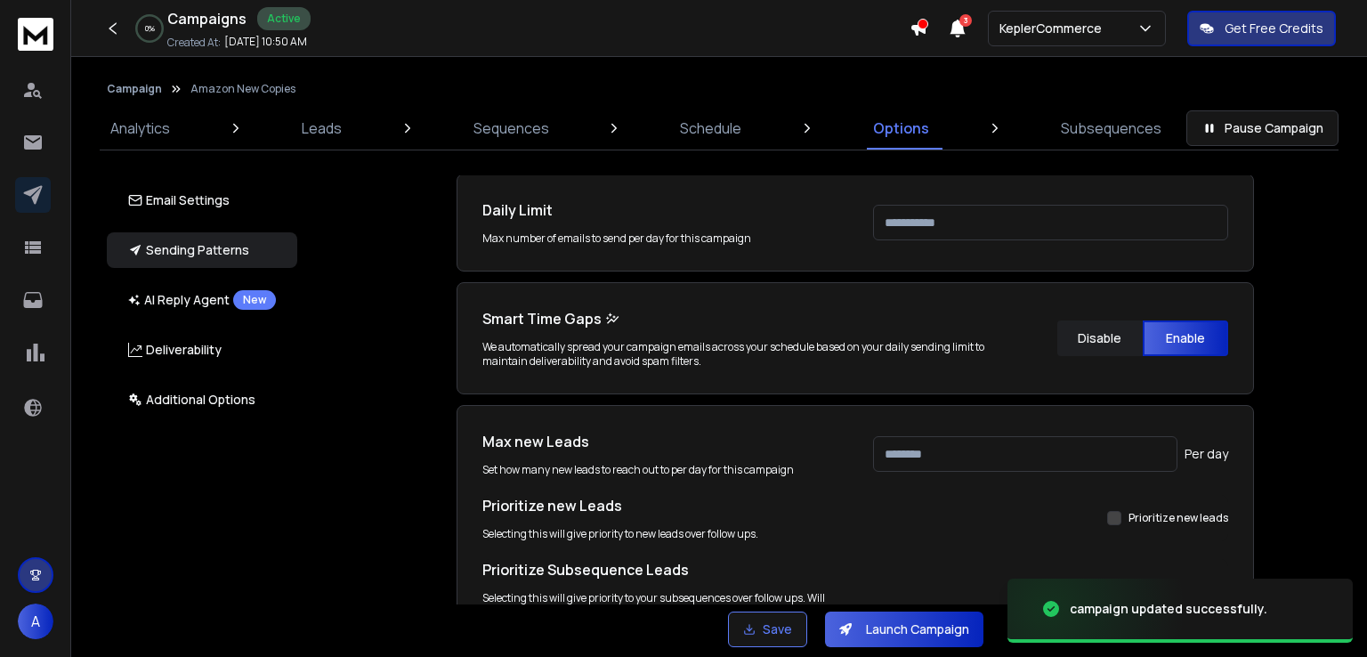
click at [922, 626] on button "Launch Campaign" at bounding box center [904, 629] width 158 height 36
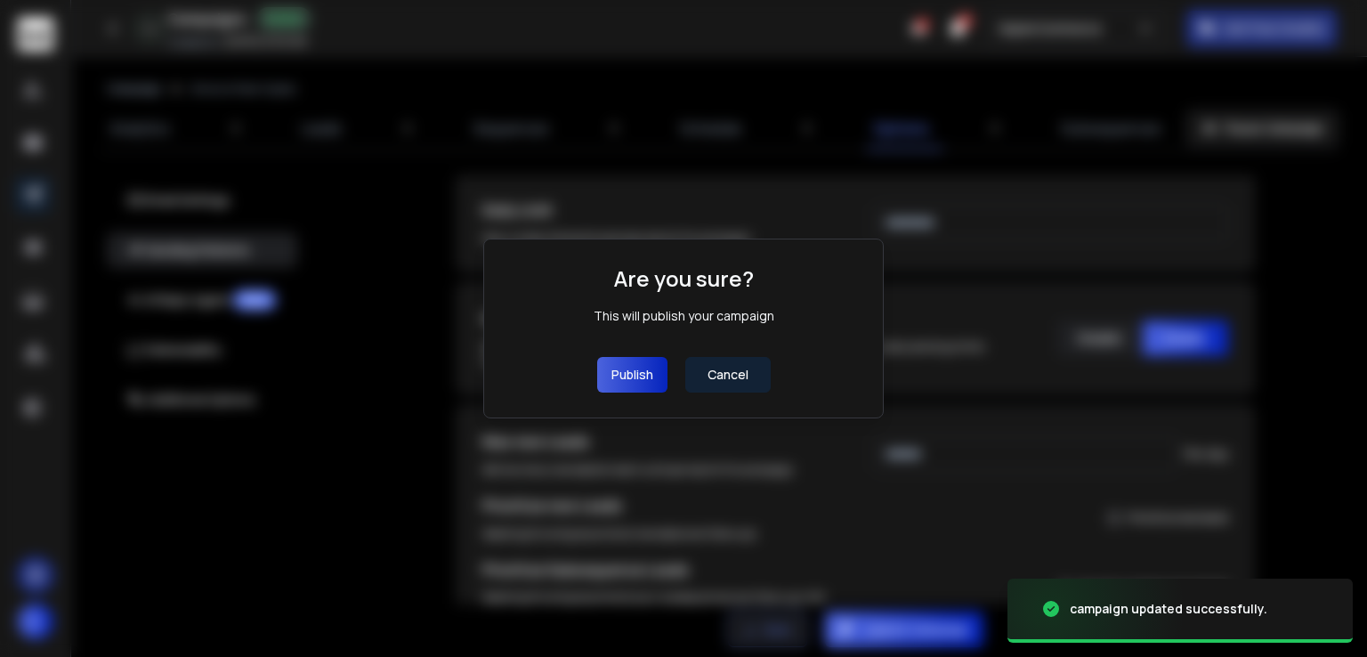
click at [650, 366] on button "Publish" at bounding box center [632, 375] width 70 height 36
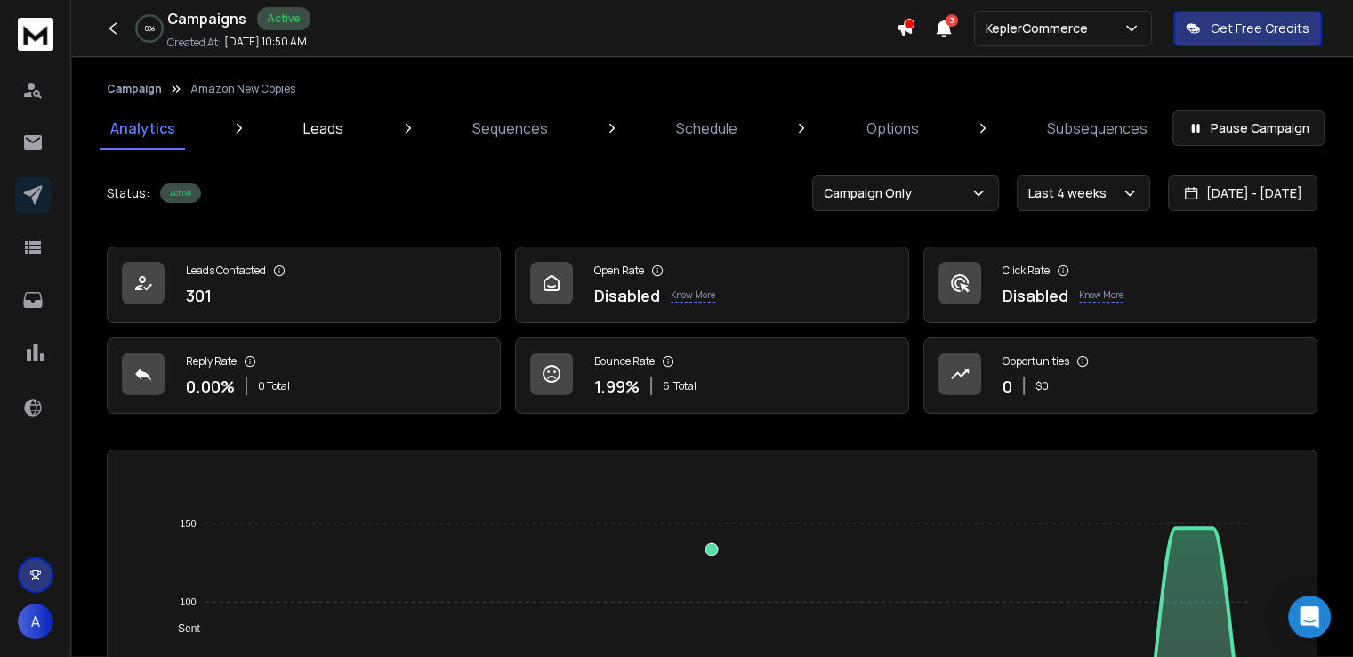
click at [316, 125] on p "Leads" at bounding box center [323, 127] width 40 height 21
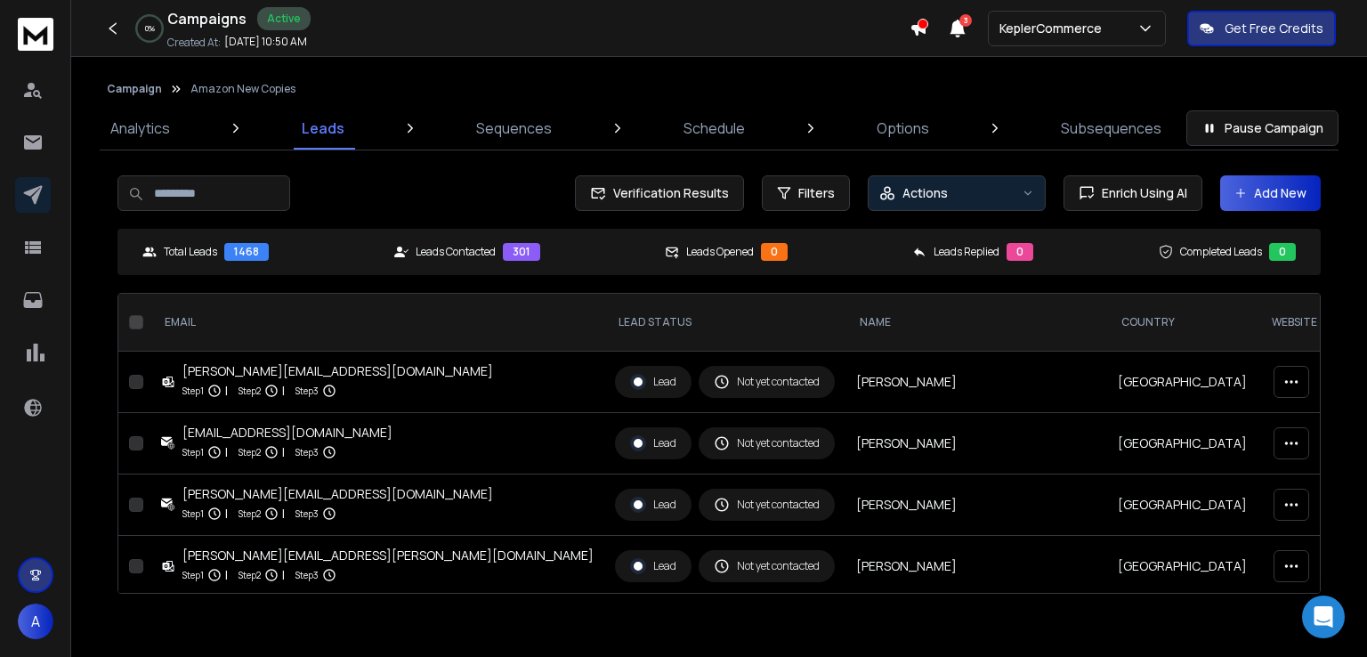
click at [958, 191] on div "Actions" at bounding box center [946, 193] width 135 height 18
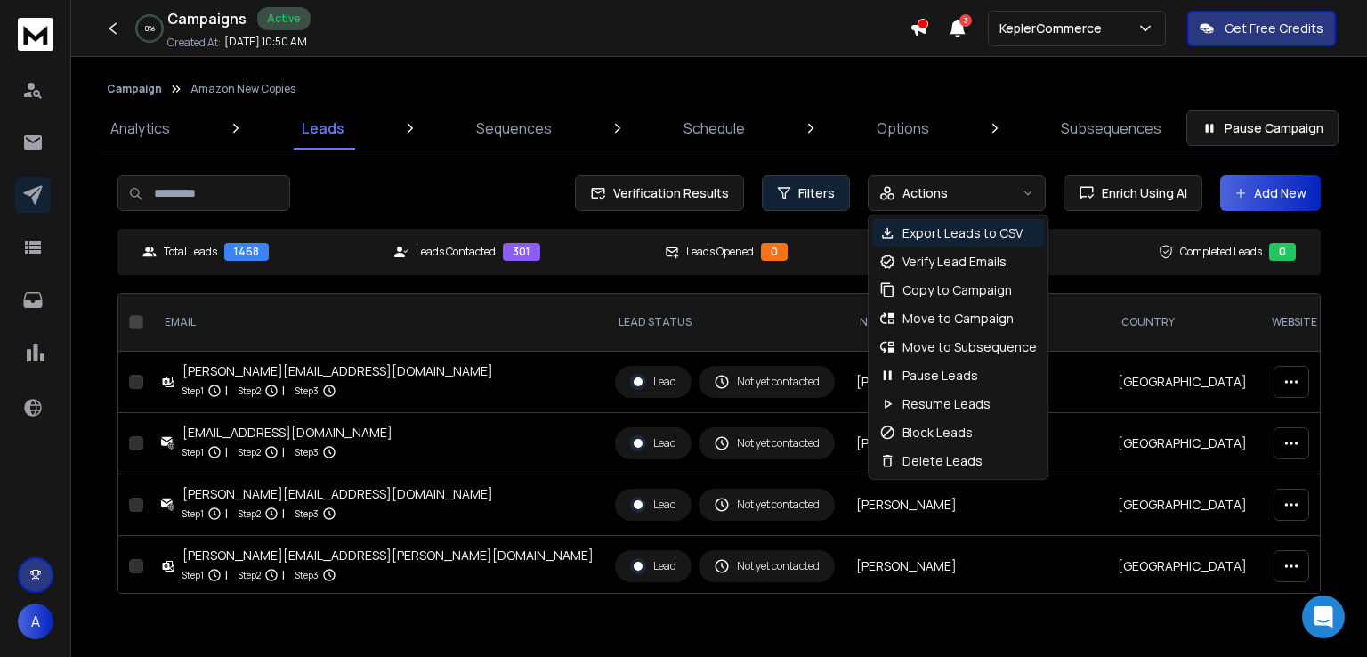
click at [827, 190] on span "Filters" at bounding box center [816, 193] width 36 height 18
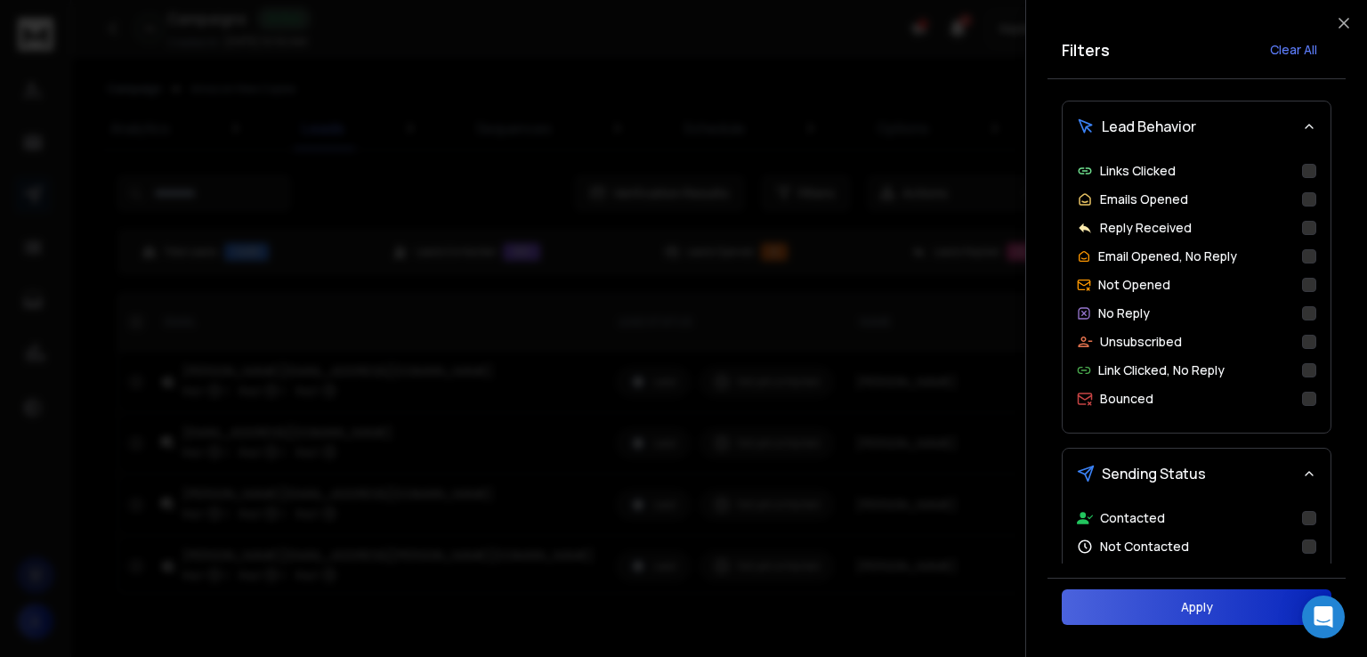
click at [1123, 197] on p "Emails Opened" at bounding box center [1144, 199] width 88 height 18
click at [1302, 197] on button "Emails Opened" at bounding box center [1309, 199] width 14 height 14
click at [1185, 606] on button "Apply" at bounding box center [1197, 607] width 270 height 36
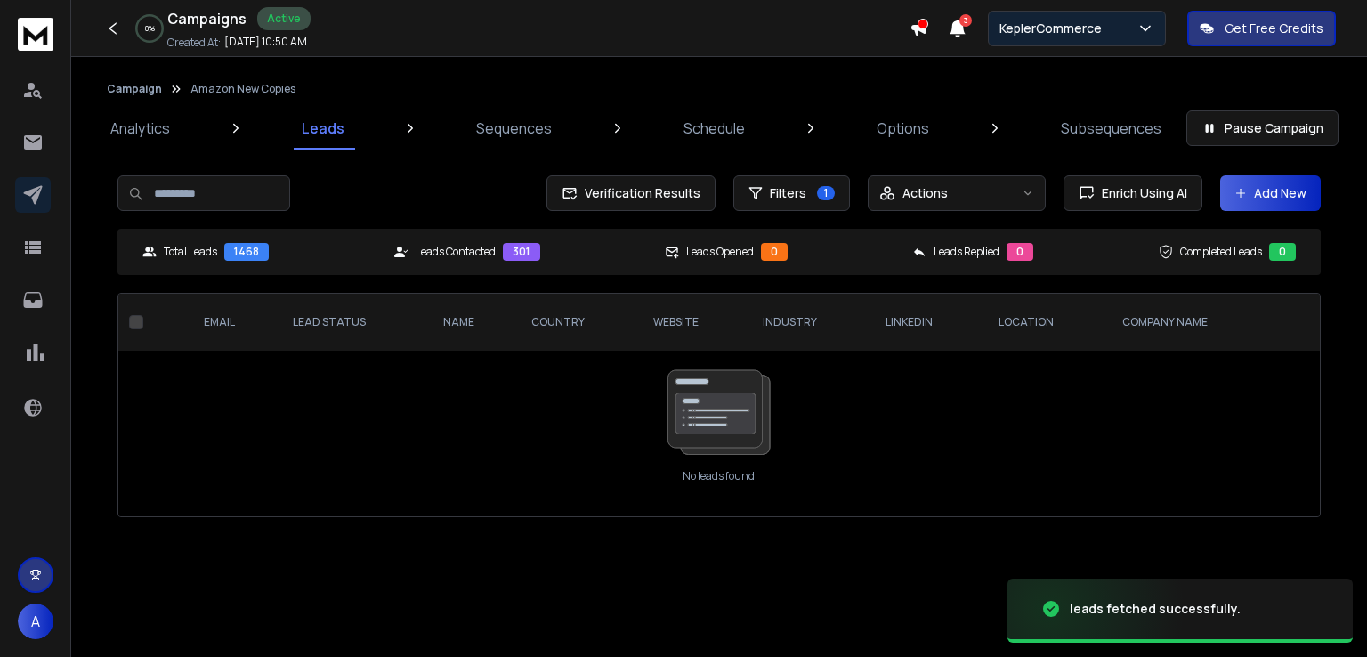
click at [1135, 29] on div "KeplerCommerce" at bounding box center [1076, 29] width 155 height 18
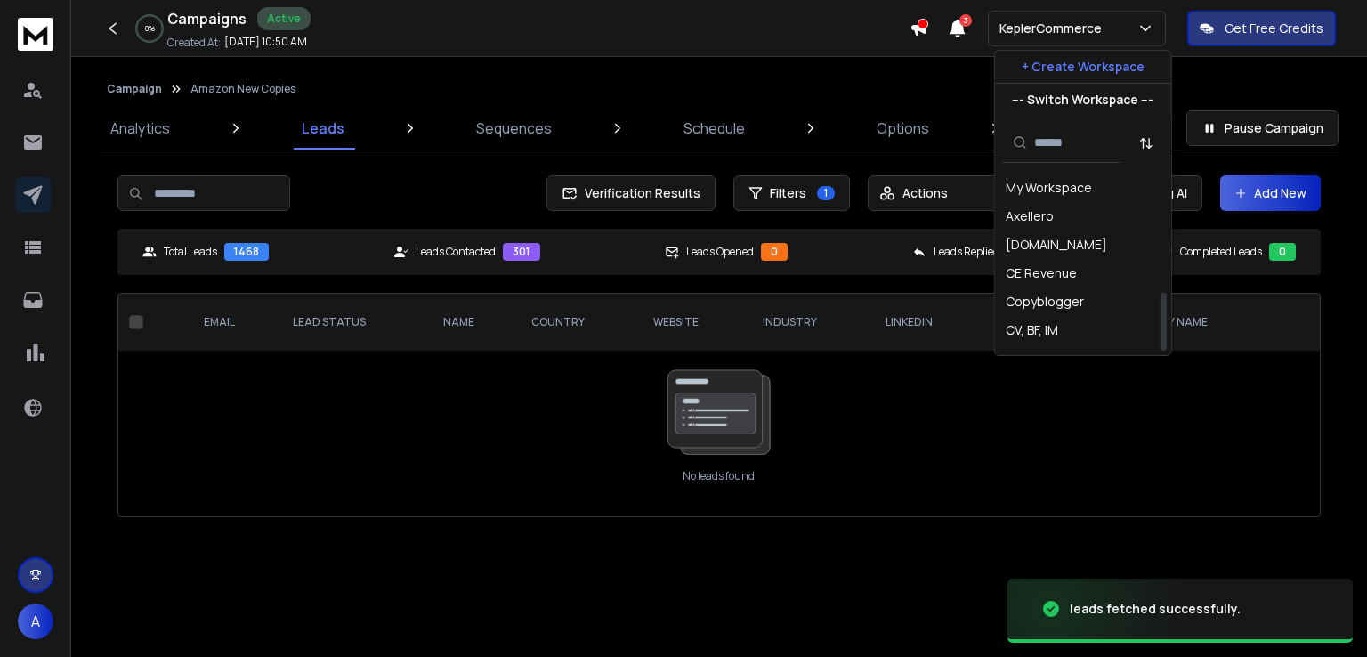
scroll to position [363, 0]
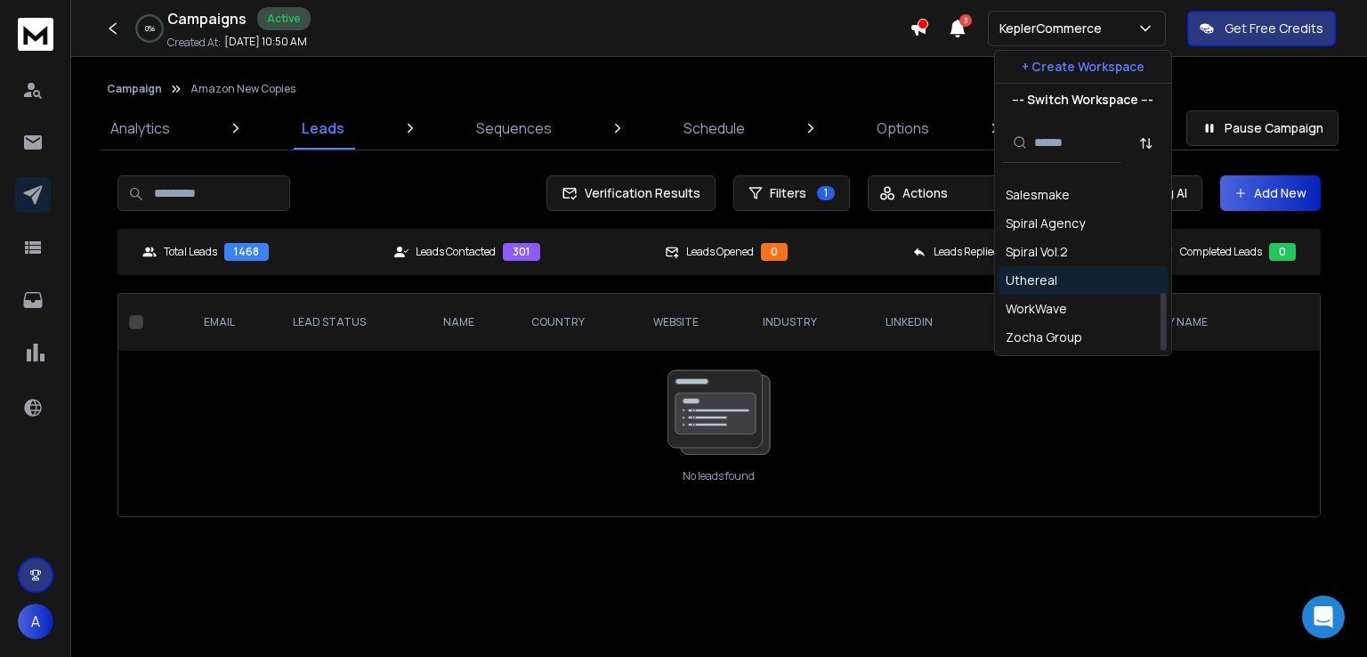
click at [1096, 279] on div "Uthereal" at bounding box center [1082, 280] width 169 height 28
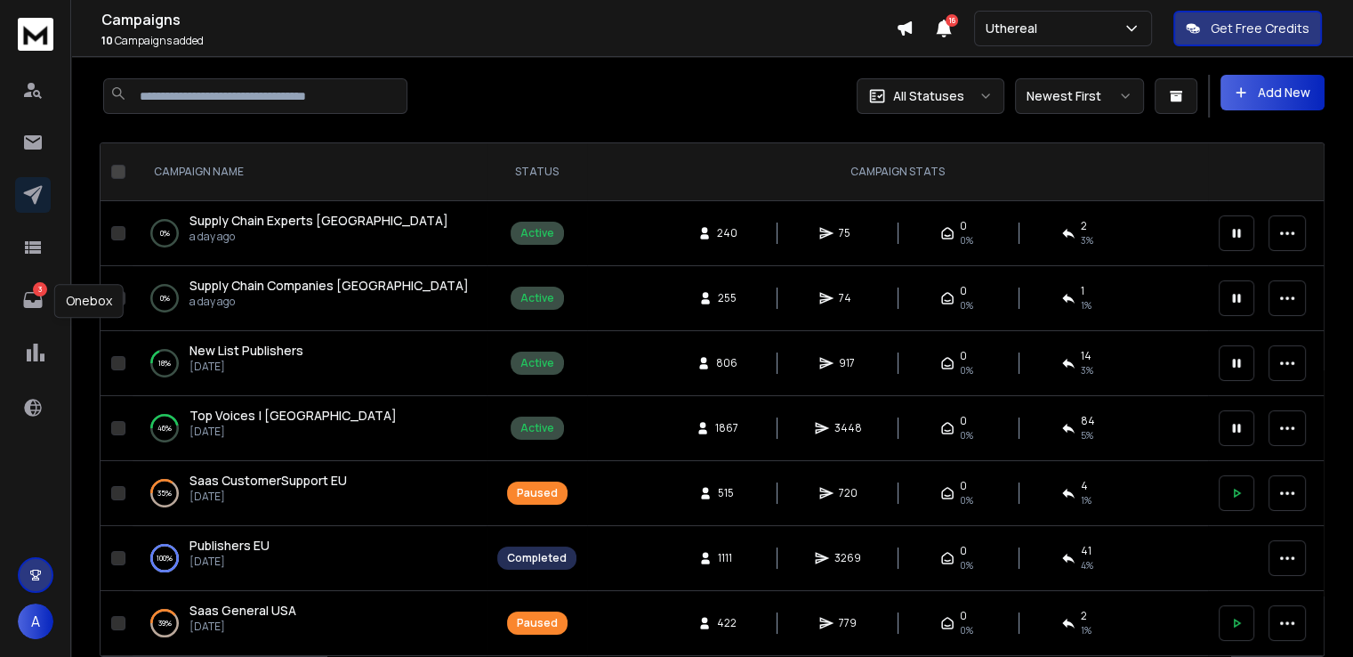
click at [26, 303] on icon at bounding box center [32, 300] width 19 height 16
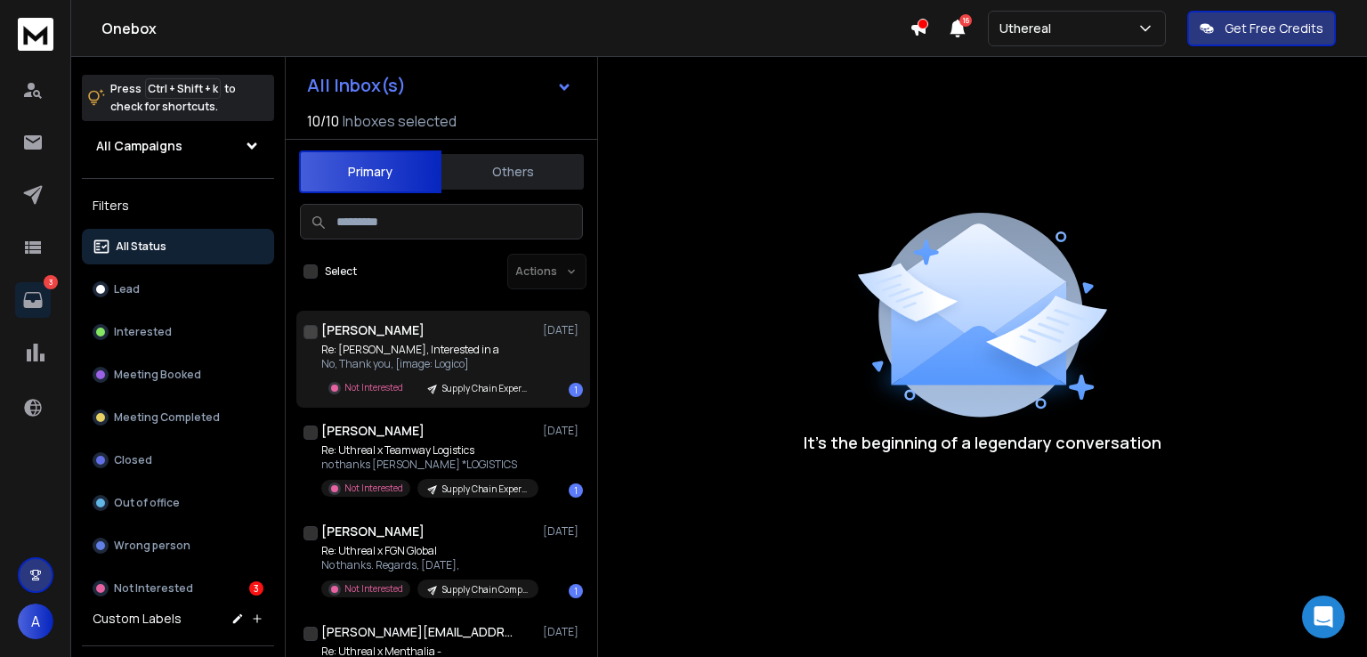
click at [386, 326] on h1 "[PERSON_NAME]" at bounding box center [372, 330] width 103 height 18
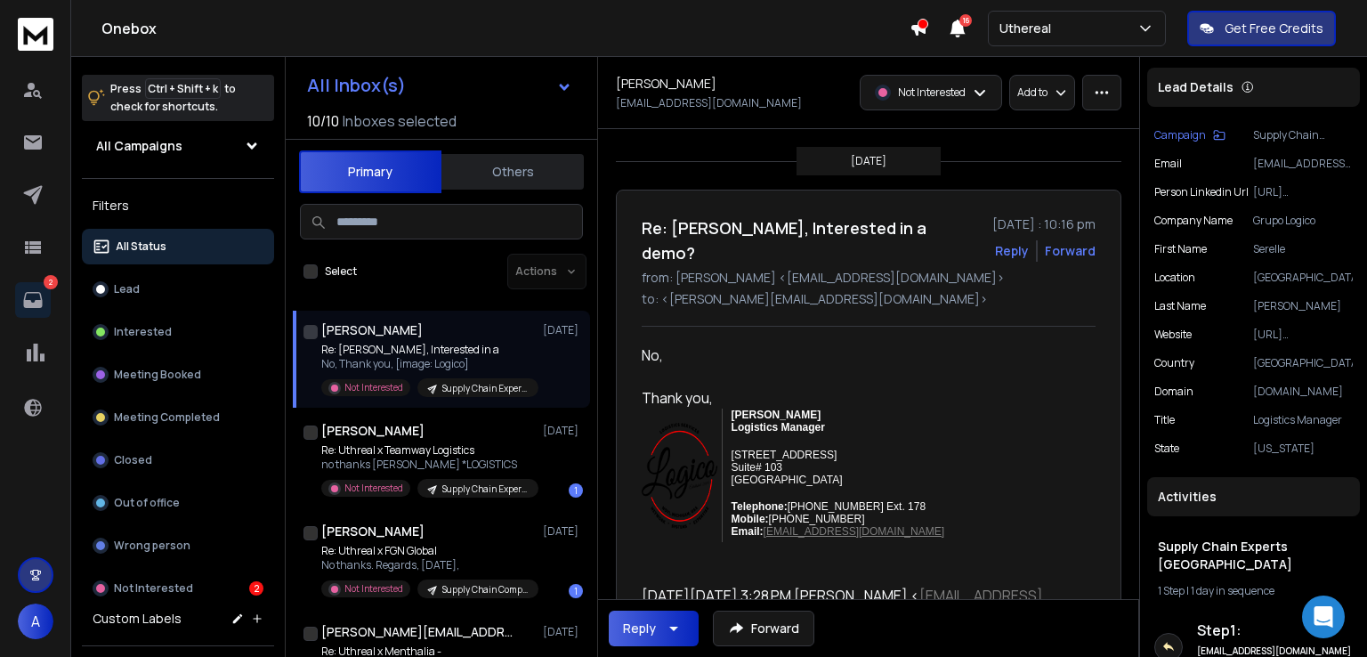
click at [1104, 101] on button "button" at bounding box center [1101, 93] width 39 height 36
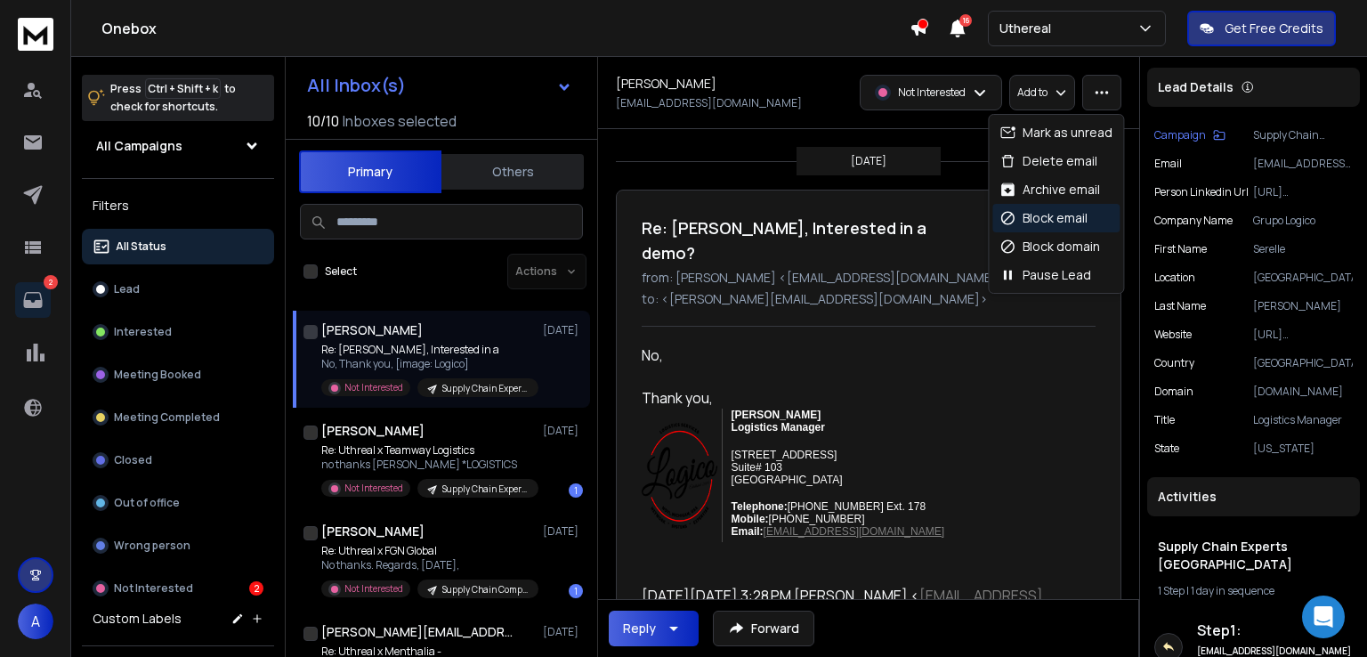
click at [1087, 218] on div "Block email" at bounding box center [1055, 218] width 127 height 28
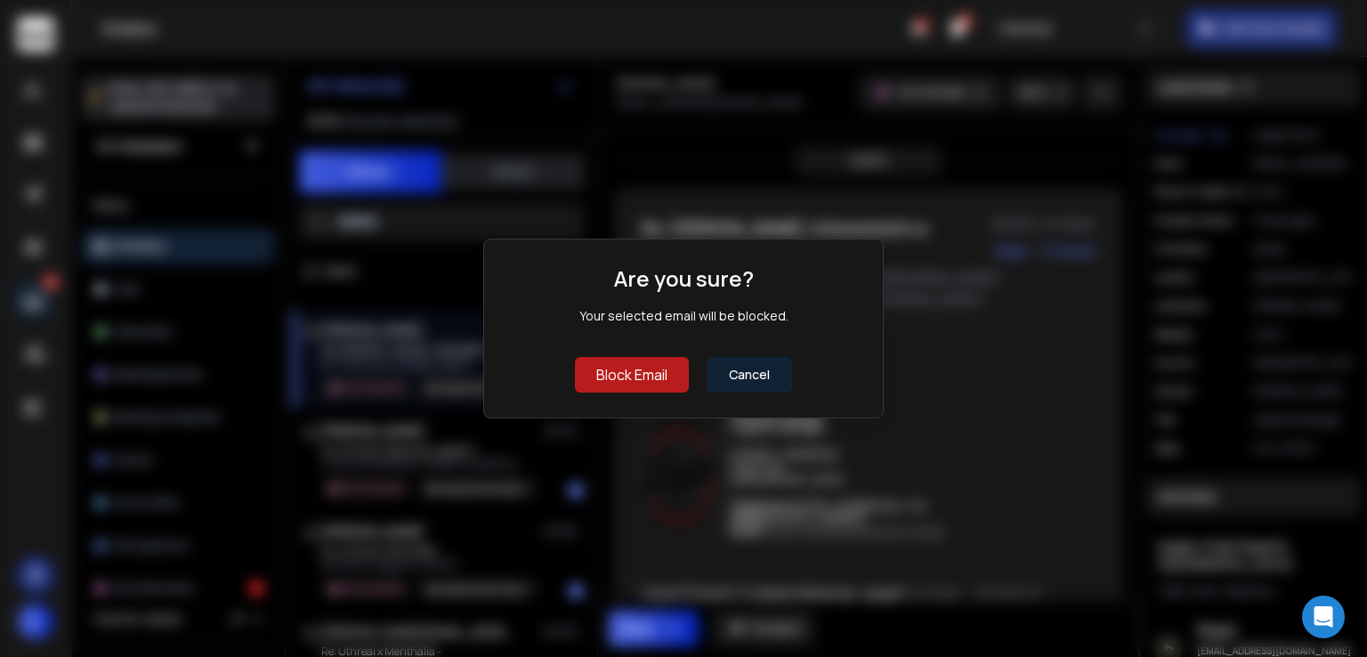
click at [631, 382] on button "Block Email" at bounding box center [632, 375] width 114 height 36
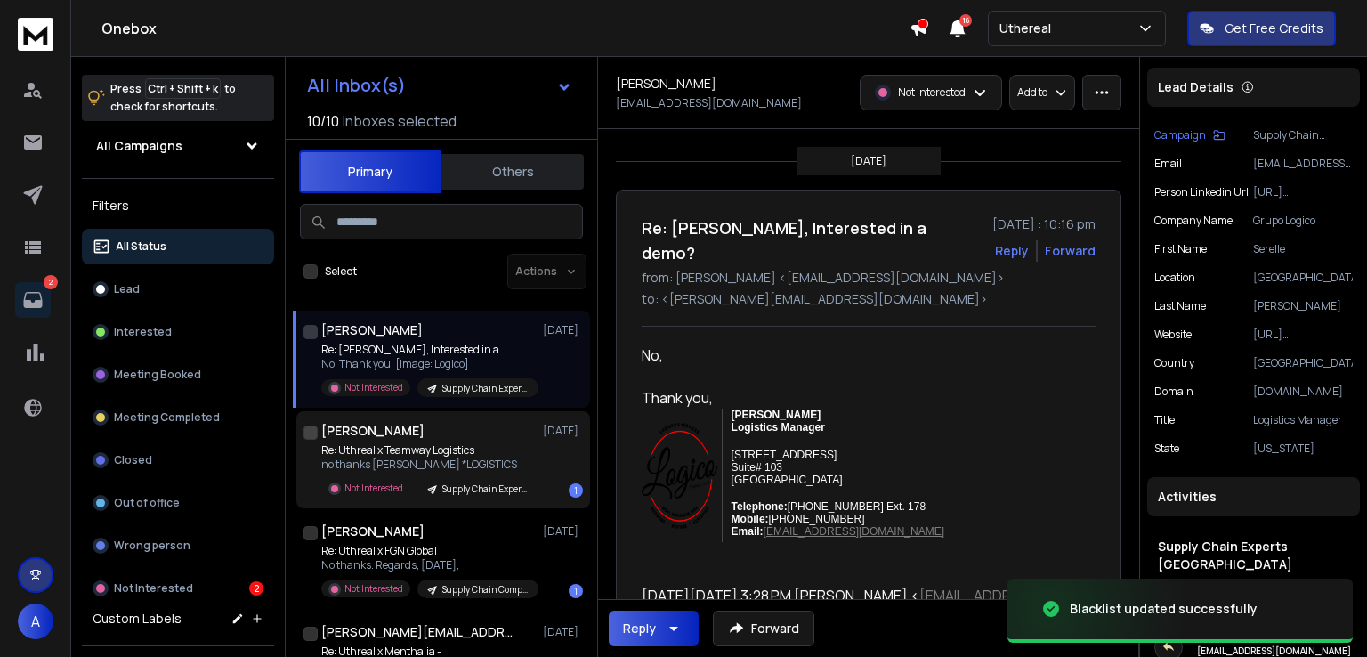
click at [501, 453] on p "Re: Uthreal x Teamway Logistics" at bounding box center [428, 450] width 214 height 14
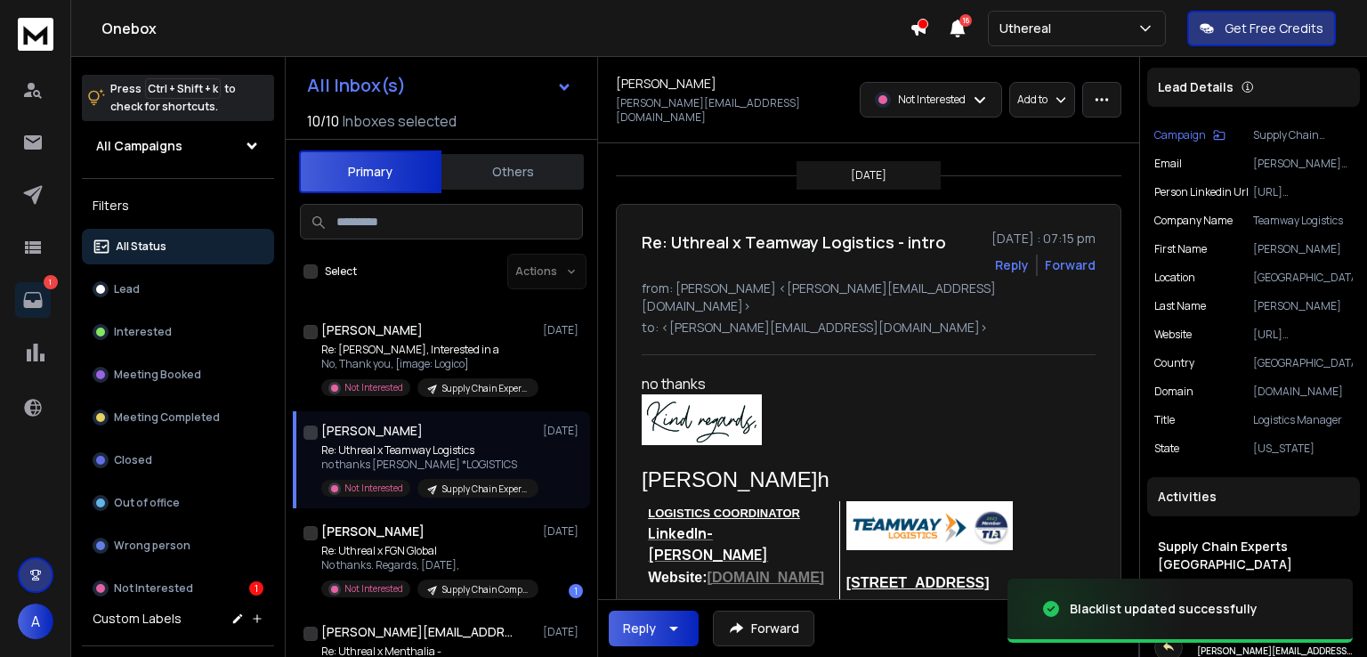
click at [1080, 95] on div "Not Interested Add to" at bounding box center [991, 100] width 262 height 36
click at [1087, 97] on button "button" at bounding box center [1101, 100] width 39 height 36
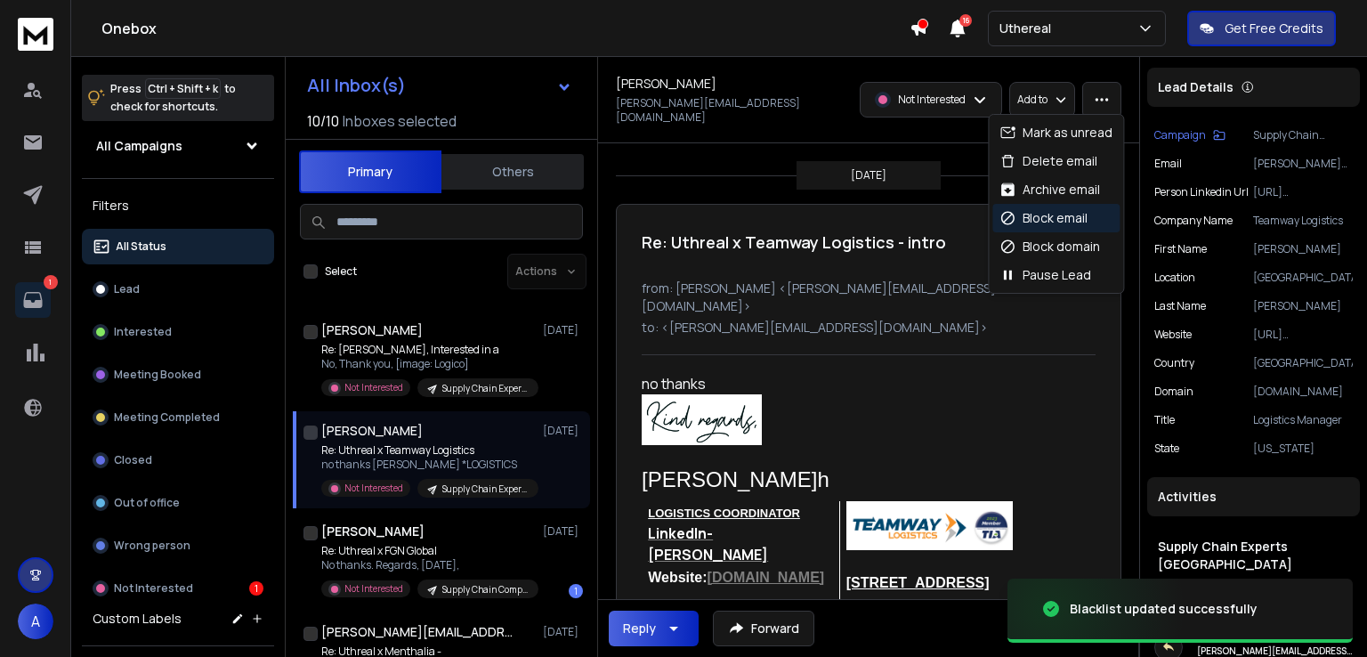
click at [1008, 209] on div "Block email" at bounding box center [1043, 218] width 88 height 18
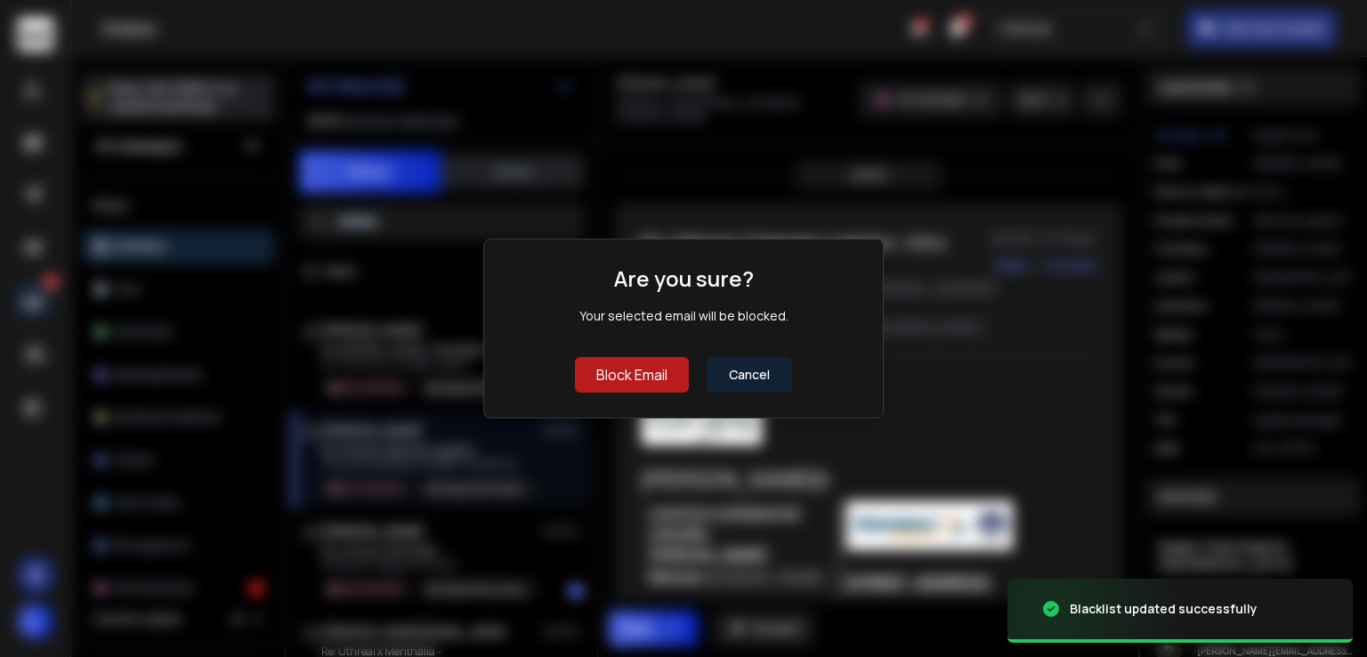
click at [592, 363] on button "Block Email" at bounding box center [632, 375] width 114 height 36
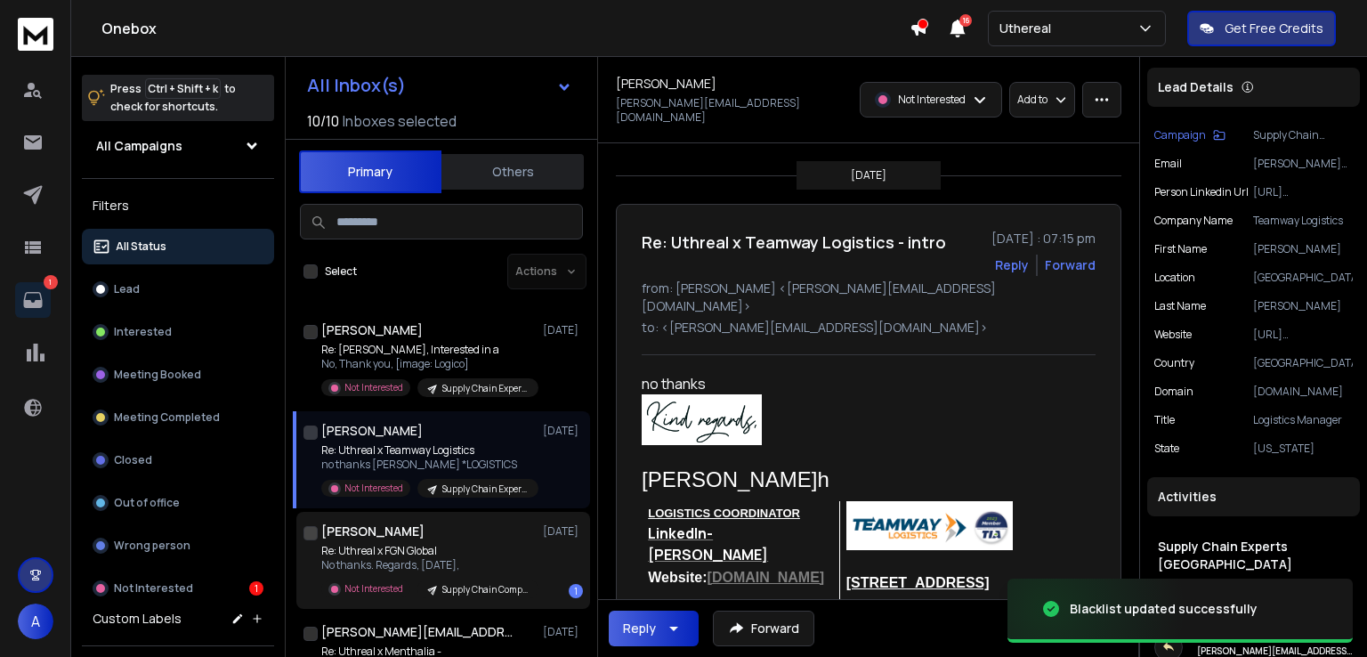
click at [457, 563] on p "No thanks. Regards, [DATE]," at bounding box center [428, 565] width 214 height 14
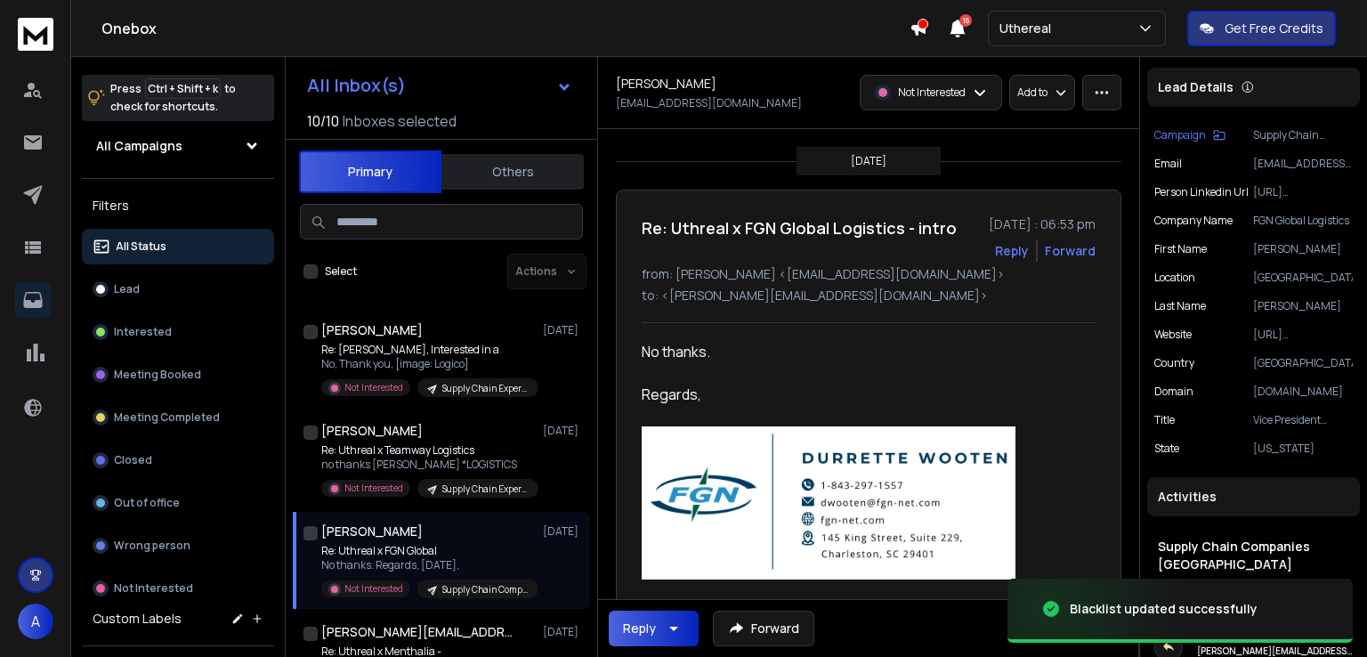
click at [1103, 111] on div "[PERSON_NAME] [PERSON_NAME] [EMAIL_ADDRESS][DOMAIN_NAME] Not Interested Add to …" at bounding box center [868, 93] width 541 height 72
click at [1107, 98] on icon "button" at bounding box center [1102, 93] width 16 height 16
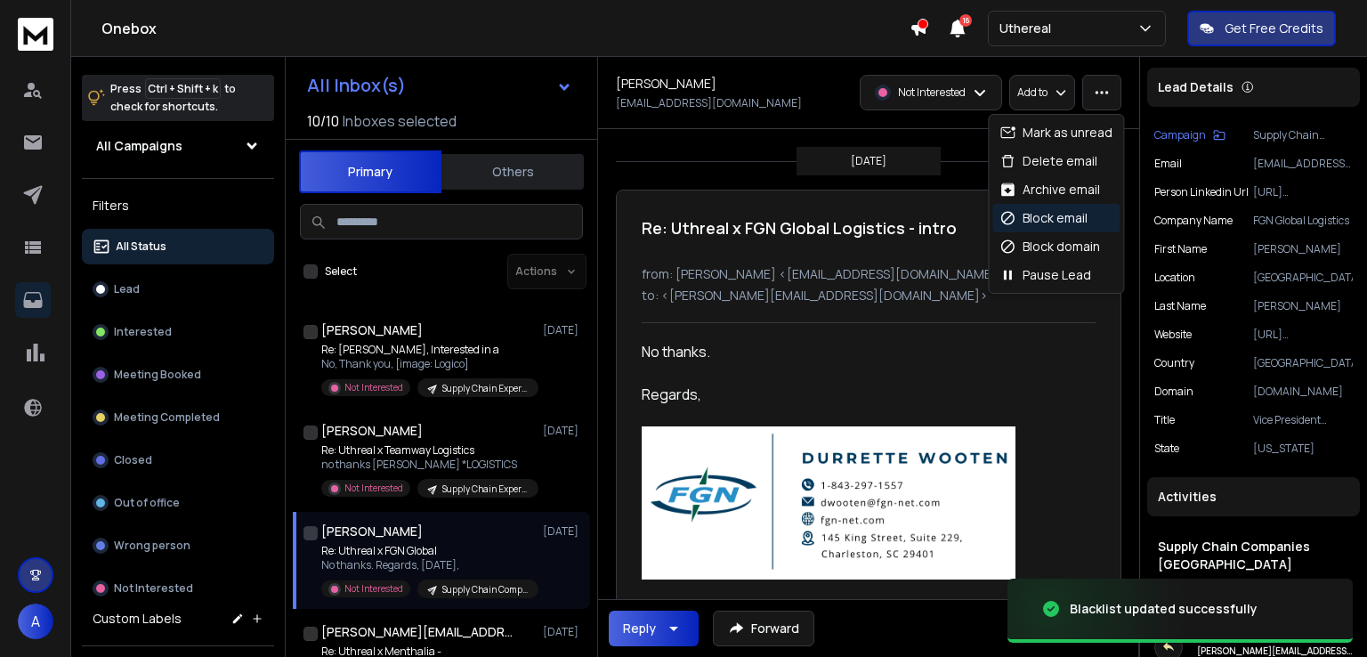
click at [1067, 223] on div "Block email" at bounding box center [1043, 218] width 88 height 18
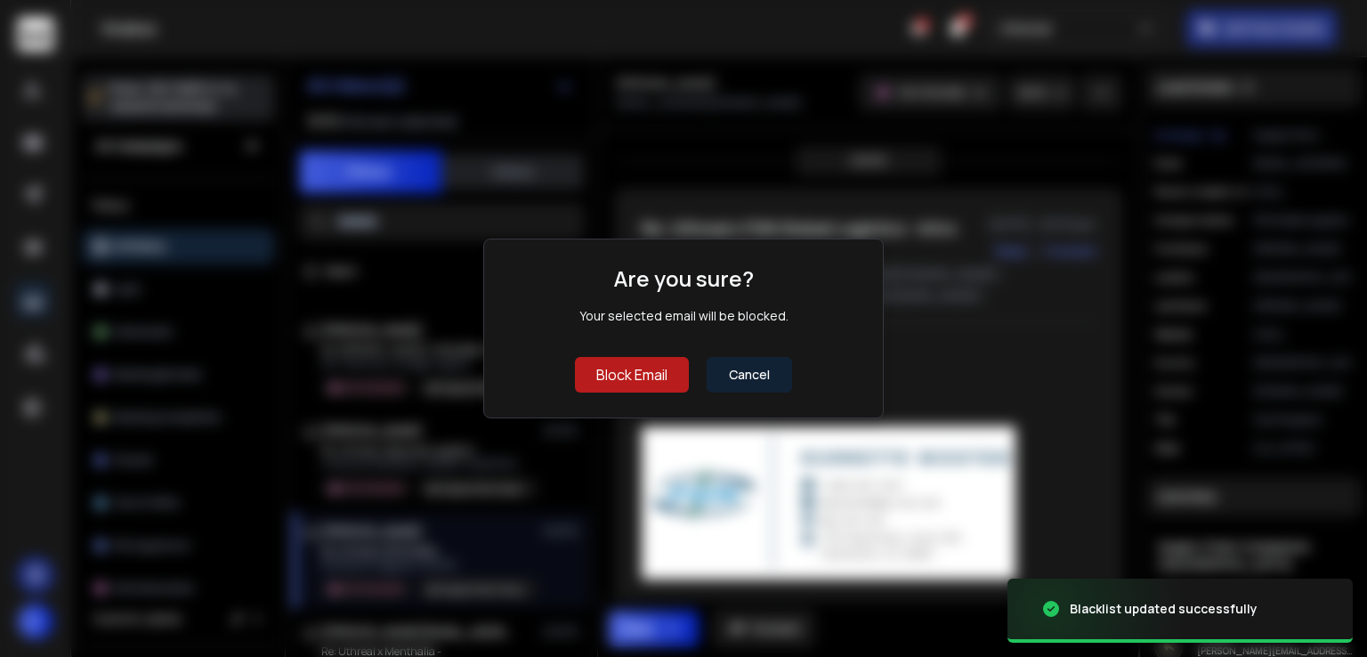
click at [618, 374] on button "Block Email" at bounding box center [632, 375] width 114 height 36
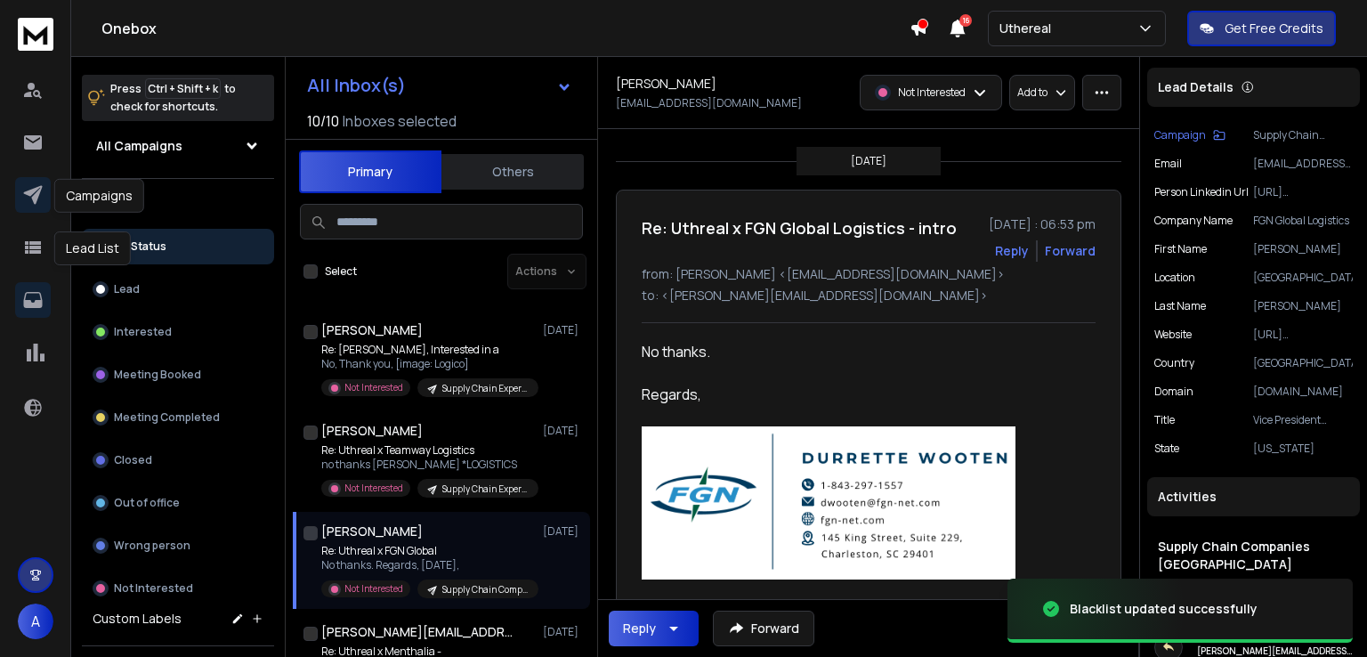
click at [28, 198] on icon at bounding box center [32, 194] width 21 height 21
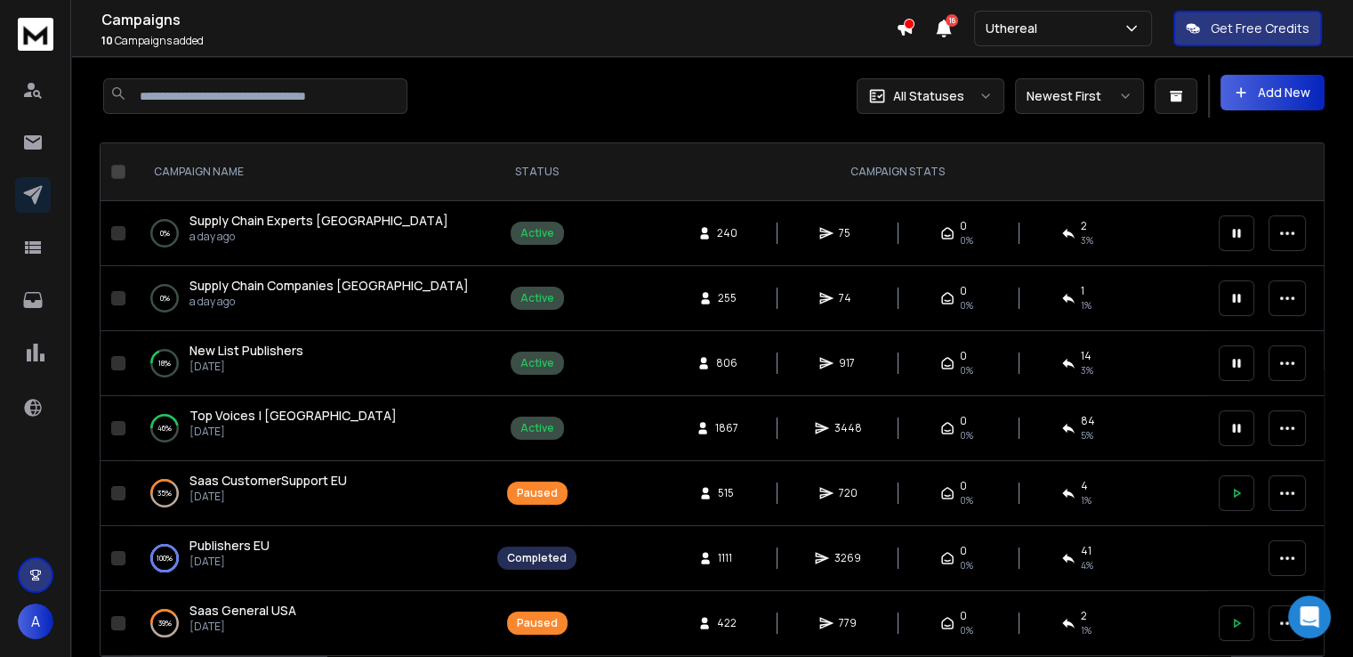
click at [340, 357] on div "18 % New List Publishers [DATE]" at bounding box center [309, 363] width 319 height 43
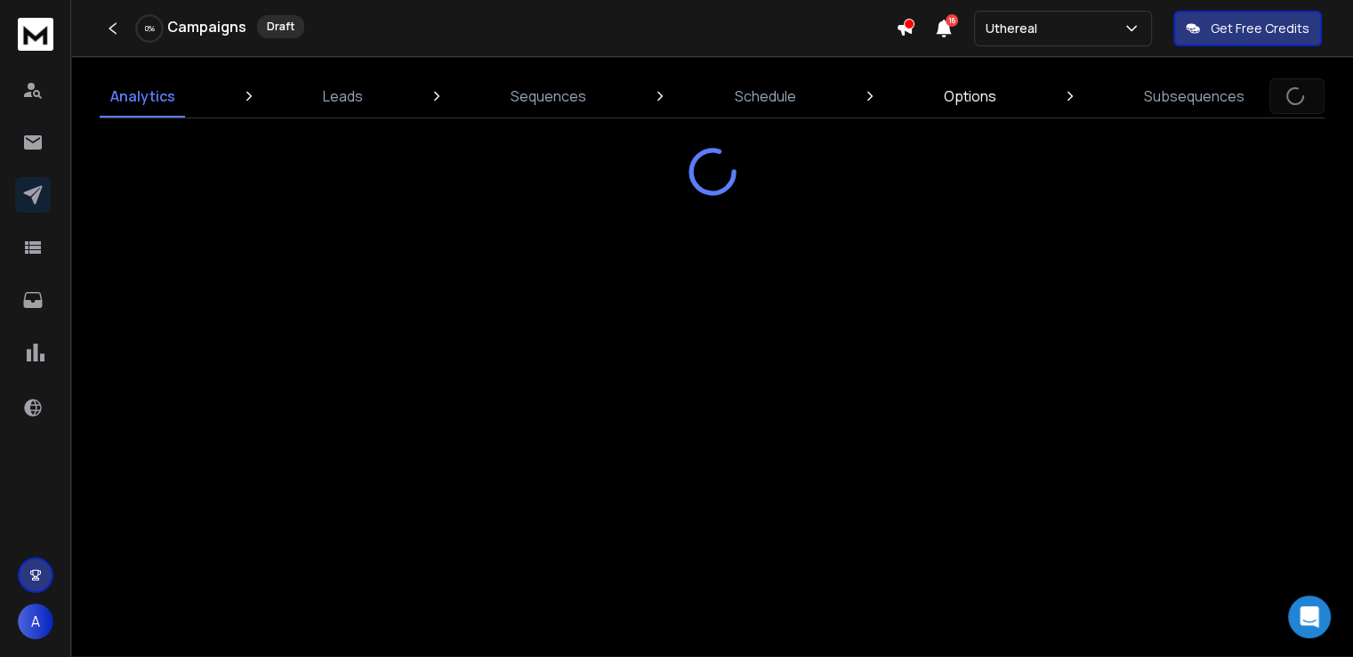
drag, startPoint x: 1007, startPoint y: 106, endPoint x: 997, endPoint y: 107, distance: 10.7
click at [1007, 107] on link "Options" at bounding box center [970, 96] width 74 height 43
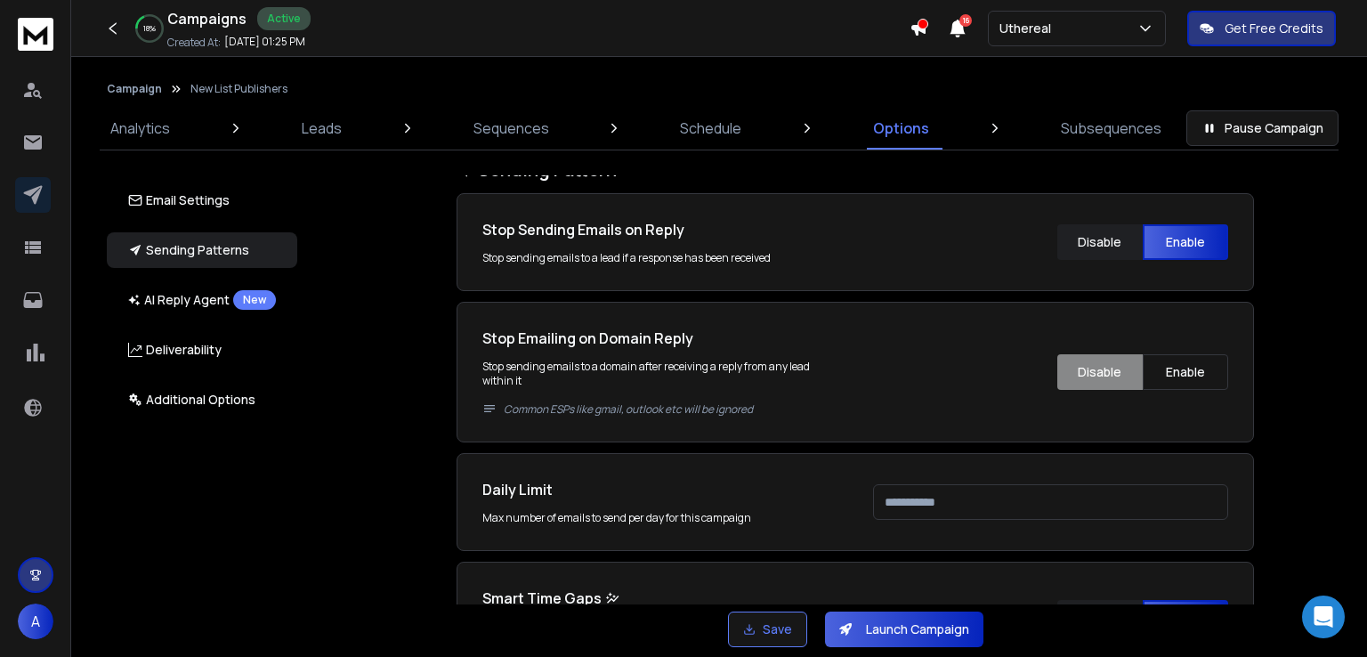
scroll to position [872, 0]
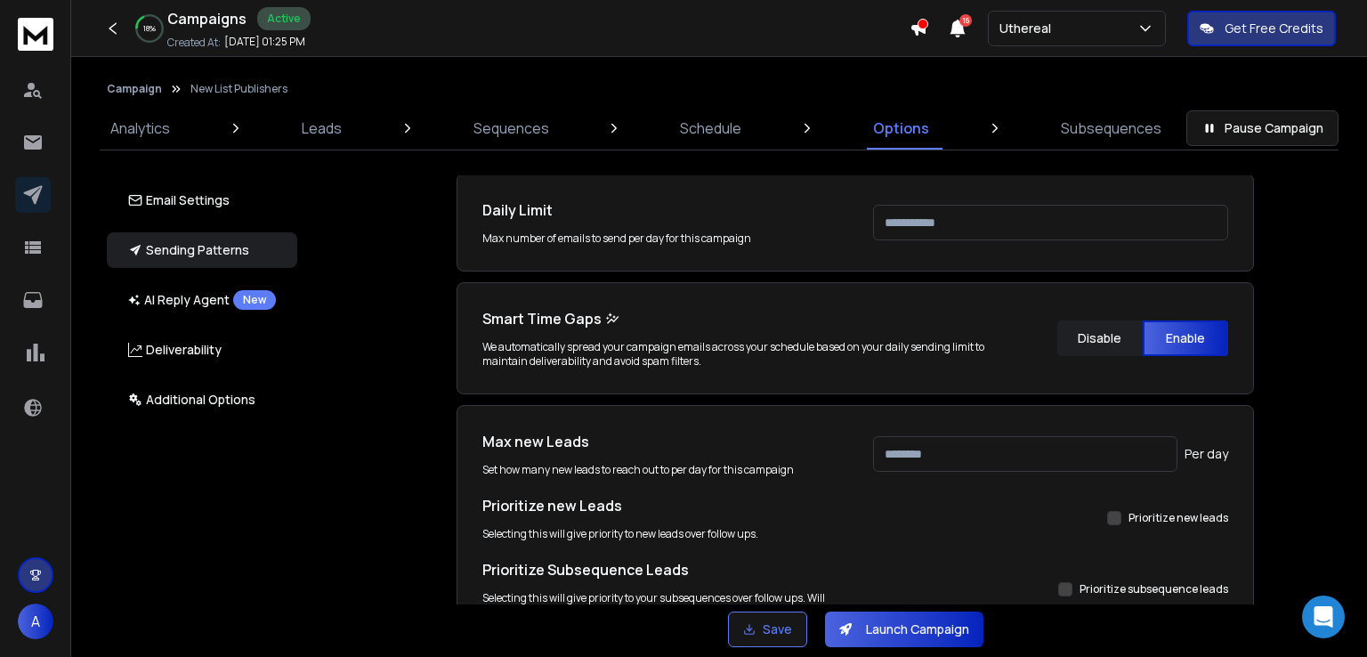
click at [941, 453] on input "**" at bounding box center [1025, 454] width 304 height 36
type input "*"
click at [753, 633] on icon "submit" at bounding box center [750, 633] width 10 height 4
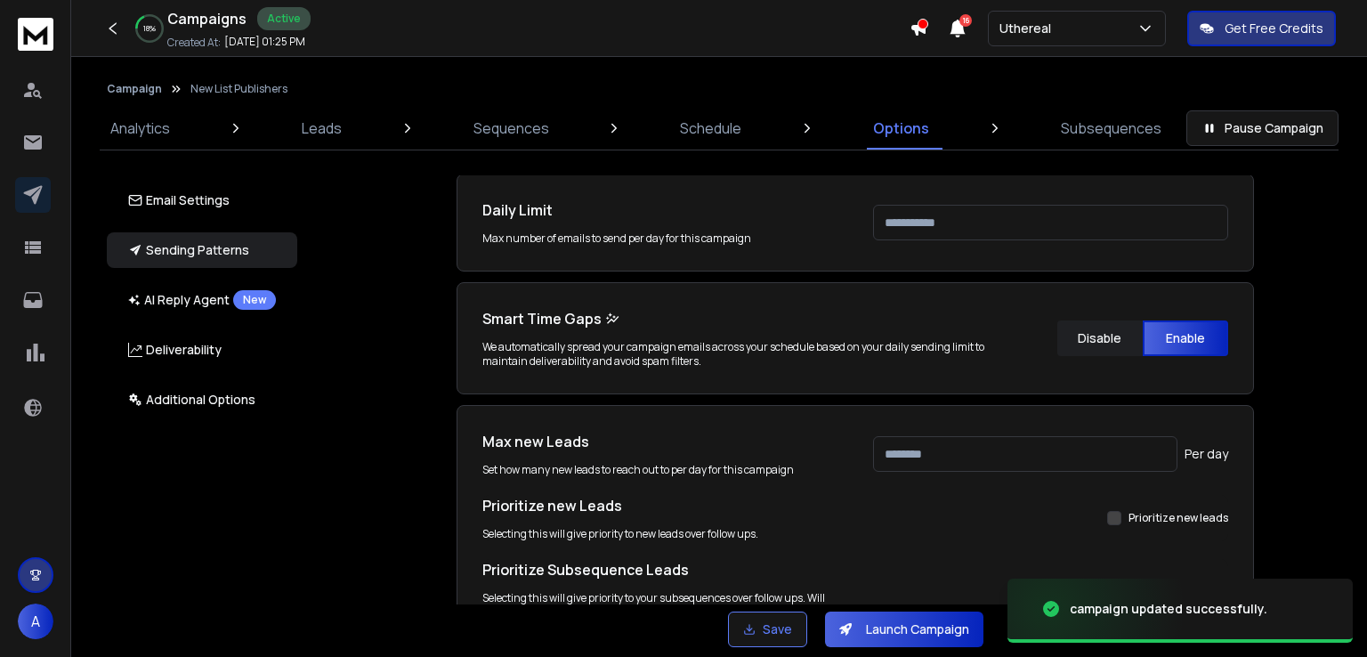
click at [877, 621] on button "Launch Campaign" at bounding box center [904, 629] width 158 height 36
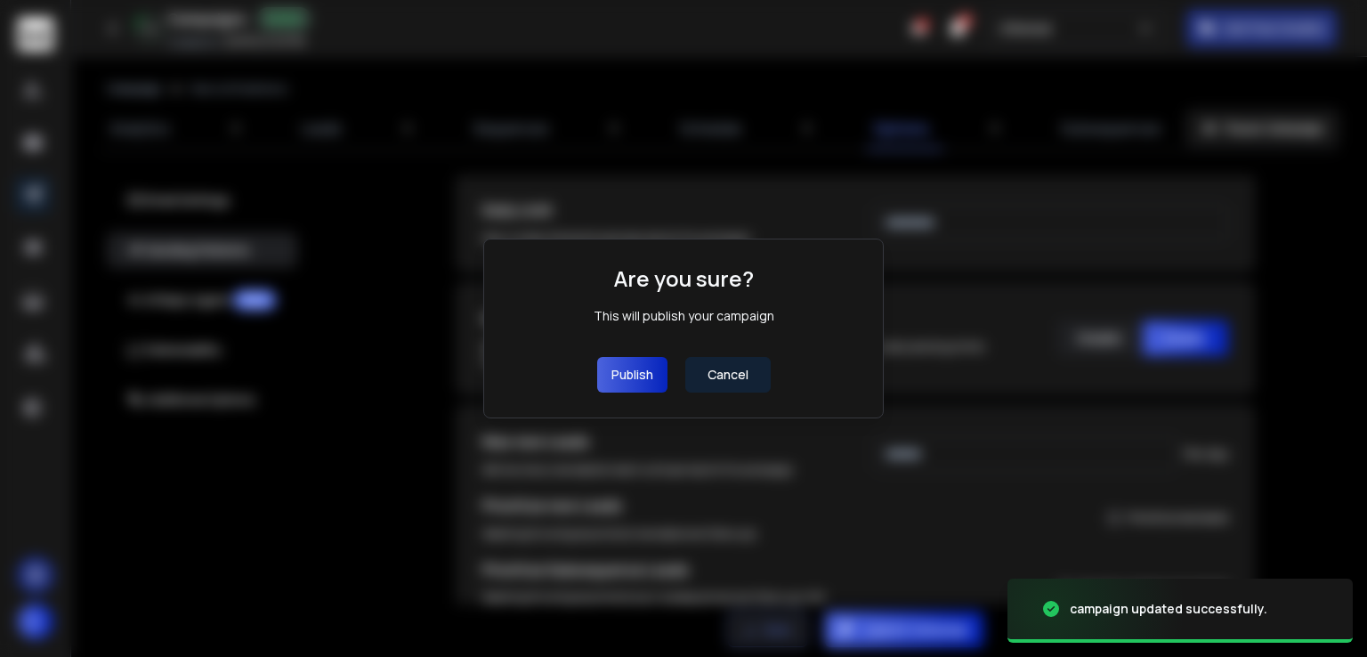
click at [649, 368] on button "Publish" at bounding box center [632, 375] width 70 height 36
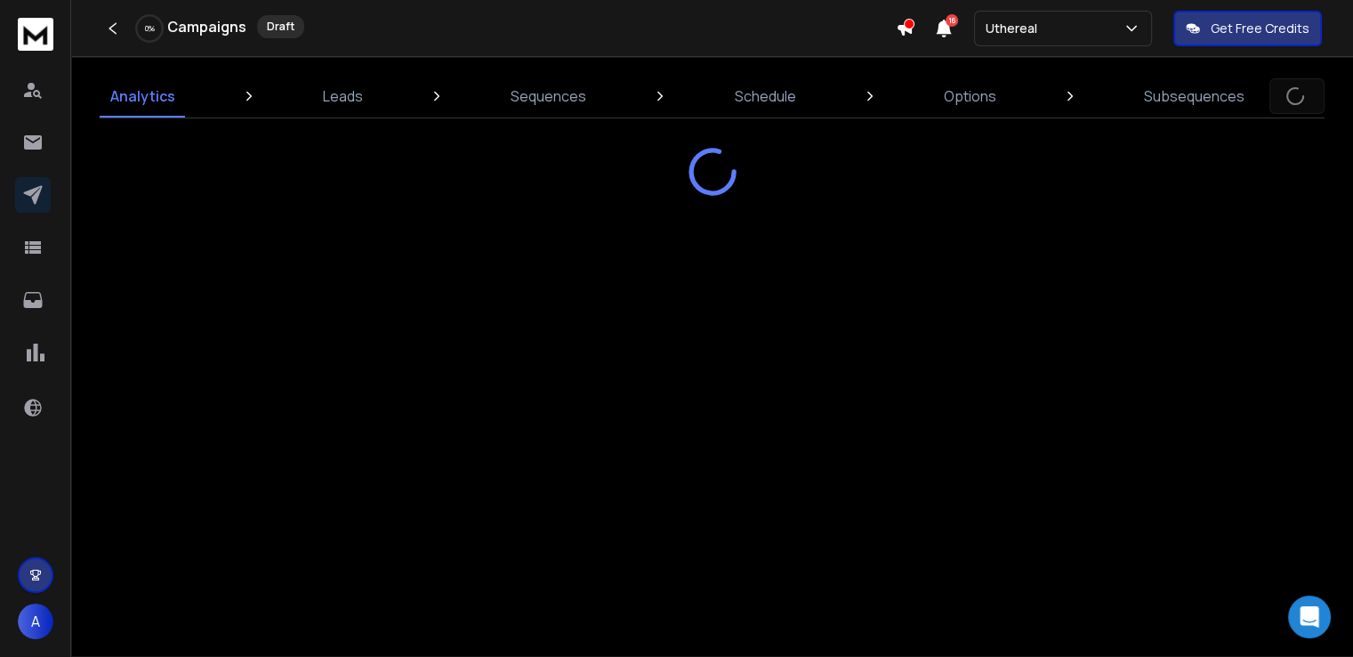
click at [121, 48] on div "0 % Campaigns Draft 16 Uthereal Get Free Credits" at bounding box center [676, 28] width 1353 height 57
click at [117, 40] on button at bounding box center [112, 29] width 23 height 36
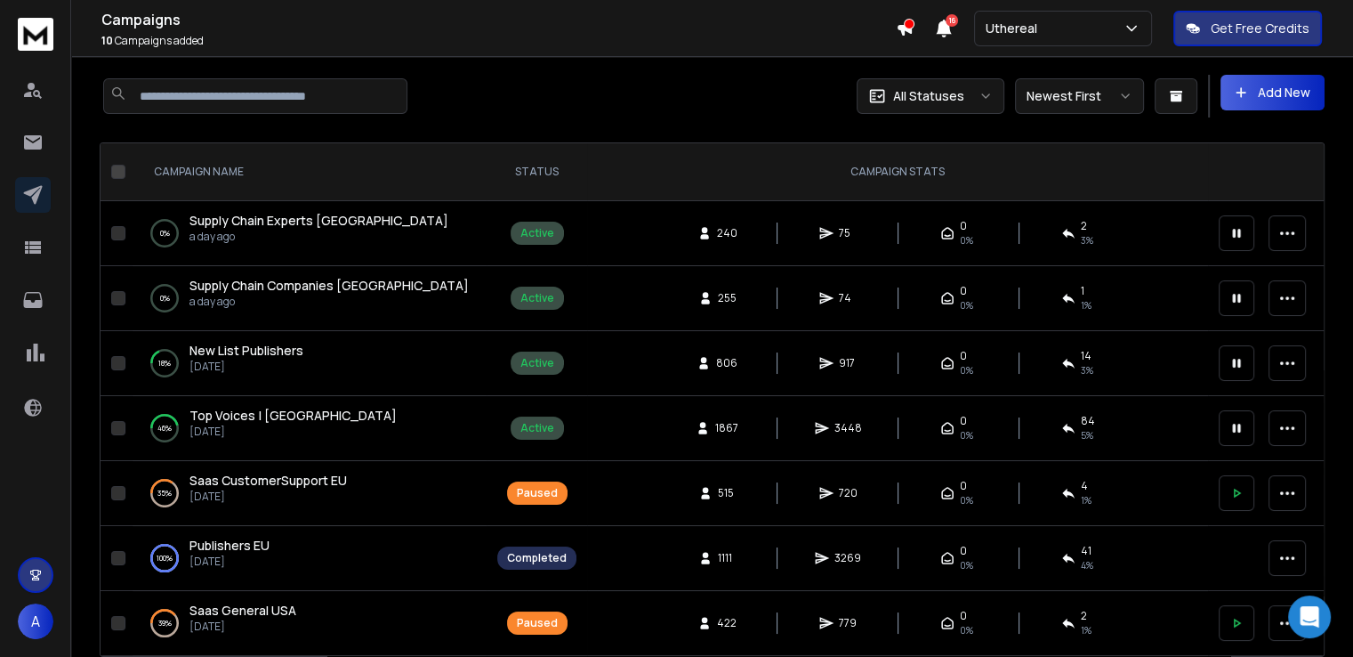
click at [381, 435] on div "46 % Top Voices | [GEOGRAPHIC_DATA] [DATE]" at bounding box center [309, 428] width 319 height 43
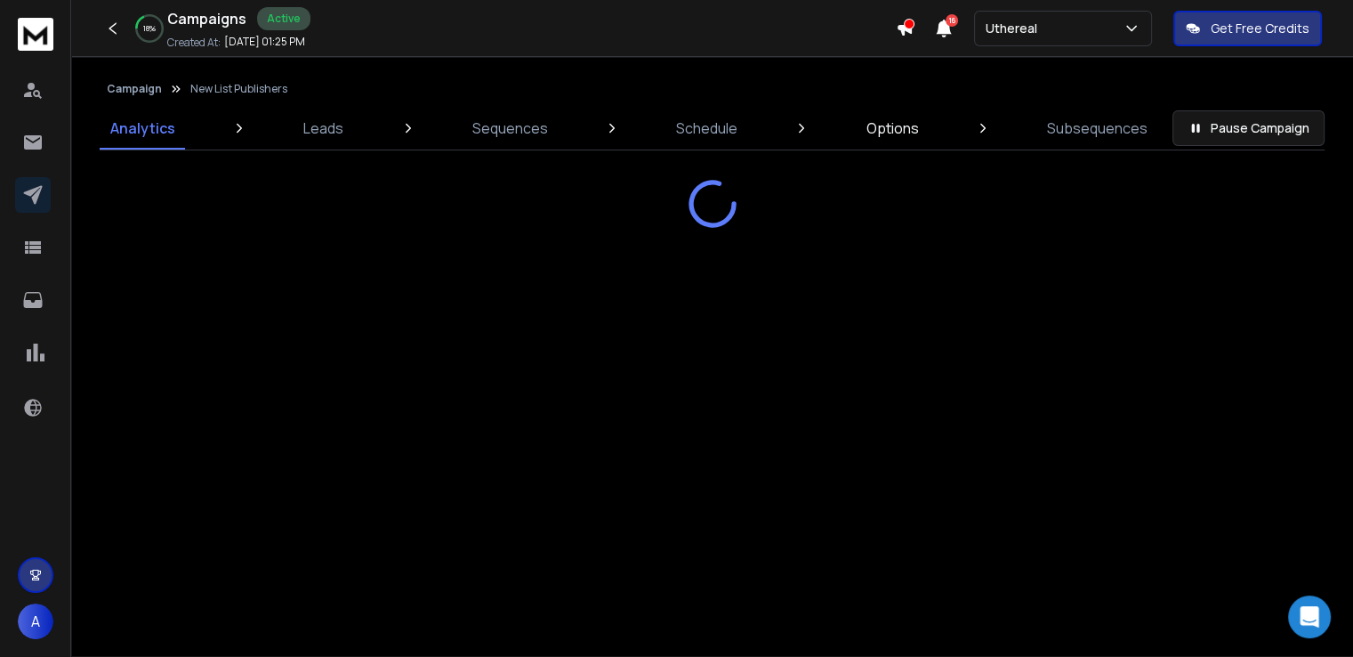
click at [894, 129] on p "Options" at bounding box center [893, 127] width 53 height 21
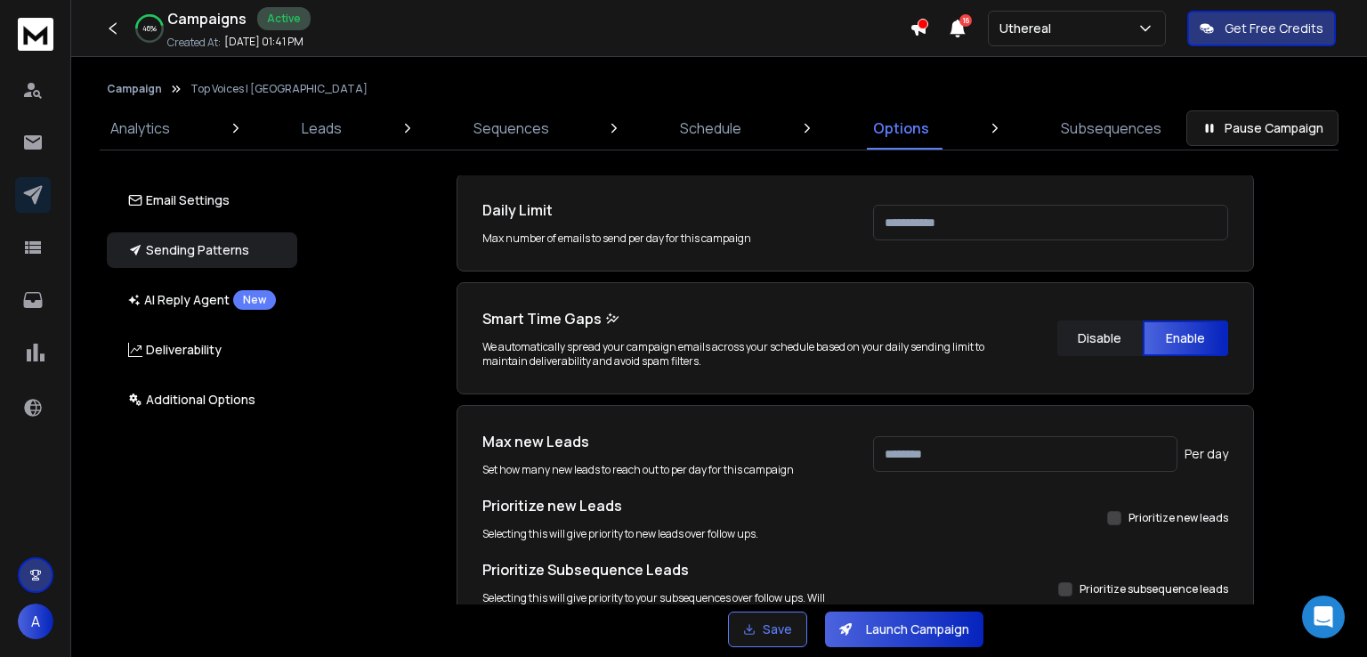
scroll to position [872, 0]
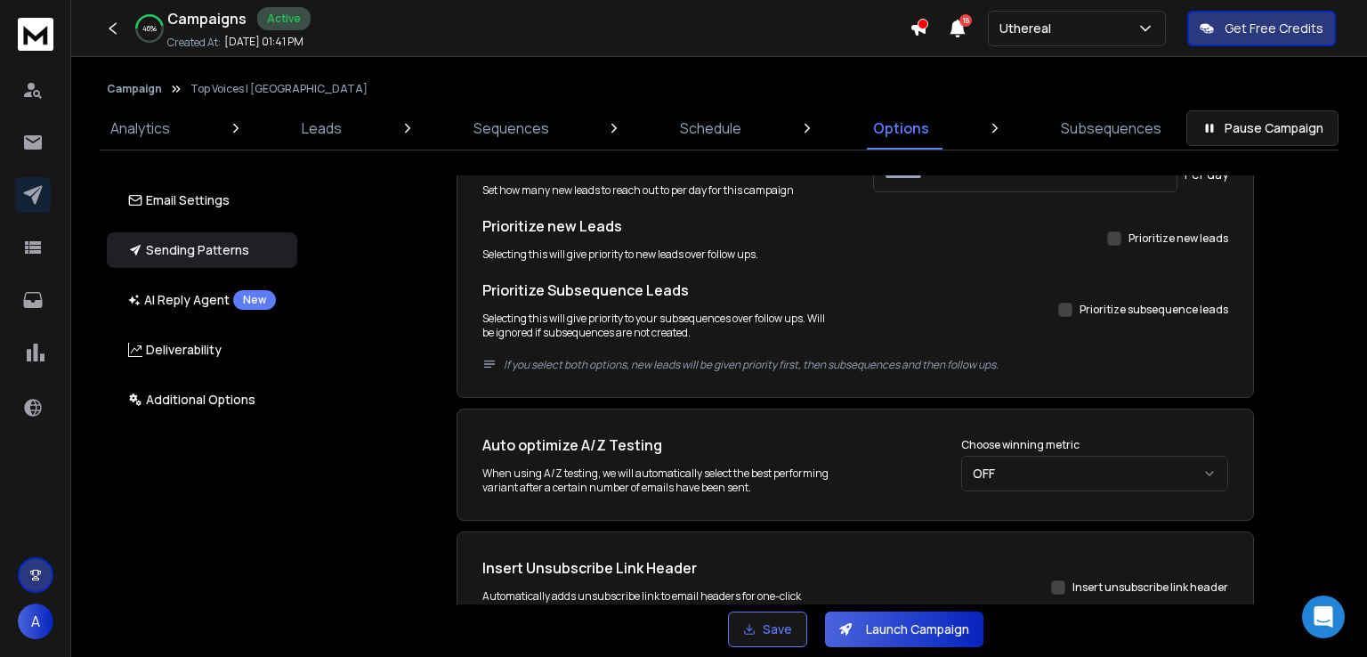
click at [965, 198] on div "Max new Leads Set how many new leads to reach out to per day for this campaign …" at bounding box center [855, 174] width 746 height 46
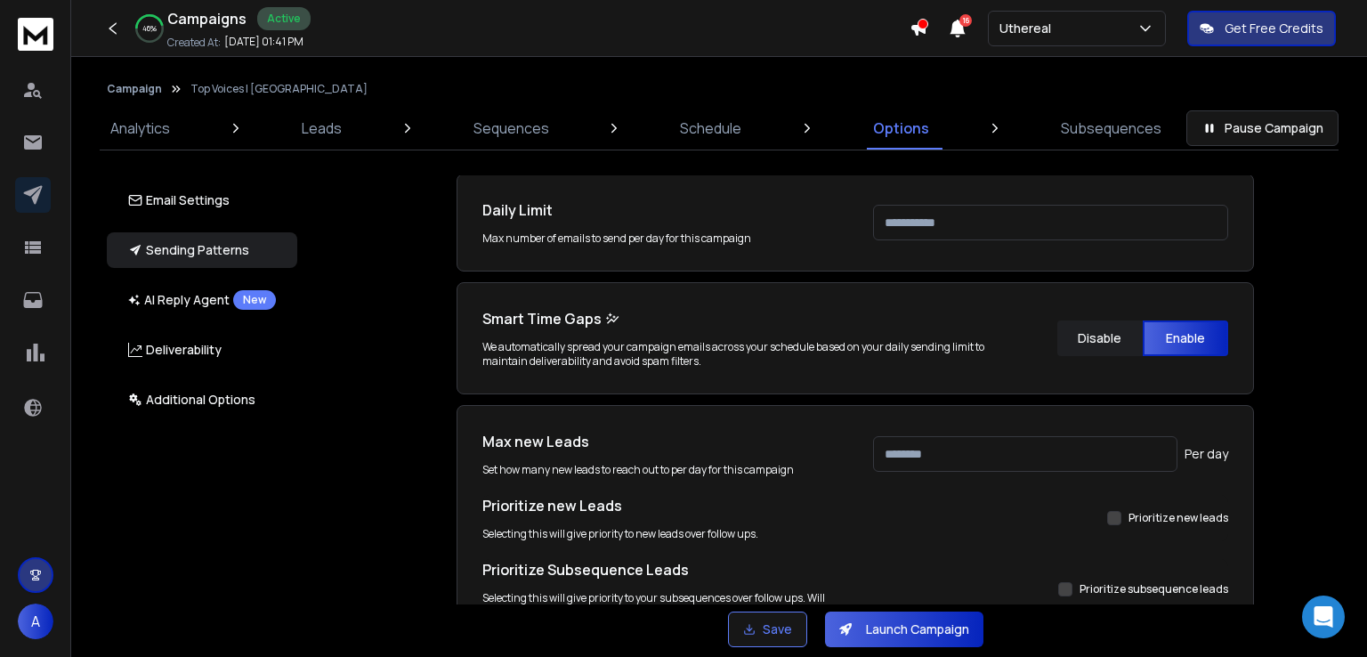
click at [964, 446] on input "**" at bounding box center [1025, 454] width 304 height 36
type input "*"
click at [760, 628] on button "Save" at bounding box center [767, 629] width 79 height 36
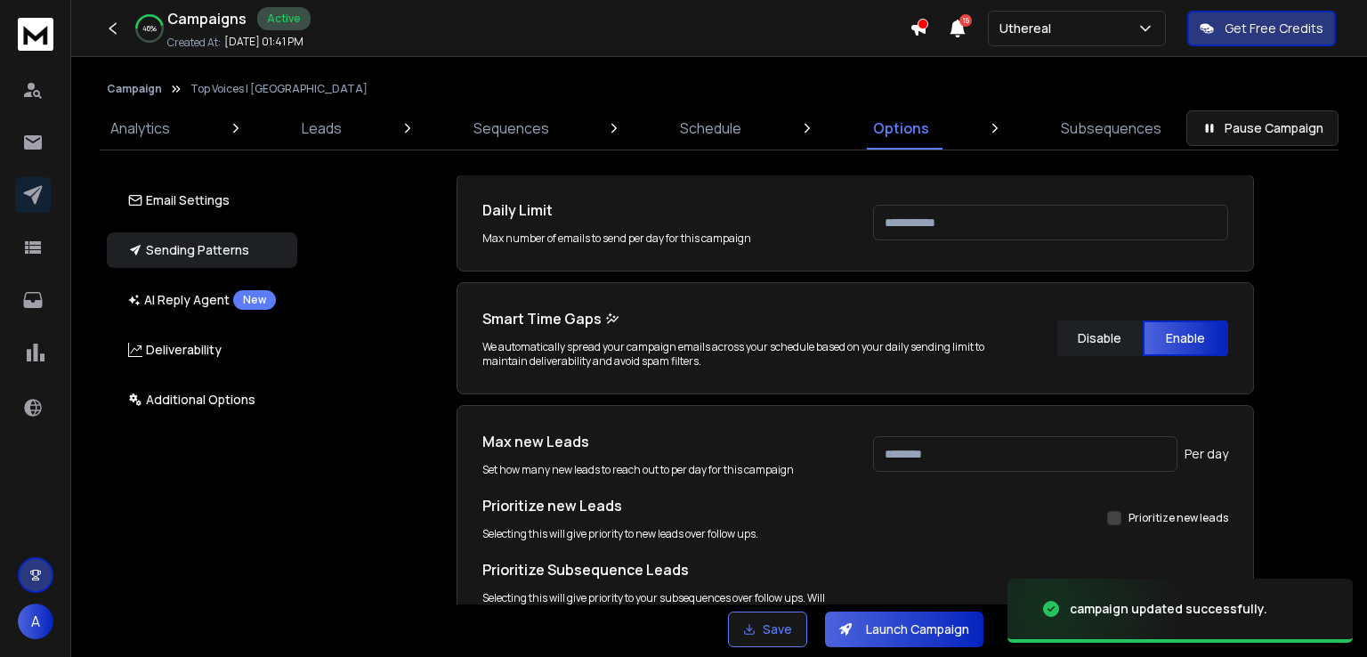
click at [929, 627] on button "Launch Campaign" at bounding box center [904, 629] width 158 height 36
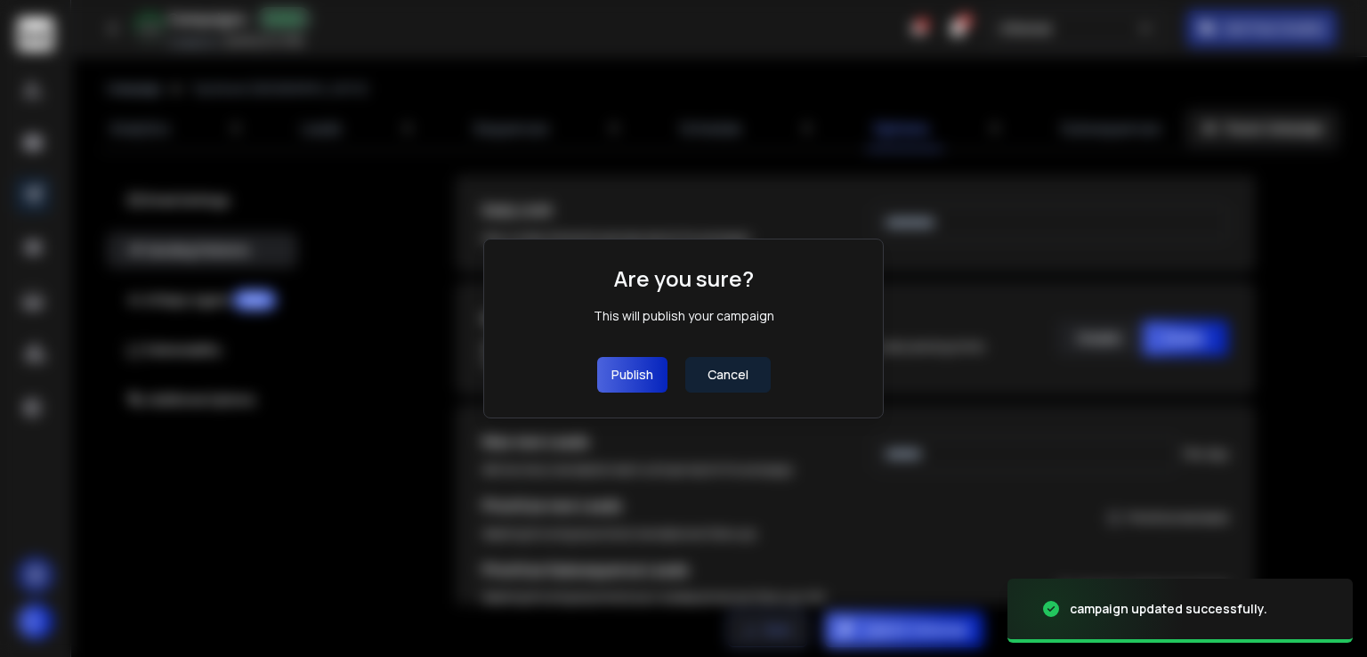
click at [624, 366] on button "Publish" at bounding box center [632, 375] width 70 height 36
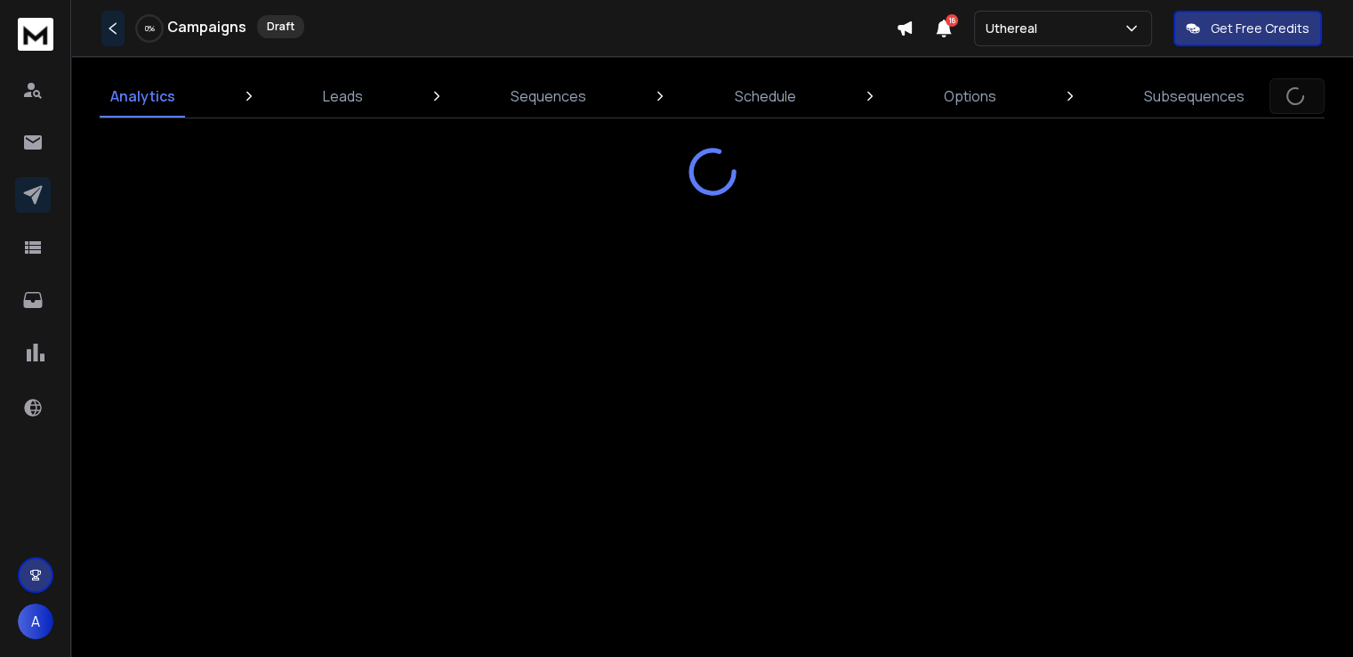
click at [109, 28] on icon at bounding box center [113, 28] width 16 height 16
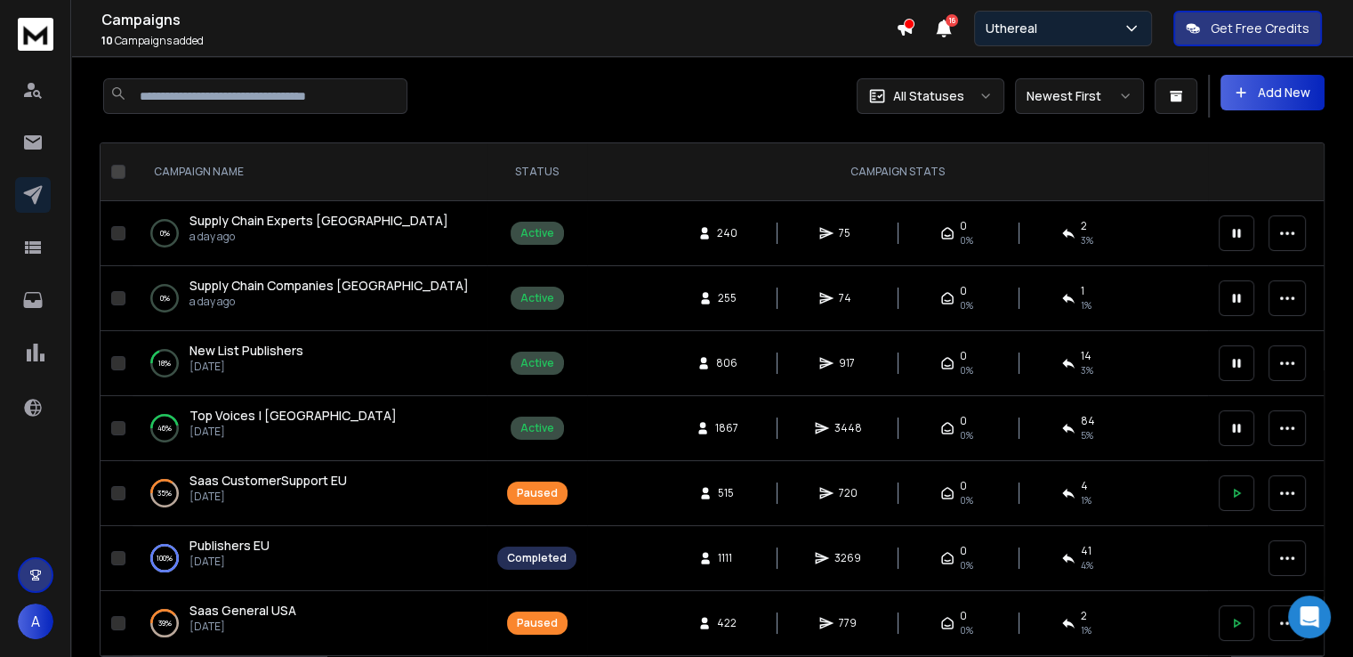
click at [1113, 35] on button "Uthereal" at bounding box center [1063, 29] width 178 height 36
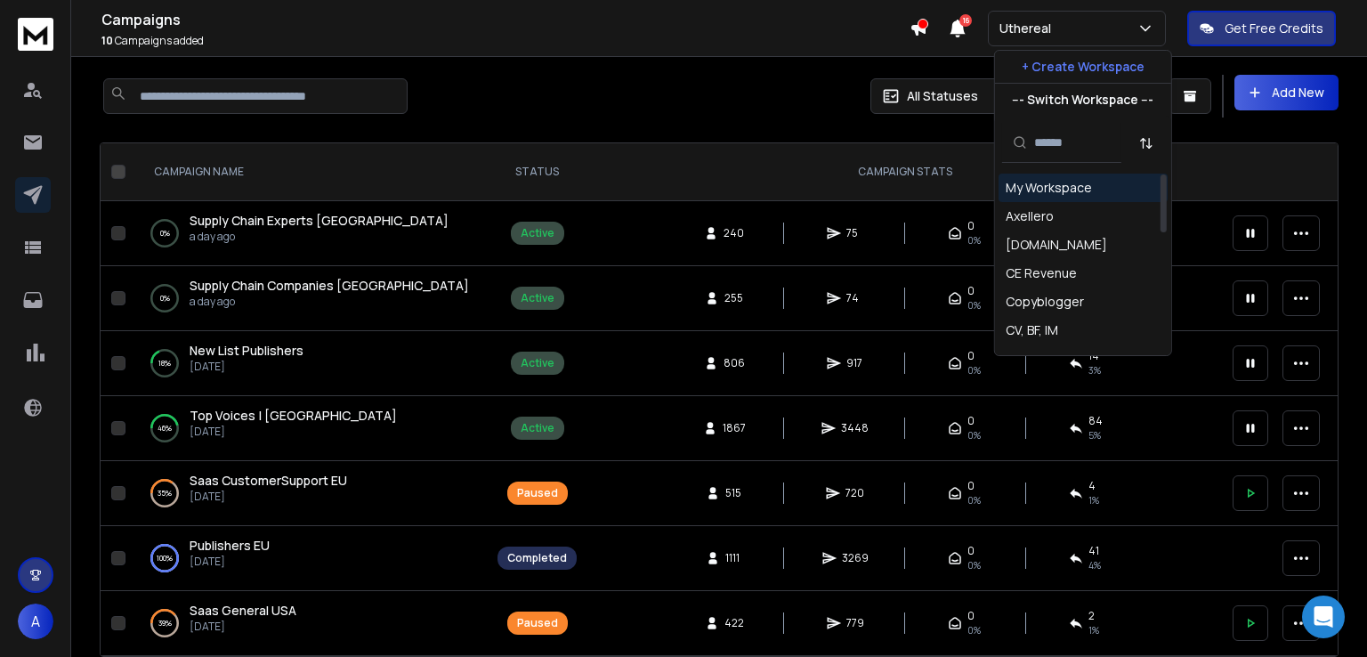
click at [1059, 187] on div "My Workspace" at bounding box center [1049, 188] width 86 height 18
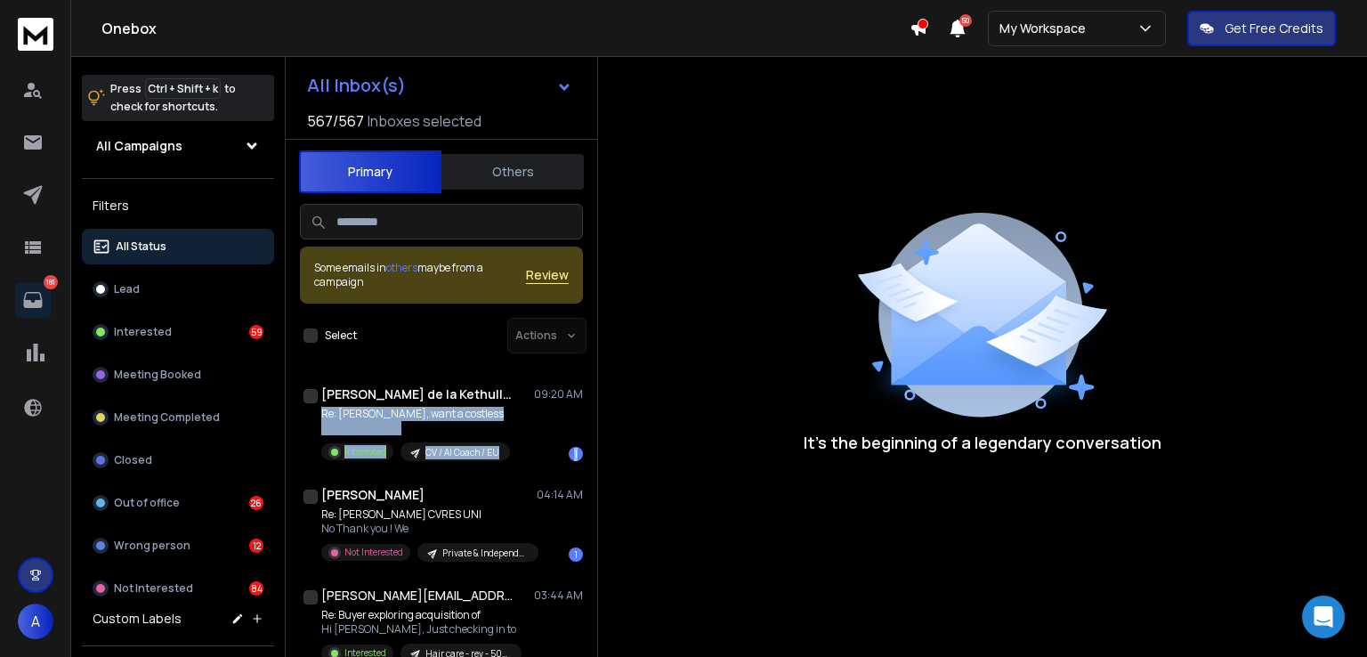
drag, startPoint x: 591, startPoint y: 402, endPoint x: 594, endPoint y: 416, distance: 13.6
click at [594, 416] on div "[PERSON_NAME] de la Kethulle [PERSON_NAME] 09:20 AM Re: [PERSON_NAME], want a c…" at bounding box center [441, 614] width 311 height 486
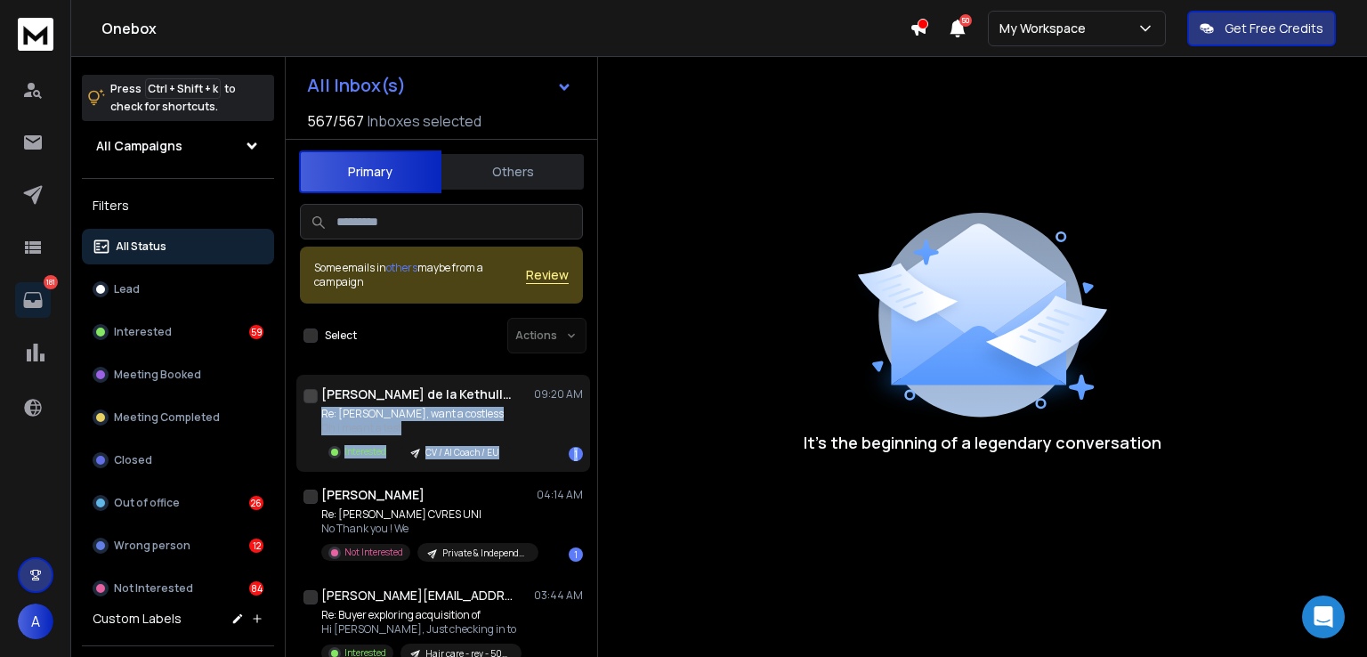
click at [553, 408] on div "Re: [PERSON_NAME], want a costless Oh i meant a test Interested CV / AI Coach /…" at bounding box center [452, 434] width 262 height 54
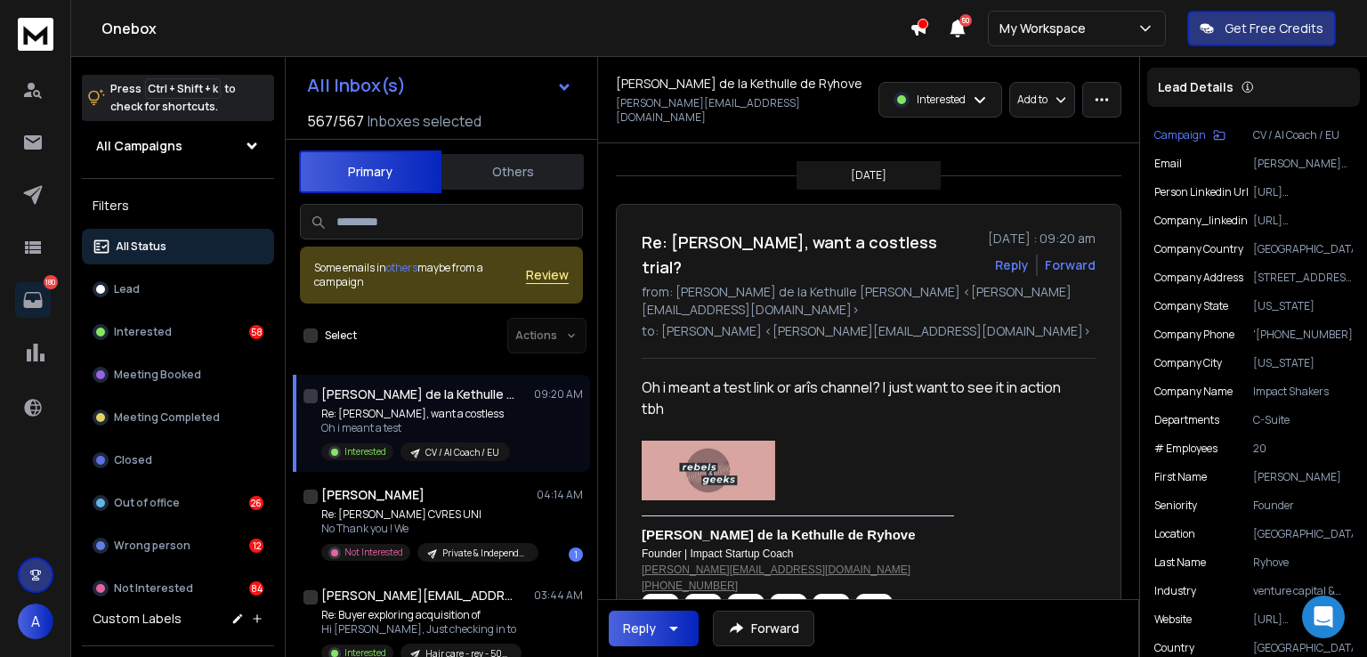
scroll to position [296, 0]
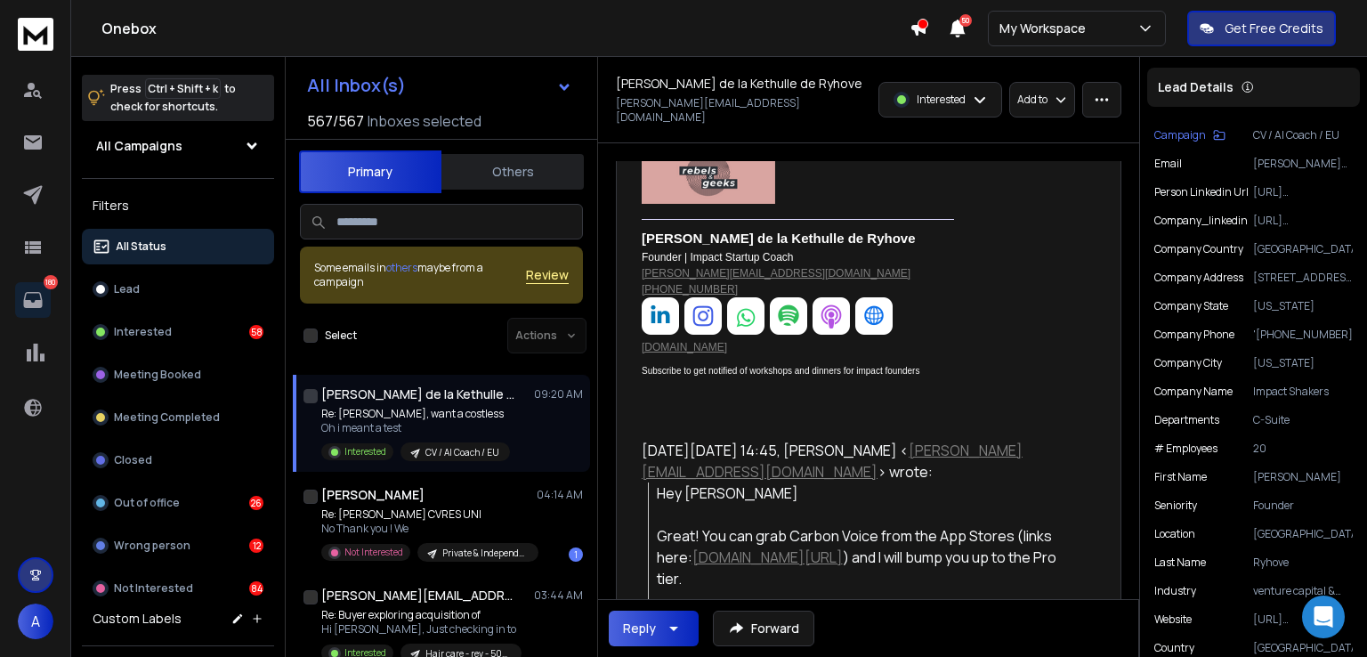
click at [1109, 93] on icon "button" at bounding box center [1102, 100] width 16 height 16
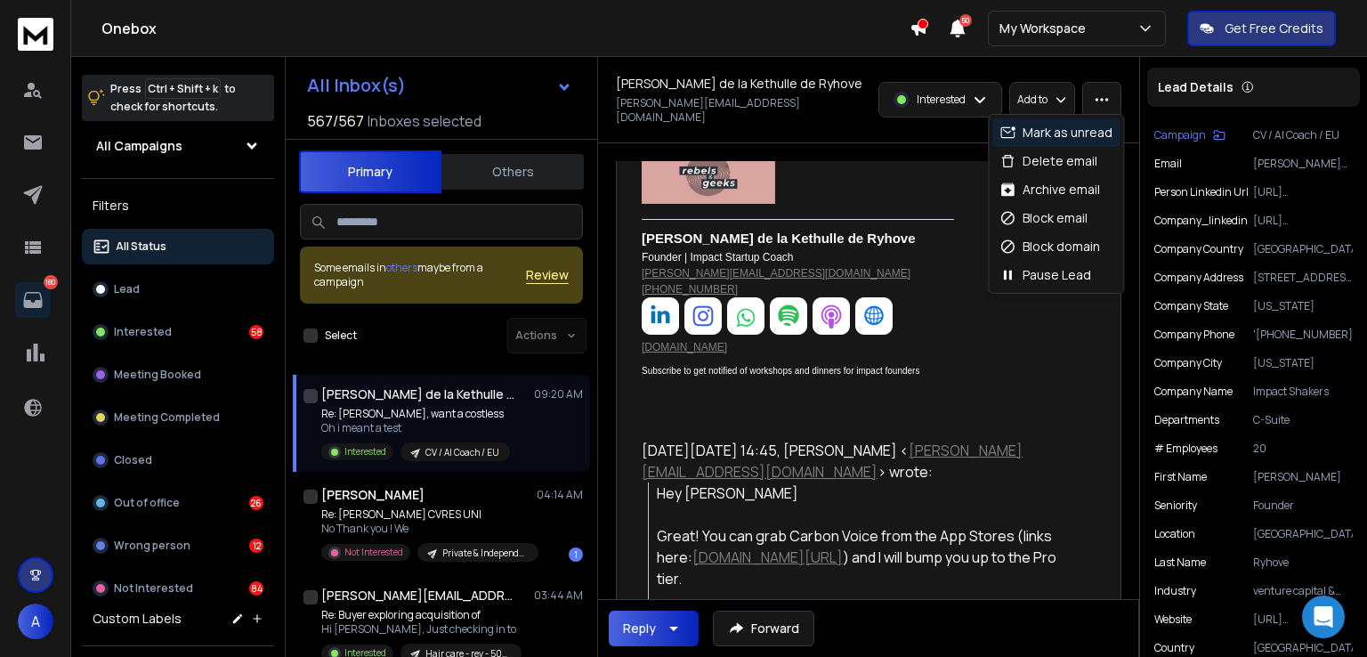
click at [1095, 138] on div "Mark as unread" at bounding box center [1055, 133] width 113 height 18
